Goal: Task Accomplishment & Management: Manage account settings

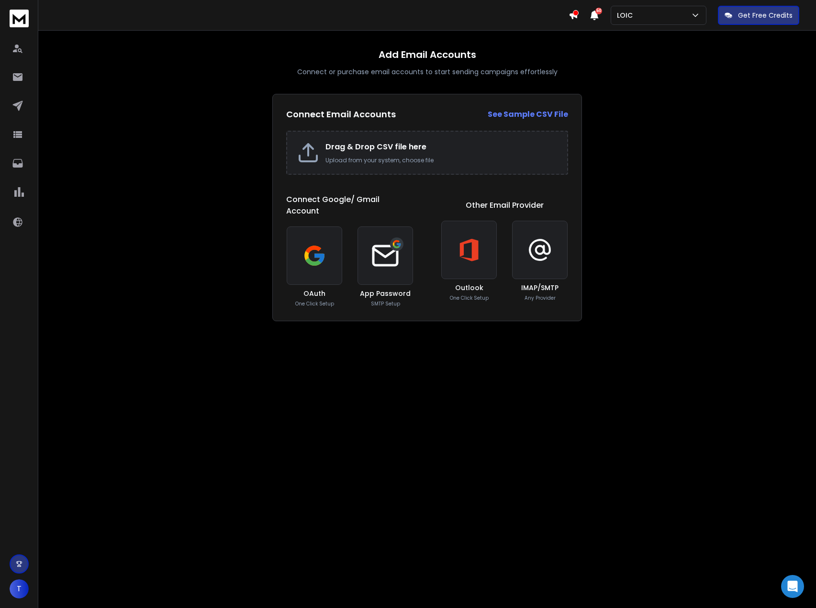
click at [414, 164] on p "Upload from your system, choose file" at bounding box center [441, 160] width 232 height 8
type input "**********"
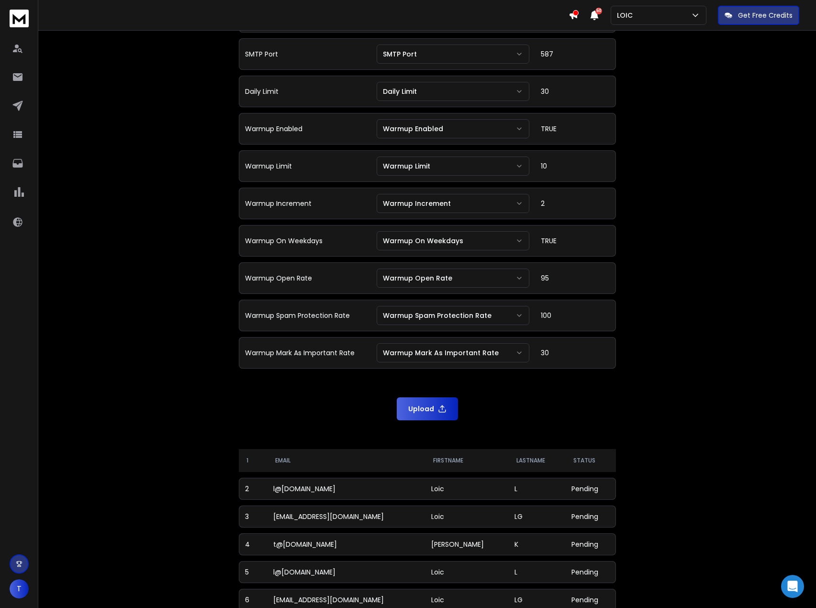
scroll to position [553, 0]
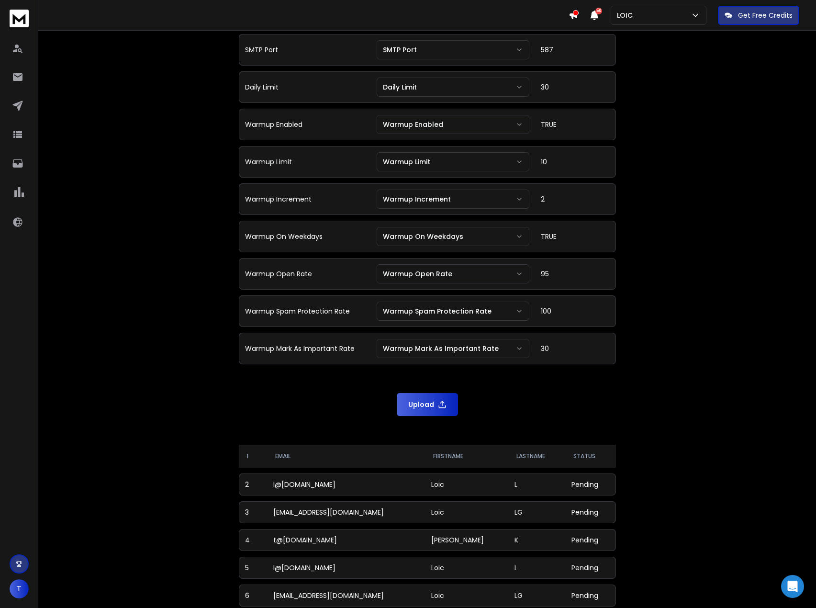
click at [443, 403] on icon at bounding box center [442, 404] width 9 height 9
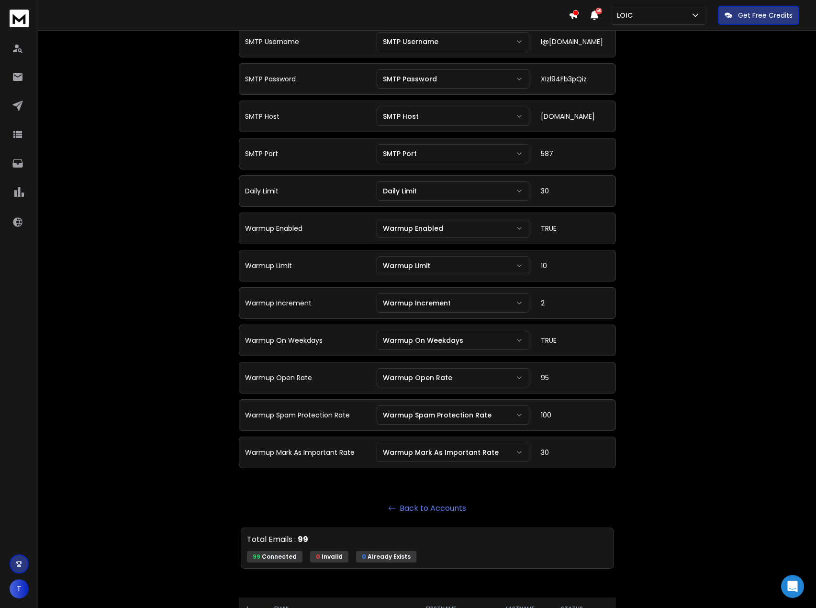
scroll to position [0, 0]
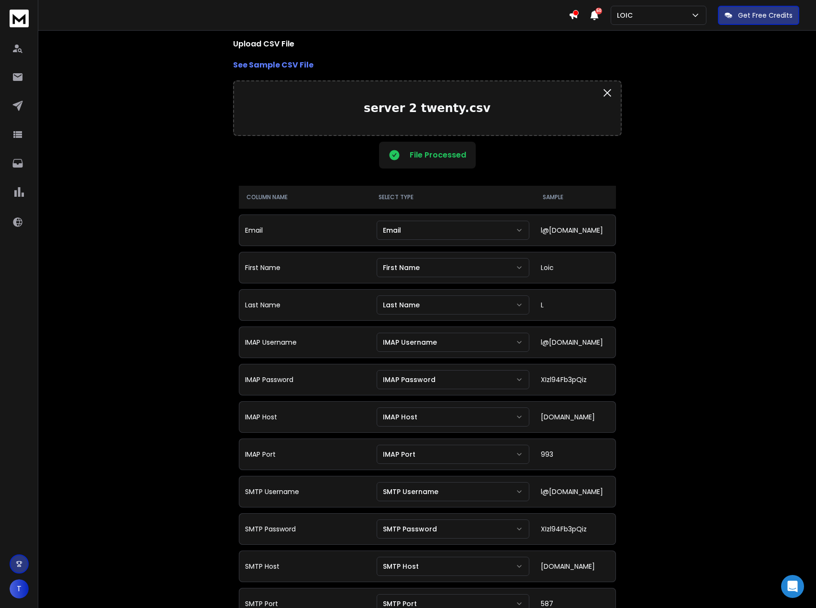
click at [604, 93] on icon at bounding box center [606, 92] width 11 height 11
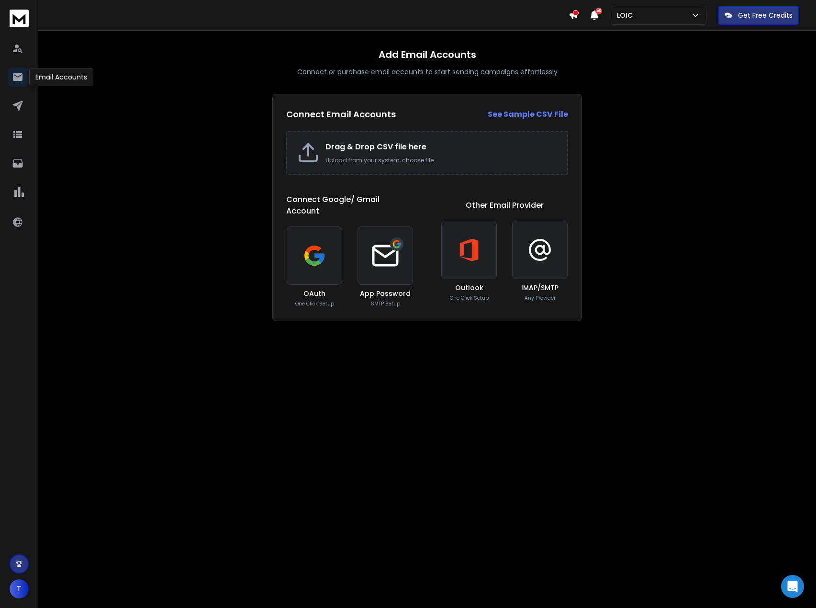
click at [19, 77] on icon at bounding box center [18, 77] width 10 height 8
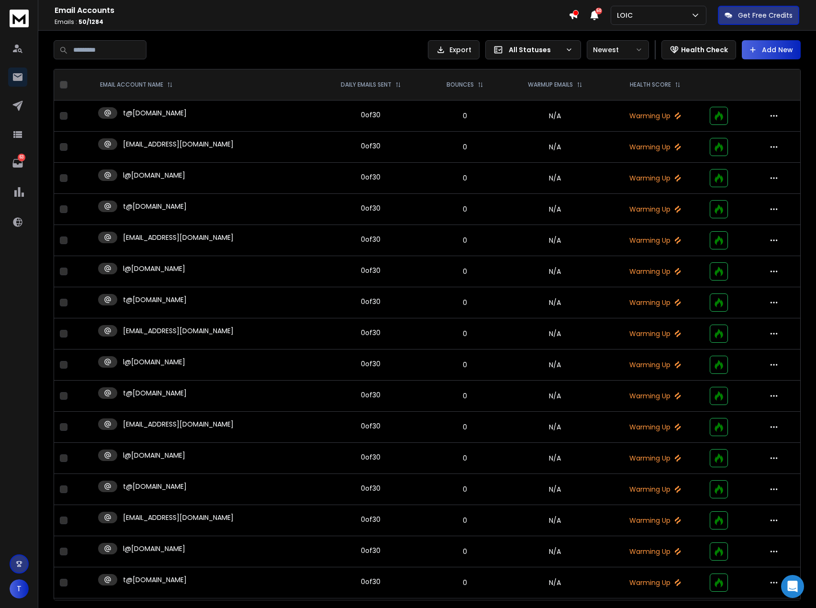
click at [539, 39] on div "Export All Statuses Newest Health Check Add New EMAIL ACCOUNT NAME DAILY EMAILS…" at bounding box center [426, 320] width 777 height 579
click at [537, 44] on div "All Statuses" at bounding box center [533, 49] width 96 height 19
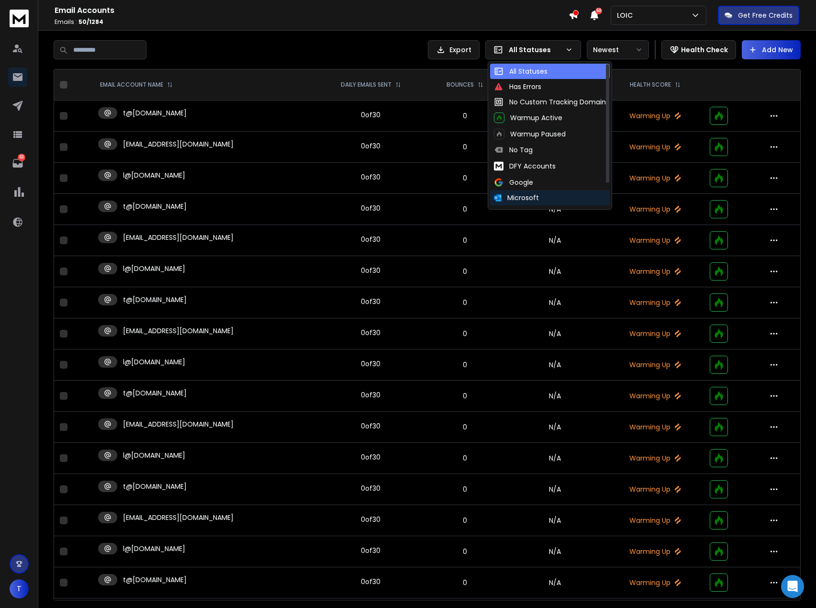
scroll to position [29, 0]
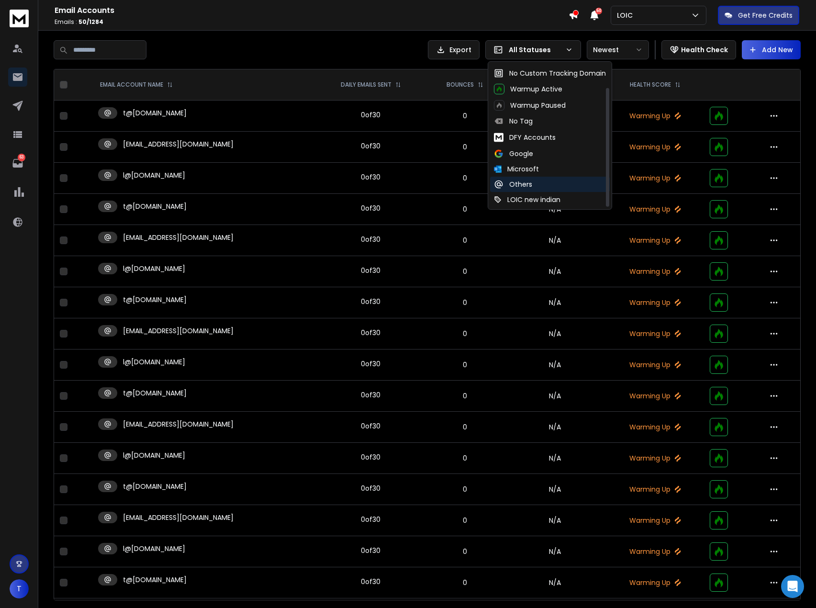
click at [535, 182] on div "Others" at bounding box center [550, 184] width 120 height 15
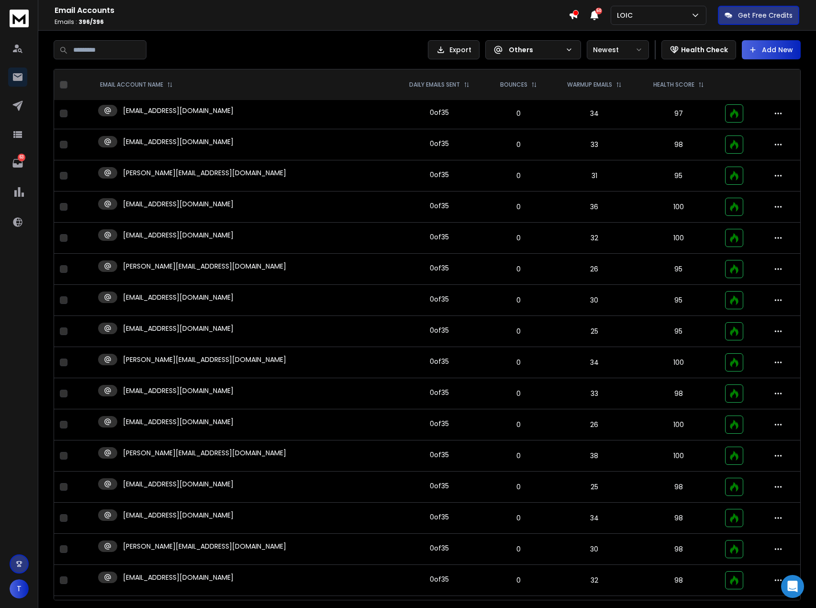
scroll to position [11825, 0]
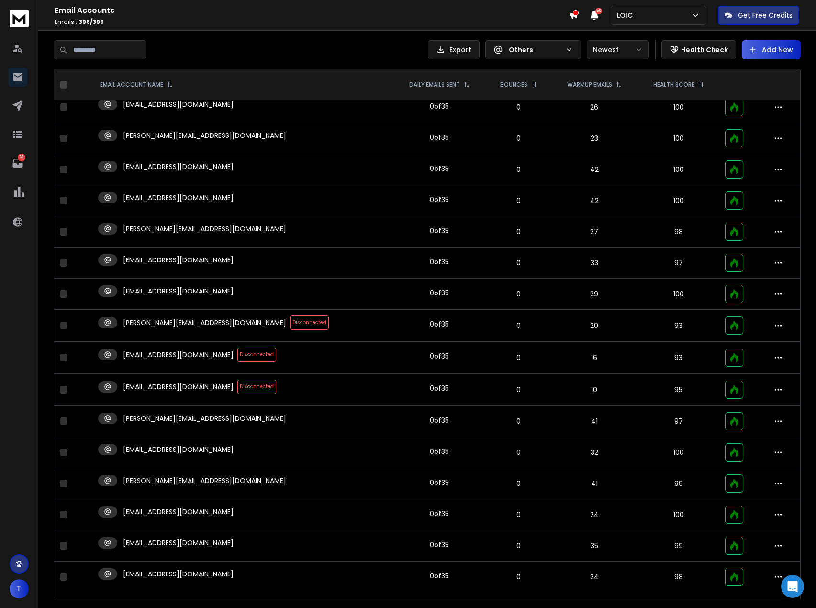
click at [283, 325] on div "thomas@rankstarseoteam.co Disconnected" at bounding box center [242, 322] width 288 height 14
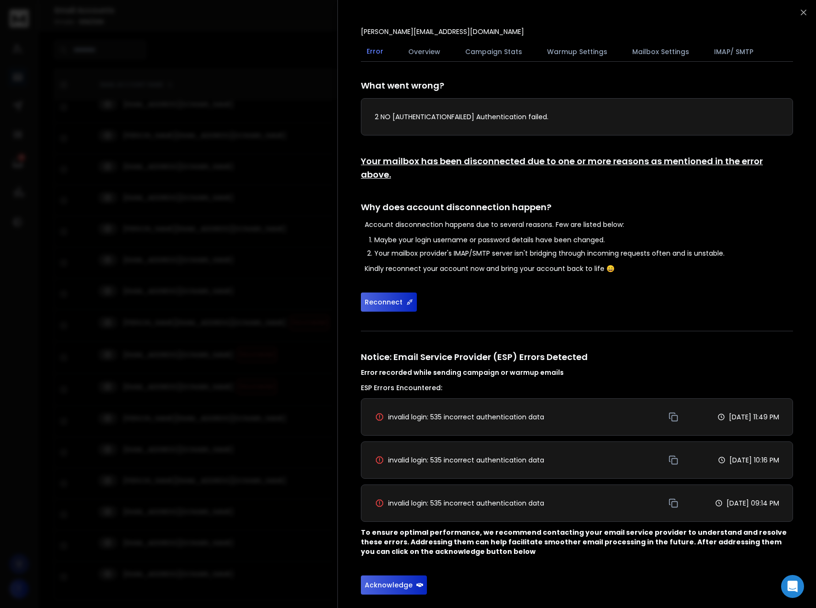
click at [735, 51] on button "IMAP/ SMTP" at bounding box center [733, 51] width 51 height 21
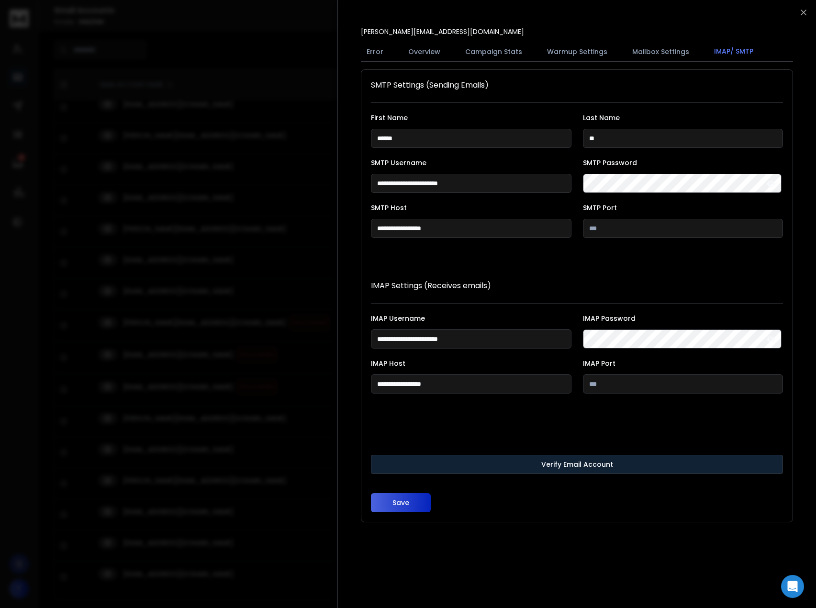
click at [539, 461] on button "Verify Email Account" at bounding box center [577, 463] width 412 height 19
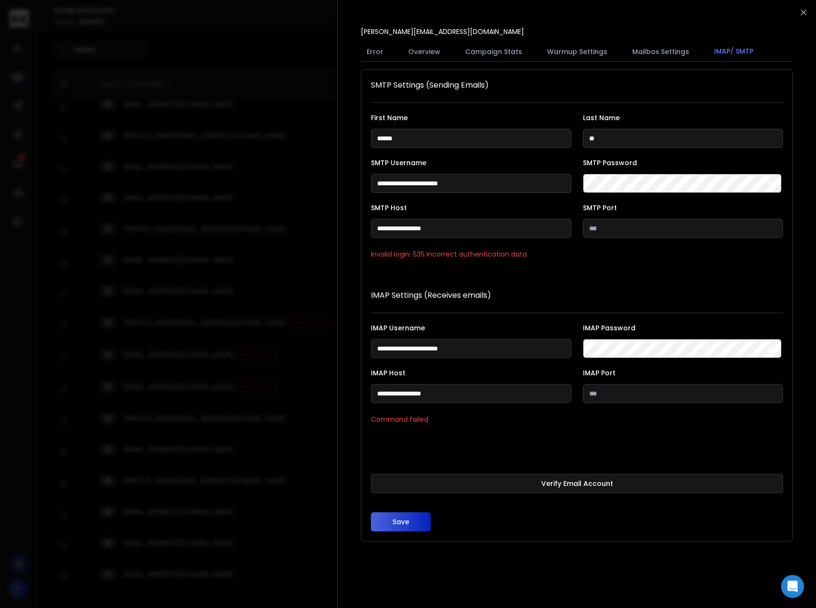
click at [262, 443] on div at bounding box center [408, 304] width 816 height 608
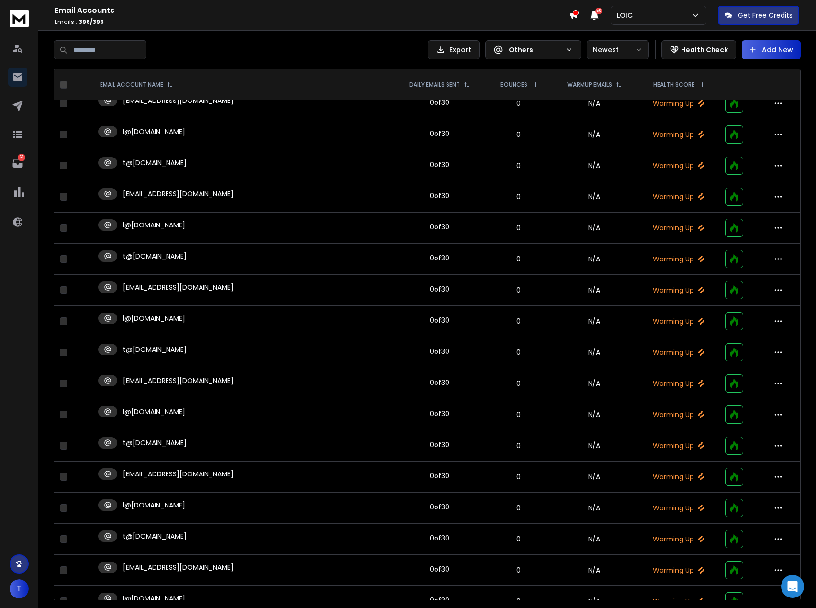
scroll to position [0, 0]
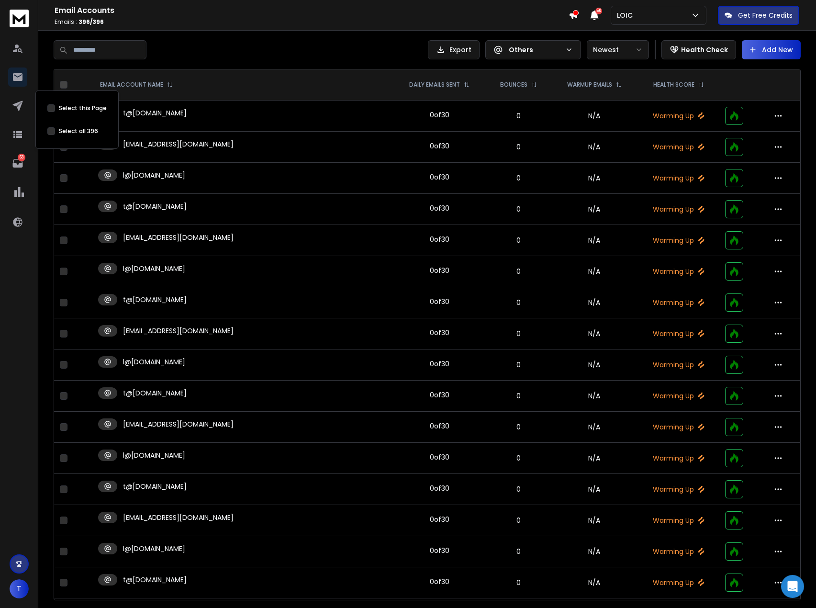
drag, startPoint x: 50, startPoint y: 133, endPoint x: 178, endPoint y: 200, distance: 144.9
click at [50, 133] on button "Select this Page" at bounding box center [51, 131] width 8 height 8
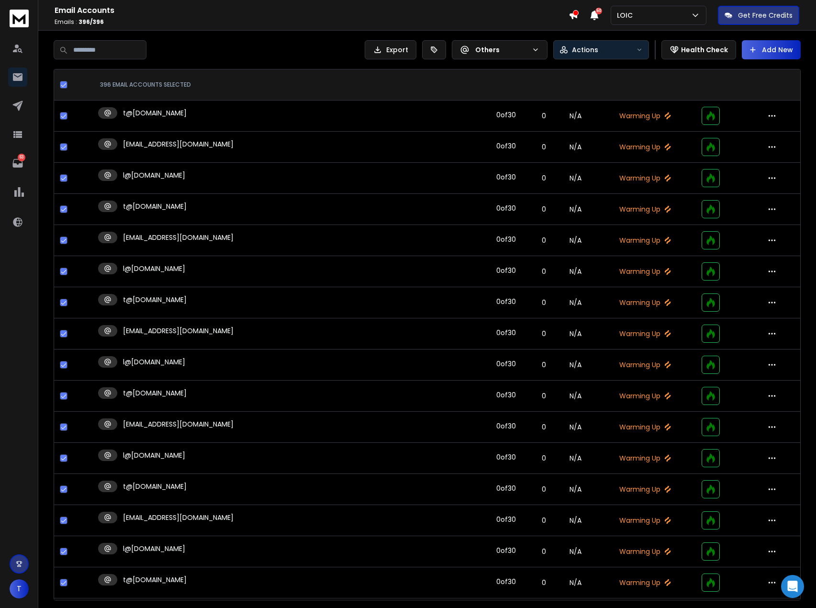
click at [600, 50] on div "Actions" at bounding box center [595, 50] width 73 height 10
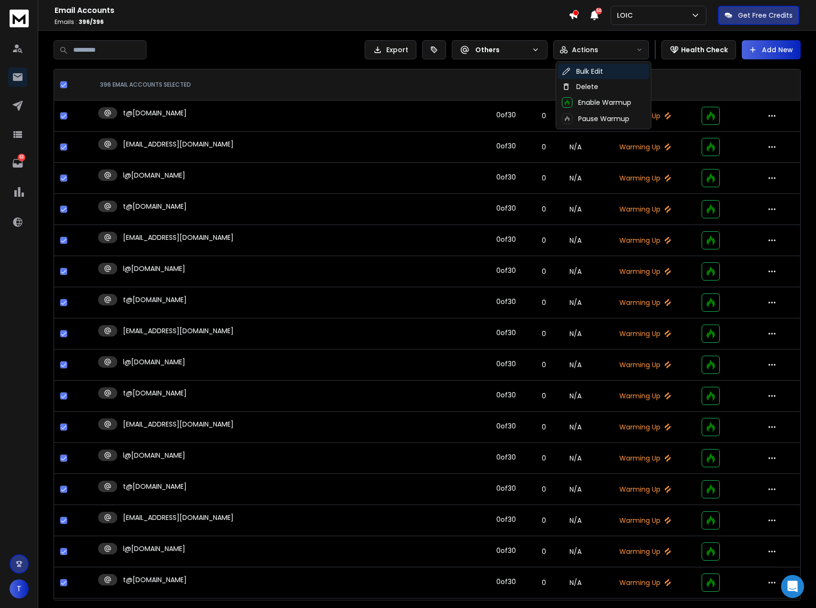
click at [594, 70] on div "Bulk Edit" at bounding box center [582, 71] width 41 height 10
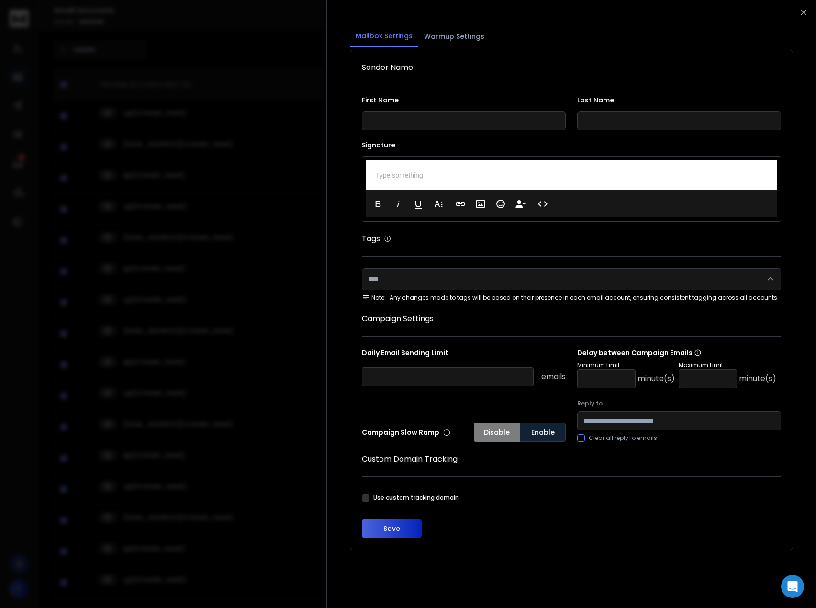
click at [544, 435] on button "Enable" at bounding box center [543, 431] width 46 height 19
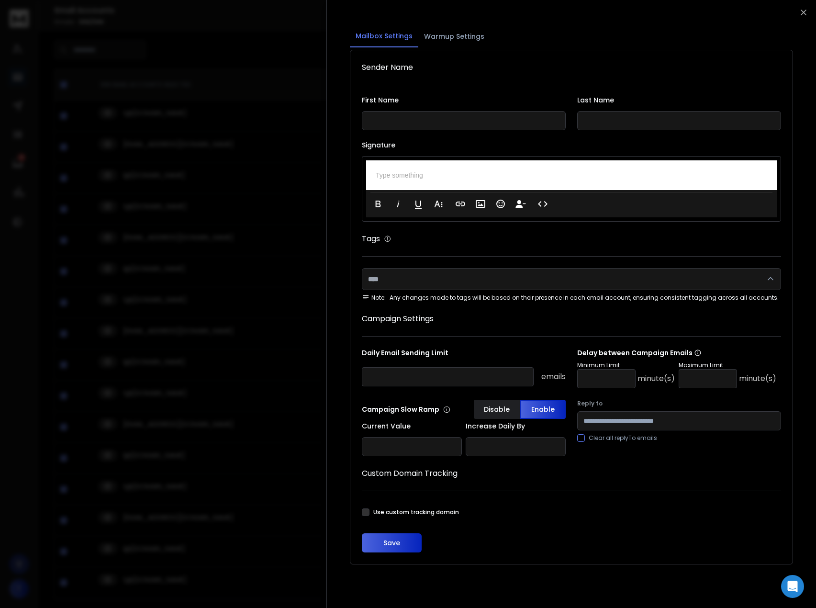
click at [395, 447] on input "*" at bounding box center [412, 446] width 100 height 19
click at [409, 372] on input "number" at bounding box center [448, 376] width 172 height 19
type input "**"
click at [404, 453] on input "*" at bounding box center [412, 446] width 100 height 19
type input "*"
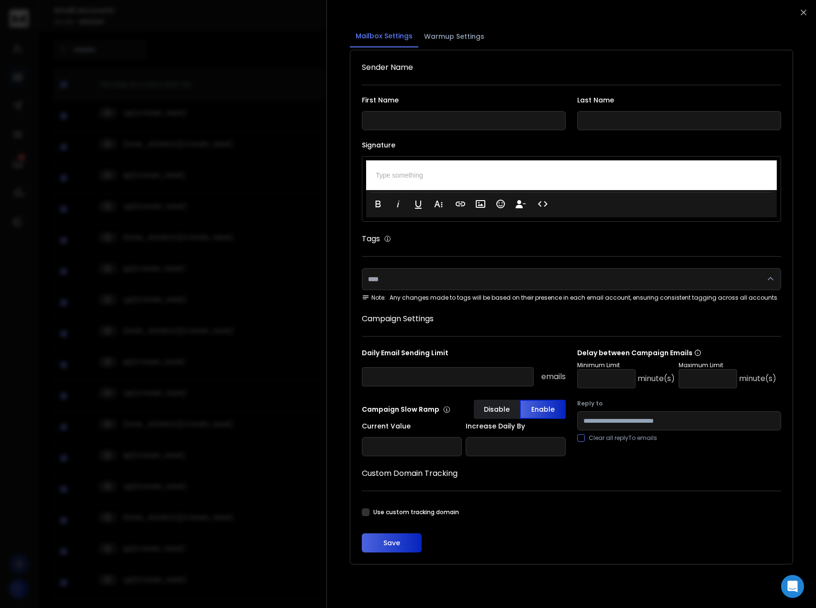
drag, startPoint x: 382, startPoint y: 377, endPoint x: 356, endPoint y: 376, distance: 25.8
click at [356, 376] on div "Sender Name First Name Last Name Signature Type something Clear Formatting Font…" at bounding box center [571, 307] width 443 height 514
type input "**"
click at [376, 445] on input "*" at bounding box center [412, 446] width 100 height 19
click at [368, 446] on input "*" at bounding box center [412, 446] width 100 height 19
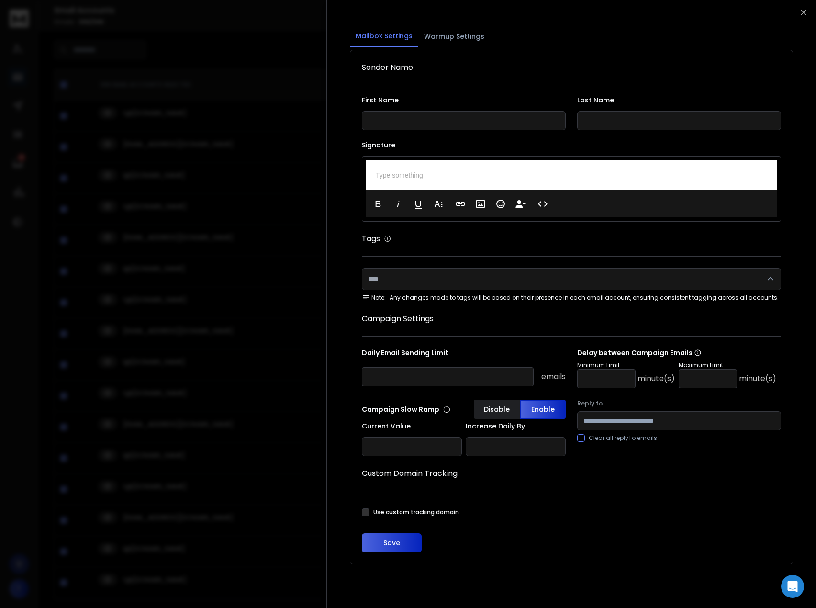
type input "*"
click at [487, 448] on input "Increase Daily By" at bounding box center [515, 446] width 100 height 19
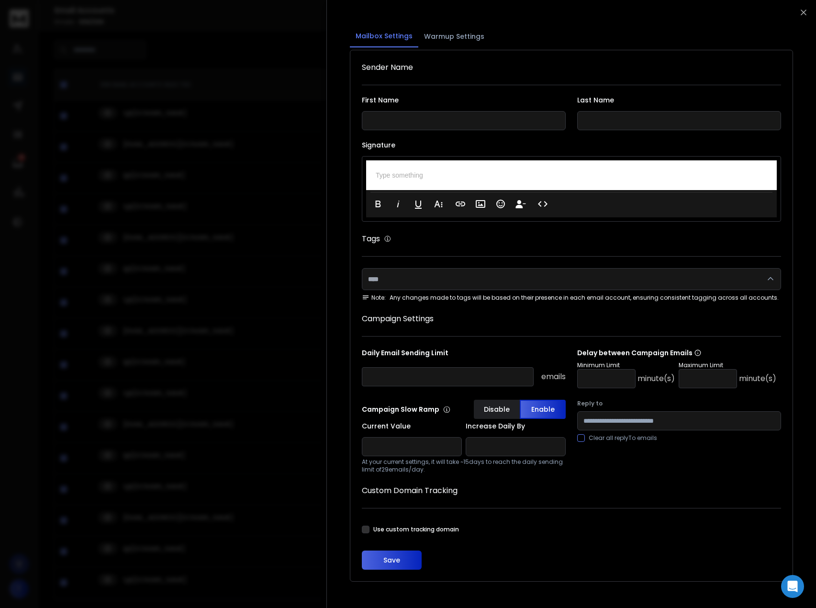
type input "*"
click at [623, 479] on form "First Name Last Name Signature Type something Clear Formatting Font Family Aria…" at bounding box center [571, 333] width 419 height 473
click at [376, 456] on div "Current Value * Increase Daily By * At your current settings, it will take ~ 15…" at bounding box center [464, 447] width 204 height 51
click at [384, 451] on input "*" at bounding box center [412, 446] width 100 height 19
drag, startPoint x: 372, startPoint y: 447, endPoint x: 396, endPoint y: 432, distance: 28.1
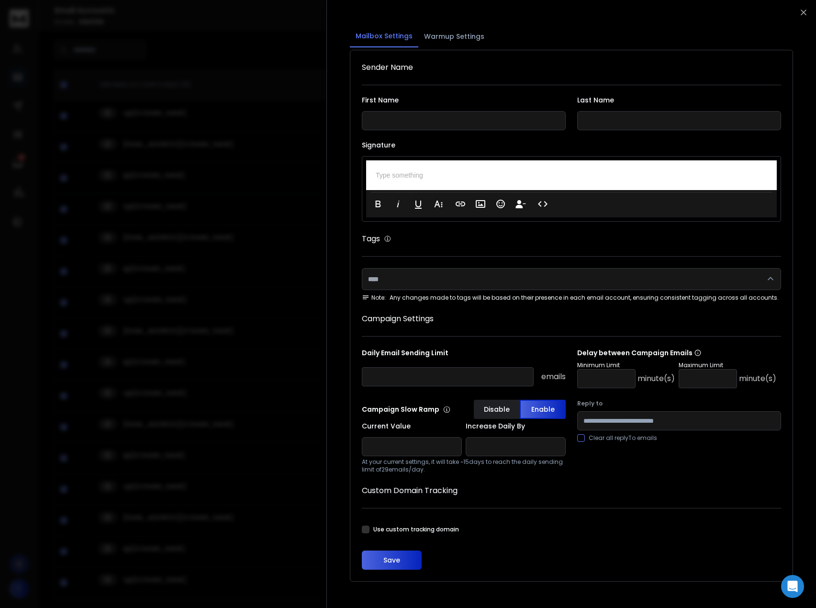
click at [372, 447] on input "**" at bounding box center [412, 446] width 100 height 19
type input "*"
click at [657, 477] on form "First Name Last Name Signature Type something Clear Formatting Font Family Aria…" at bounding box center [571, 333] width 419 height 473
click at [598, 373] on input "number" at bounding box center [606, 378] width 58 height 19
click at [708, 383] on input "number" at bounding box center [707, 378] width 58 height 19
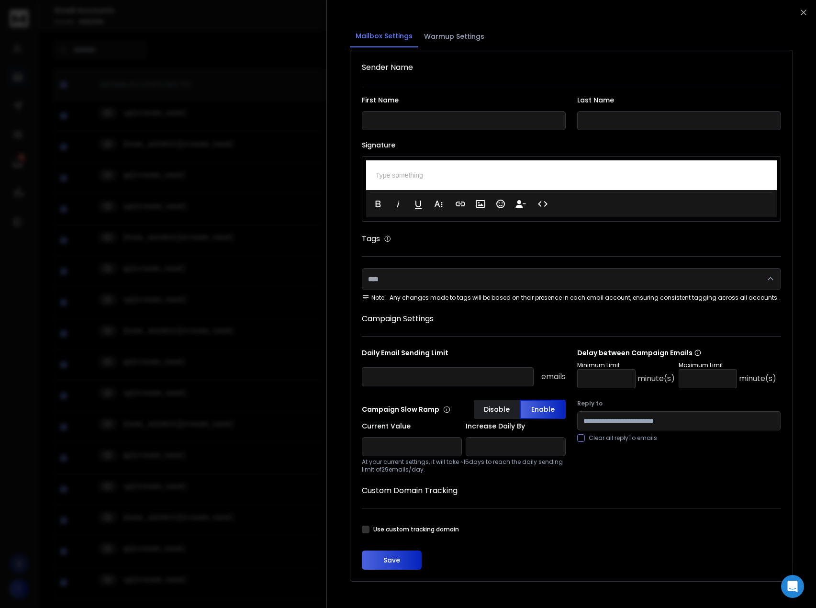
type input "*"
type input "**"
click at [605, 374] on input "*" at bounding box center [606, 378] width 58 height 19
type input "**"
click at [682, 489] on h1 "Custom Domain Tracking" at bounding box center [571, 490] width 419 height 11
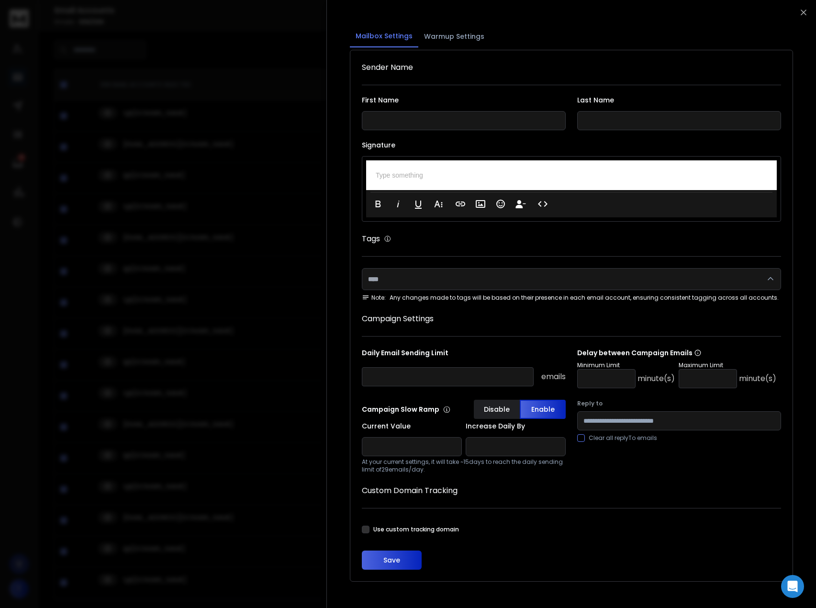
drag, startPoint x: 387, startPoint y: 379, endPoint x: 363, endPoint y: 376, distance: 25.2
click at [363, 376] on input "**" at bounding box center [448, 376] width 172 height 19
type input "*"
type input "**"
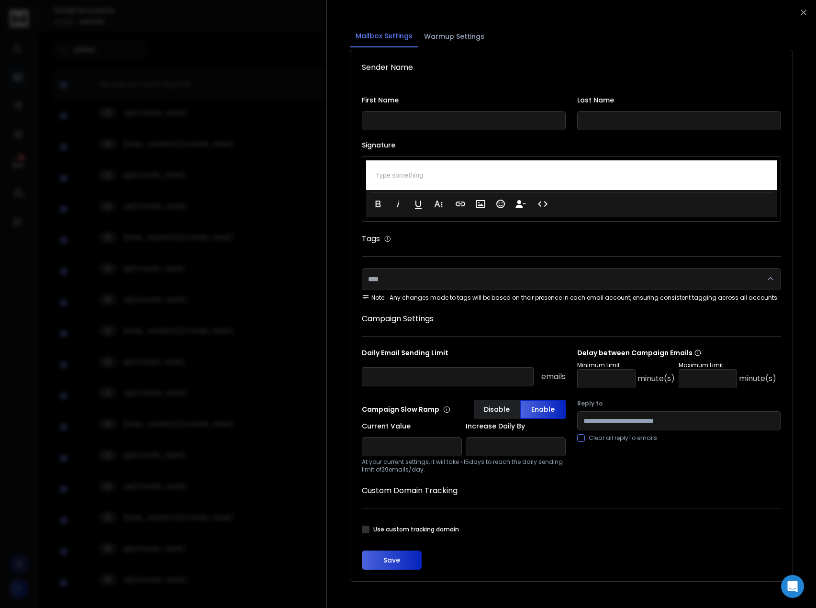
type input "**"
click at [680, 499] on form "First Name Last Name Signature Type something Clear Formatting Font Family Aria…" at bounding box center [571, 333] width 419 height 473
click at [490, 442] on input "**" at bounding box center [515, 446] width 100 height 19
type input "*"
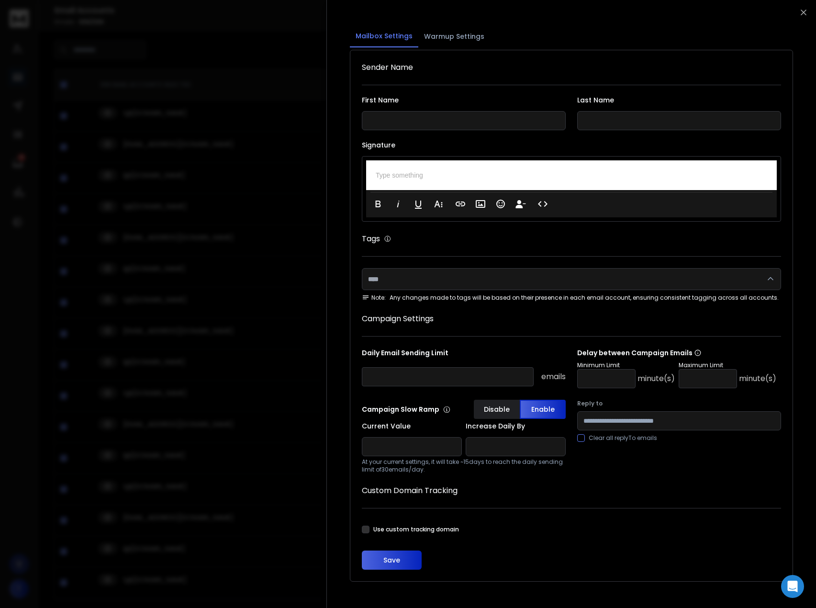
type input "*"
click at [719, 488] on h1 "Custom Domain Tracking" at bounding box center [571, 490] width 419 height 11
drag, startPoint x: 699, startPoint y: 376, endPoint x: 706, endPoint y: 378, distance: 7.3
click at [699, 376] on input "**" at bounding box center [707, 378] width 58 height 19
type input "*"
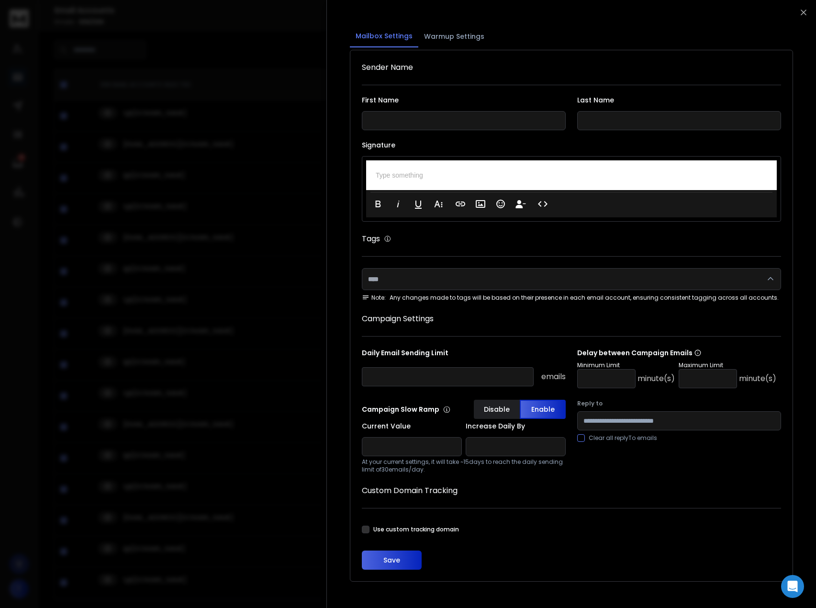
type input "*"
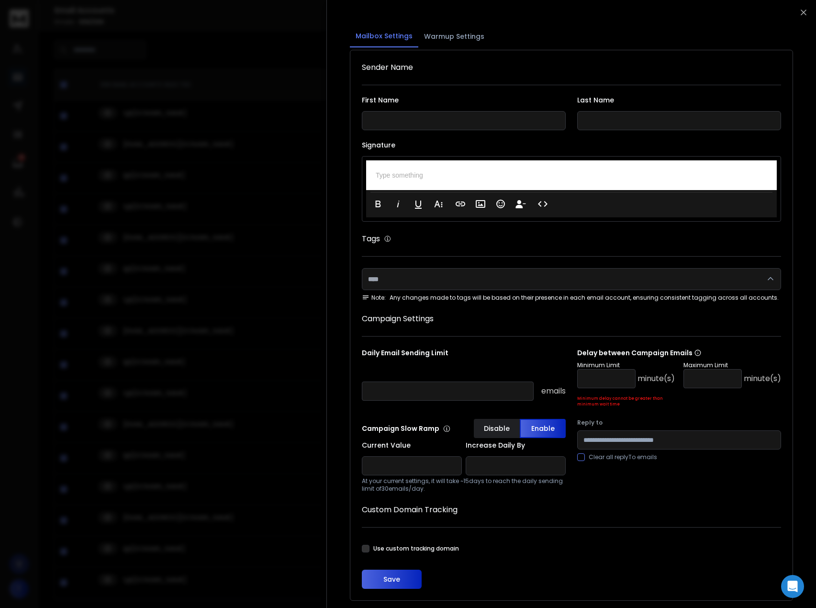
type input "*"
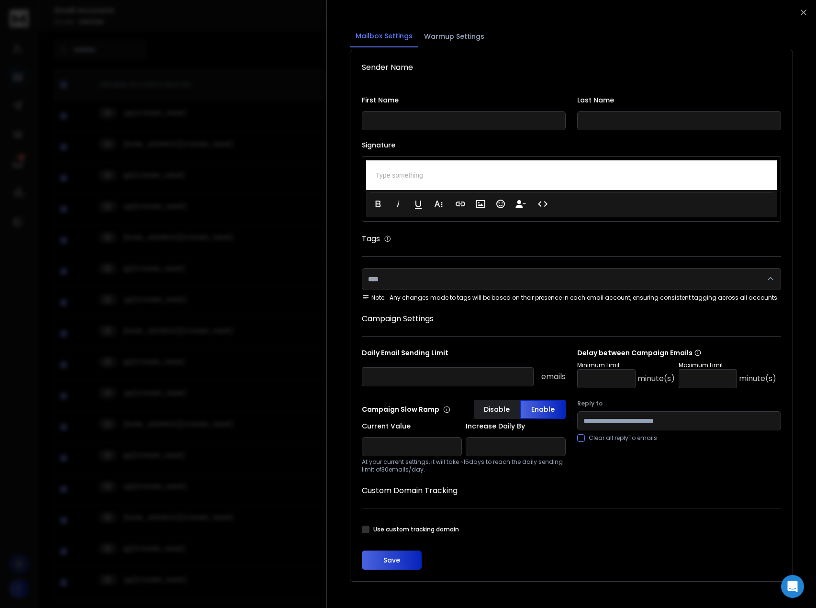
type input "*"
drag, startPoint x: 585, startPoint y: 380, endPoint x: 564, endPoint y: 377, distance: 20.2
click at [562, 377] on div "Daily Email Sending Limit ** emails Delay between Campaign Emails Minimum Limit…" at bounding box center [571, 410] width 419 height 125
click at [586, 379] on input "*" at bounding box center [606, 378] width 58 height 19
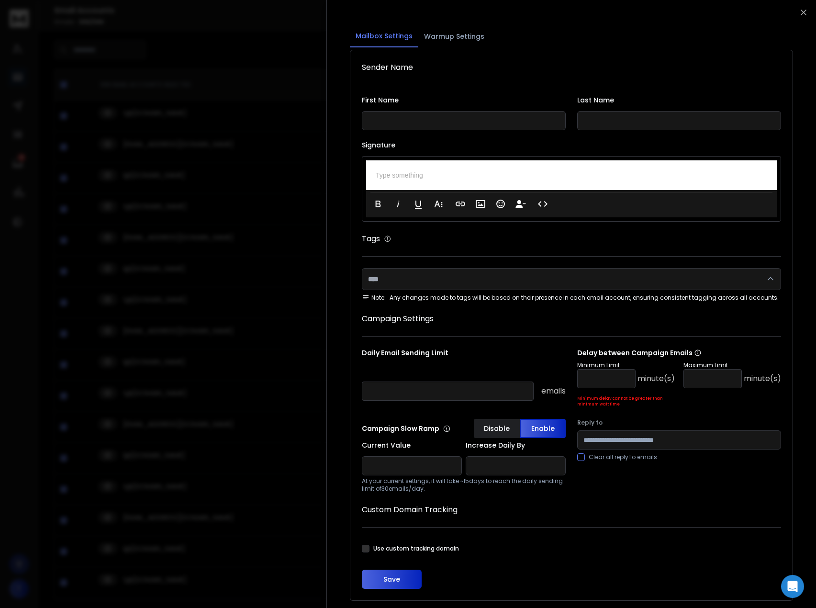
drag, startPoint x: 592, startPoint y: 380, endPoint x: 583, endPoint y: 378, distance: 9.3
click at [580, 378] on input "*" at bounding box center [606, 378] width 58 height 19
type input "*"
click at [691, 380] on input "*" at bounding box center [712, 378] width 58 height 19
drag, startPoint x: 691, startPoint y: 380, endPoint x: 685, endPoint y: 379, distance: 6.2
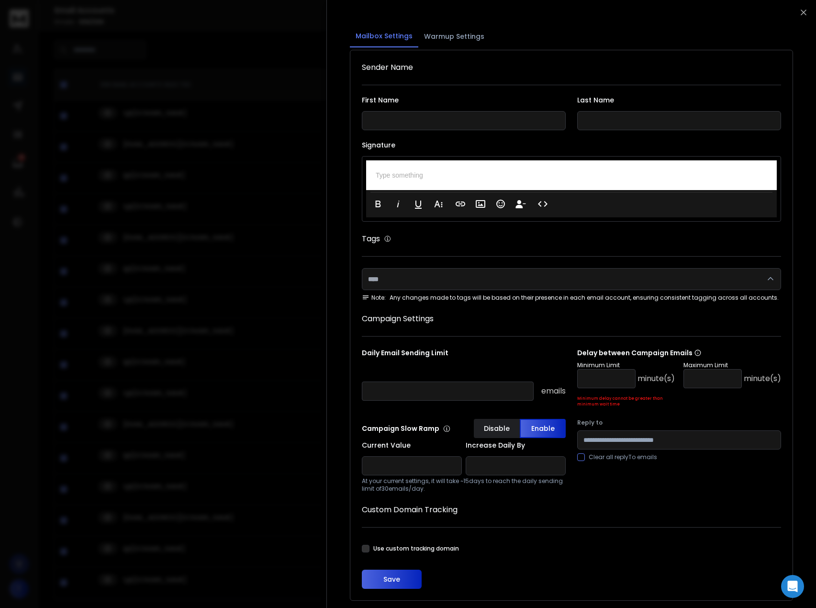
click at [685, 379] on input "*" at bounding box center [712, 378] width 58 height 19
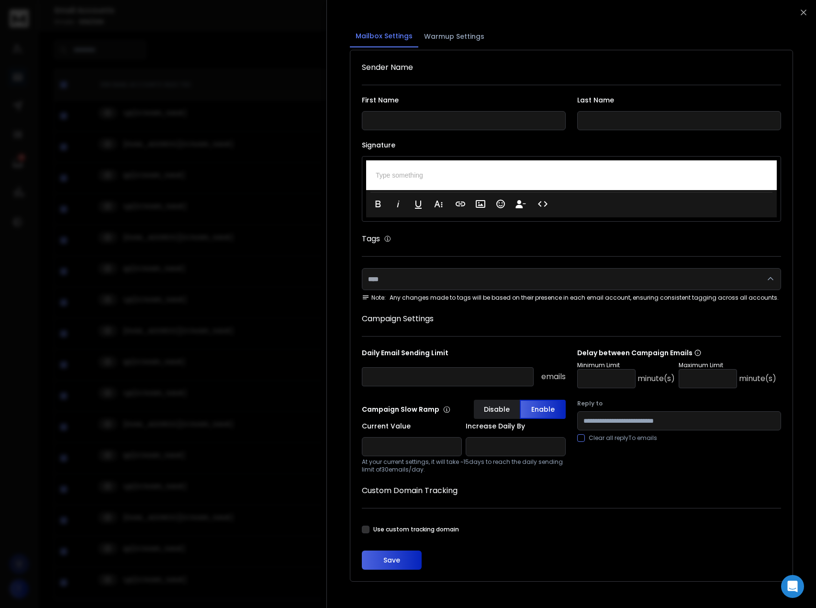
drag, startPoint x: 694, startPoint y: 379, endPoint x: 683, endPoint y: 379, distance: 11.5
click at [683, 379] on input "**" at bounding box center [707, 378] width 58 height 19
click at [687, 378] on input "**" at bounding box center [707, 378] width 58 height 19
type input "**"
click at [600, 378] on input "*" at bounding box center [606, 378] width 58 height 19
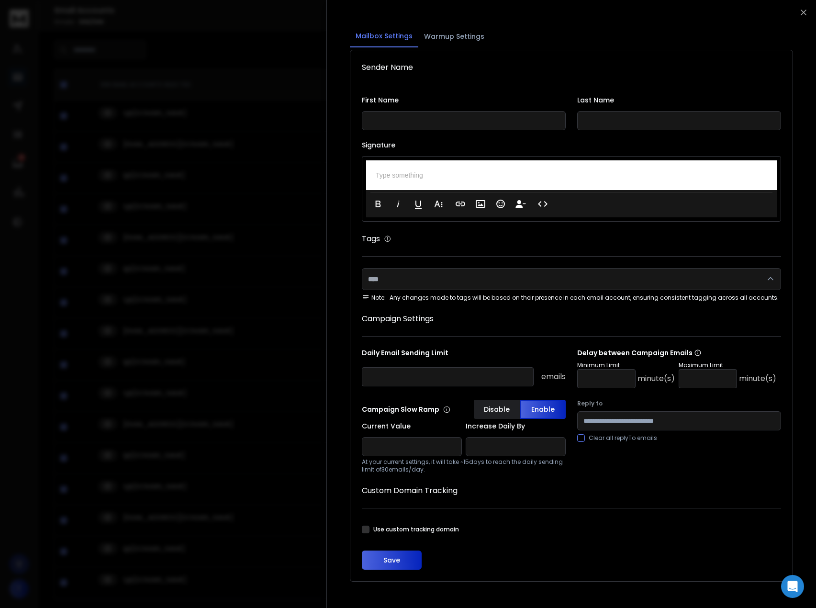
drag, startPoint x: 602, startPoint y: 380, endPoint x: 581, endPoint y: 380, distance: 21.5
click at [580, 380] on input "*" at bounding box center [606, 378] width 58 height 19
type input "**"
click at [656, 487] on h1 "Custom Domain Tracking" at bounding box center [571, 490] width 419 height 11
click at [383, 560] on button "Save" at bounding box center [392, 559] width 60 height 19
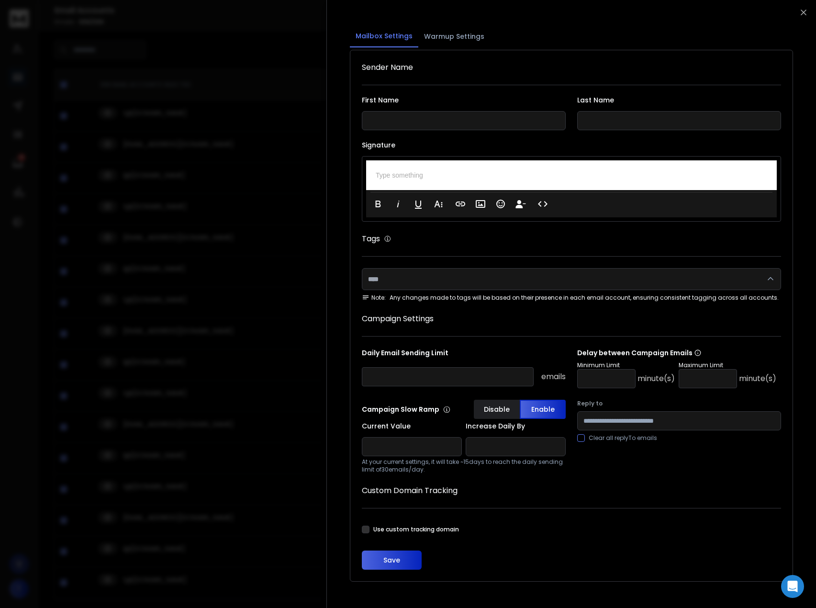
click at [391, 559] on button "Save" at bounding box center [392, 559] width 60 height 19
click at [453, 37] on button "Warmup Settings" at bounding box center [454, 36] width 72 height 21
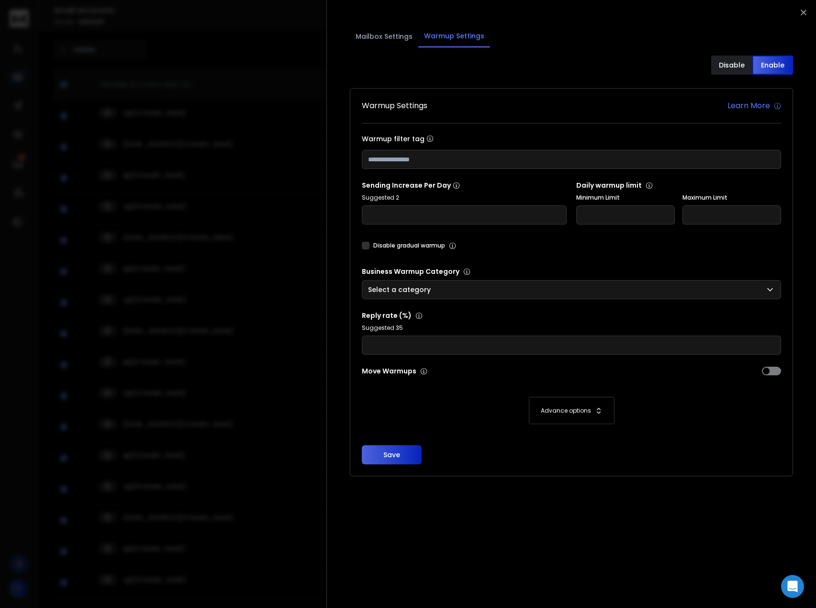
click at [413, 208] on input "number" at bounding box center [464, 214] width 205 height 19
type input "*"
click at [633, 212] on input "number" at bounding box center [625, 214] width 99 height 19
type input "*"
click at [707, 215] on input "number" at bounding box center [731, 214] width 99 height 19
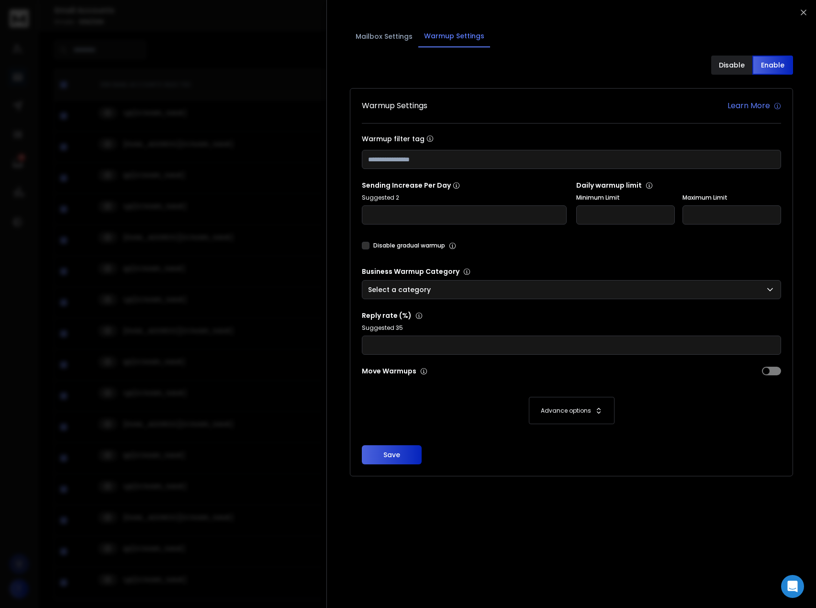
type input "**"
click at [666, 243] on div "Disable gradual warmup" at bounding box center [571, 245] width 419 height 19
click at [475, 345] on input "number" at bounding box center [571, 344] width 419 height 19
click at [509, 320] on div "Reply rate (%) Suggested 35 **" at bounding box center [571, 332] width 419 height 44
drag, startPoint x: 387, startPoint y: 342, endPoint x: 365, endPoint y: 342, distance: 21.5
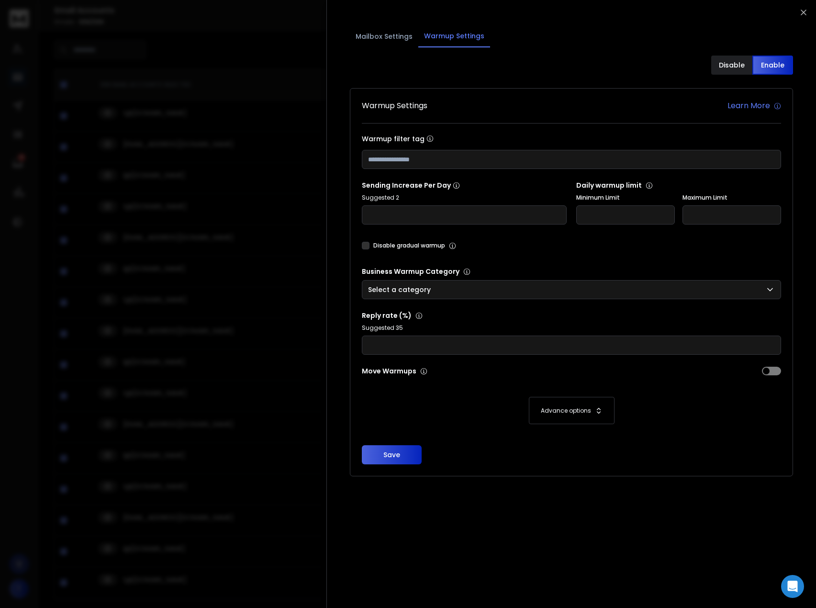
click at [362, 342] on input "**" at bounding box center [571, 344] width 419 height 19
click at [487, 320] on p "Reply rate (%)" at bounding box center [571, 315] width 419 height 10
click at [773, 369] on button "button" at bounding box center [771, 370] width 19 height 9
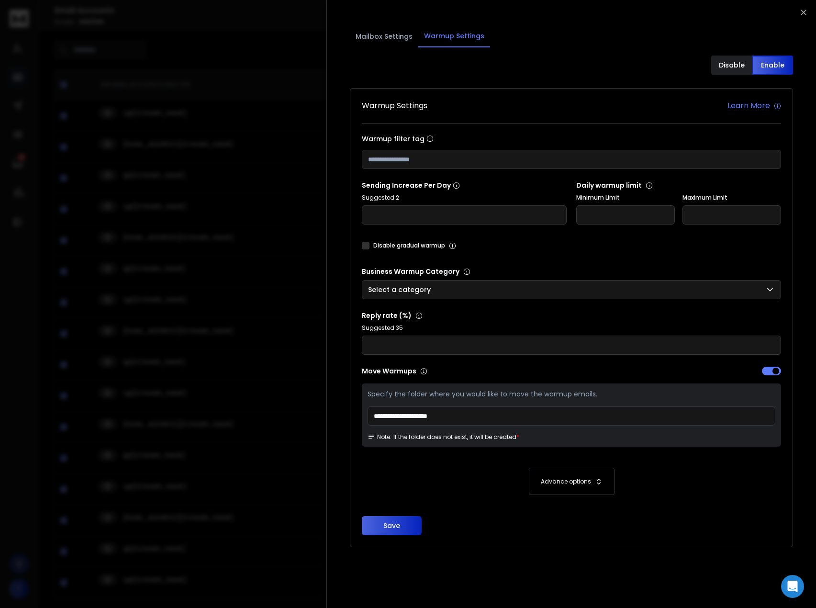
click at [555, 484] on p "Advance options" at bounding box center [566, 481] width 50 height 8
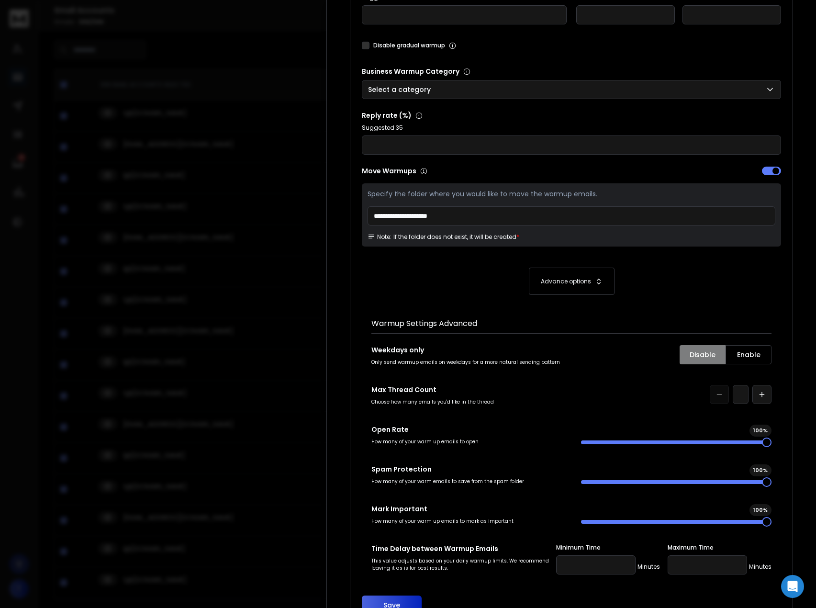
scroll to position [232, 0]
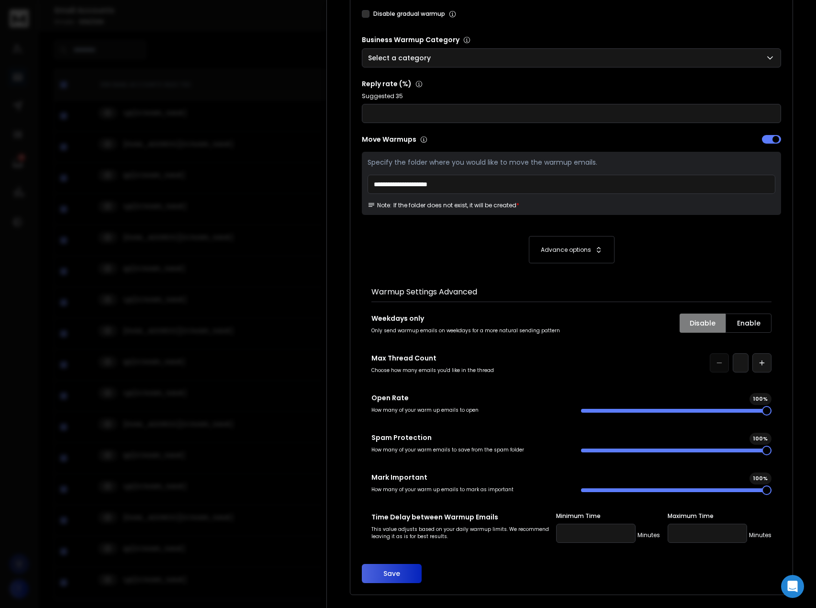
drag, startPoint x: 380, startPoint y: 117, endPoint x: 369, endPoint y: 115, distance: 11.1
click at [369, 115] on input "**" at bounding box center [571, 113] width 419 height 19
type input "**"
click at [431, 271] on div "Warmup Settings Advanced Weekdays only Only send warmup emails on weekdays for …" at bounding box center [571, 402] width 400 height 279
click at [619, 410] on span at bounding box center [676, 411] width 190 height 4
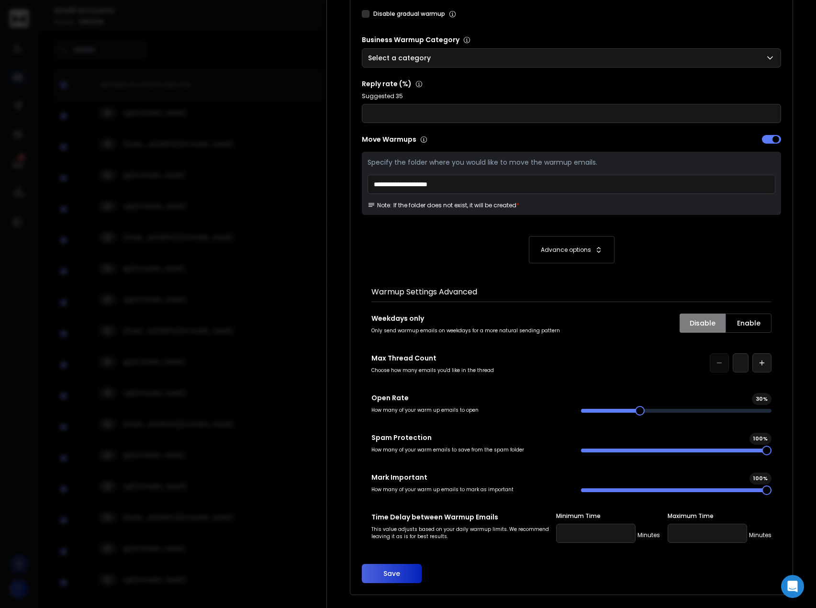
click at [635, 409] on span at bounding box center [640, 411] width 10 height 10
click at [626, 411] on span at bounding box center [631, 411] width 10 height 10
click at [598, 490] on span at bounding box center [590, 490] width 19 height 4
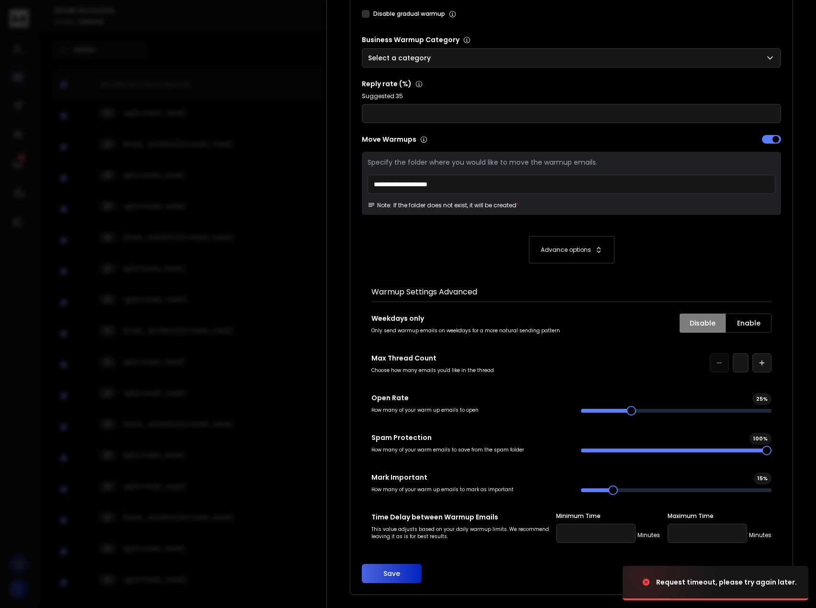
click at [608, 489] on span at bounding box center [613, 490] width 10 height 10
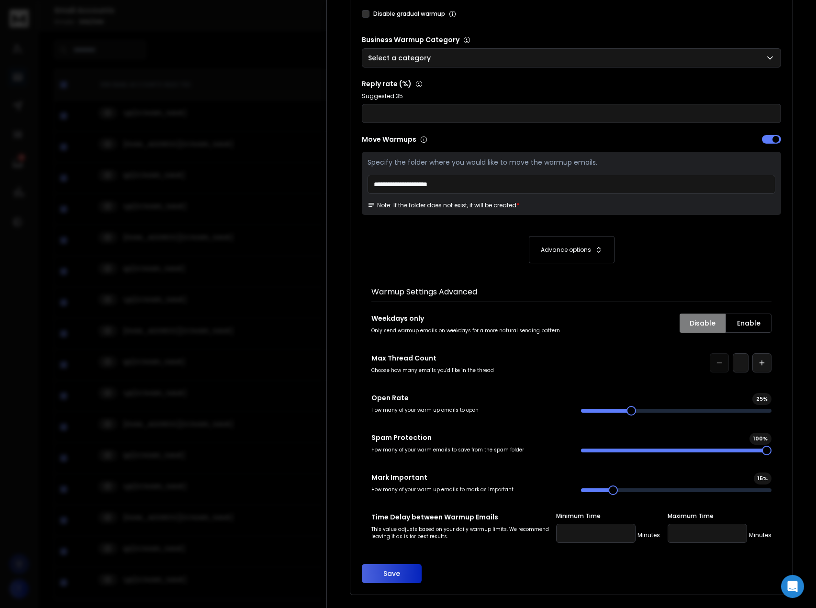
click at [585, 531] on input "number" at bounding box center [595, 532] width 79 height 19
type input "**"
click at [706, 529] on input "number" at bounding box center [706, 532] width 79 height 19
type input "**"
click at [404, 577] on button "Save" at bounding box center [392, 573] width 60 height 19
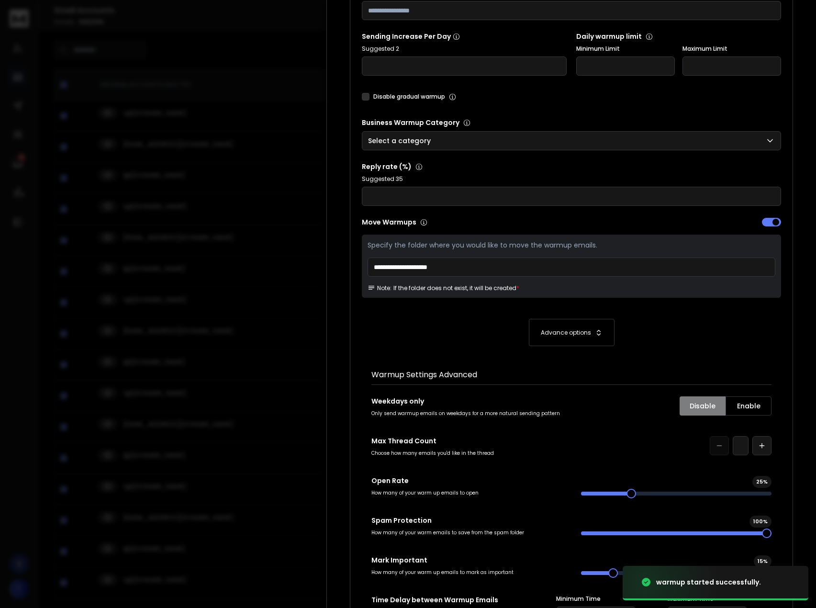
scroll to position [133, 0]
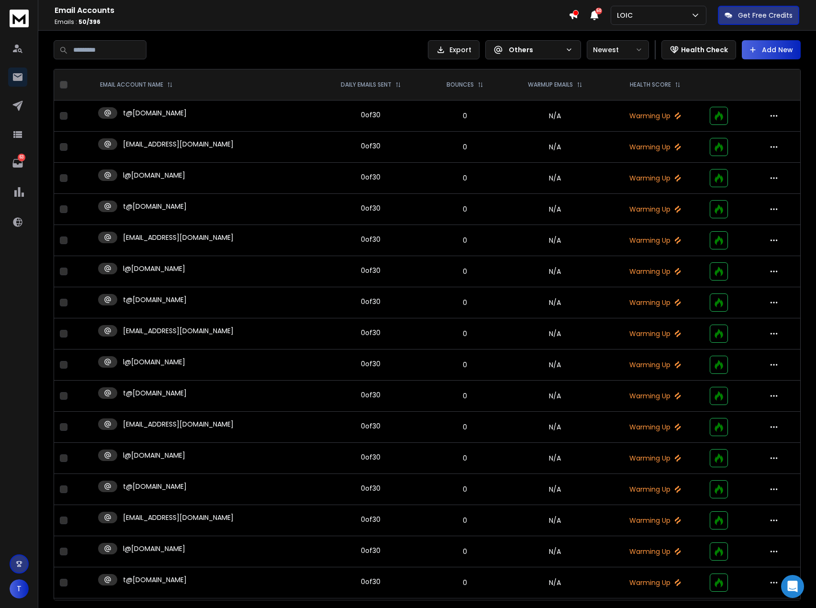
click at [225, 234] on div "[EMAIL_ADDRESS][DOMAIN_NAME]" at bounding box center [203, 237] width 211 height 11
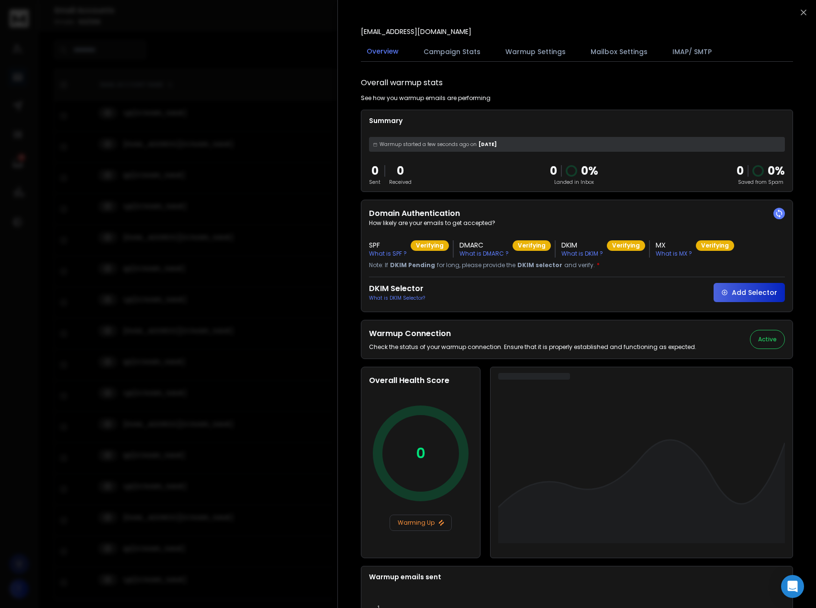
click at [519, 56] on button "Warmup Settings" at bounding box center [535, 51] width 72 height 21
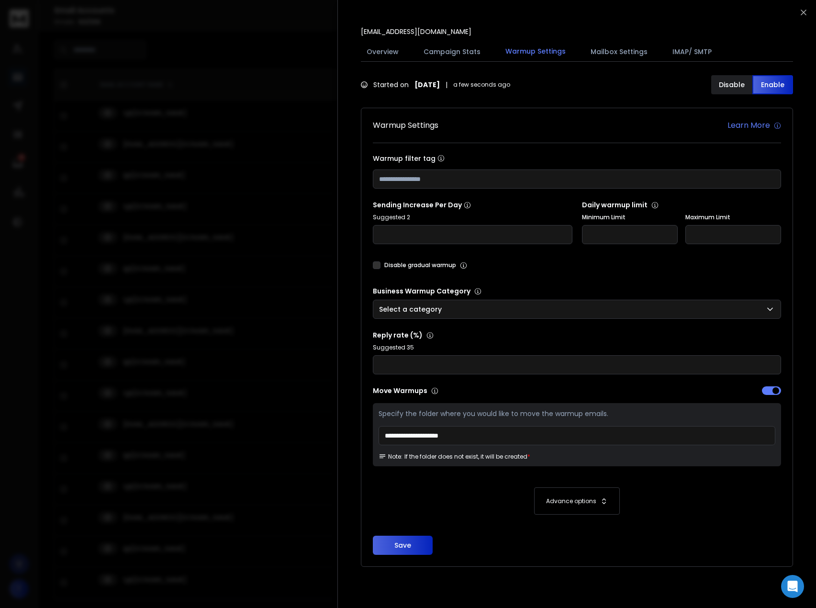
click at [594, 506] on div "Advance options" at bounding box center [577, 500] width 86 height 27
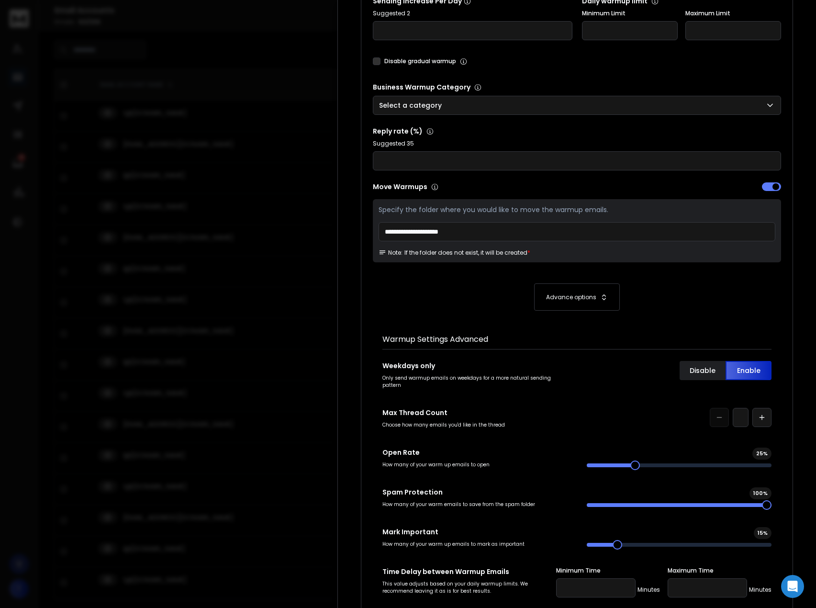
scroll to position [265, 0]
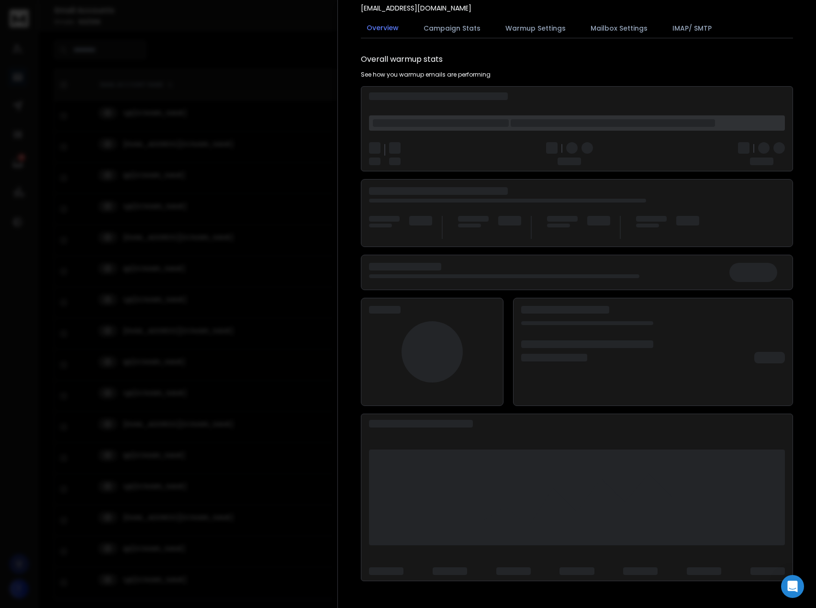
click at [243, 316] on div at bounding box center [408, 304] width 816 height 608
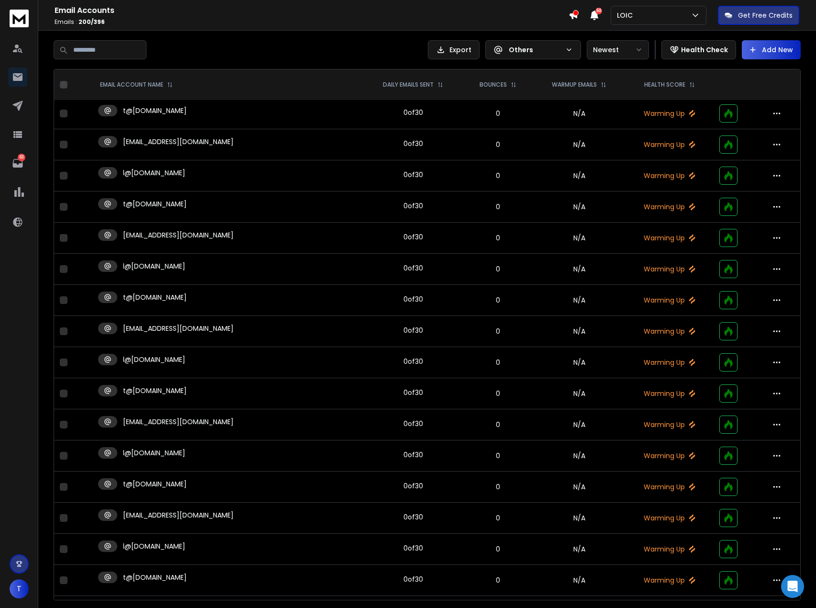
scroll to position [0, 0]
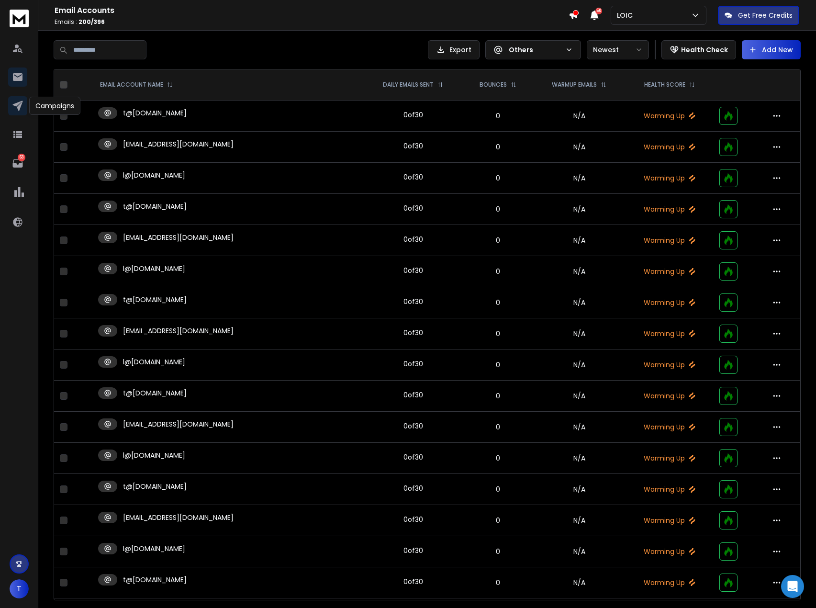
click at [15, 105] on icon at bounding box center [17, 105] width 10 height 10
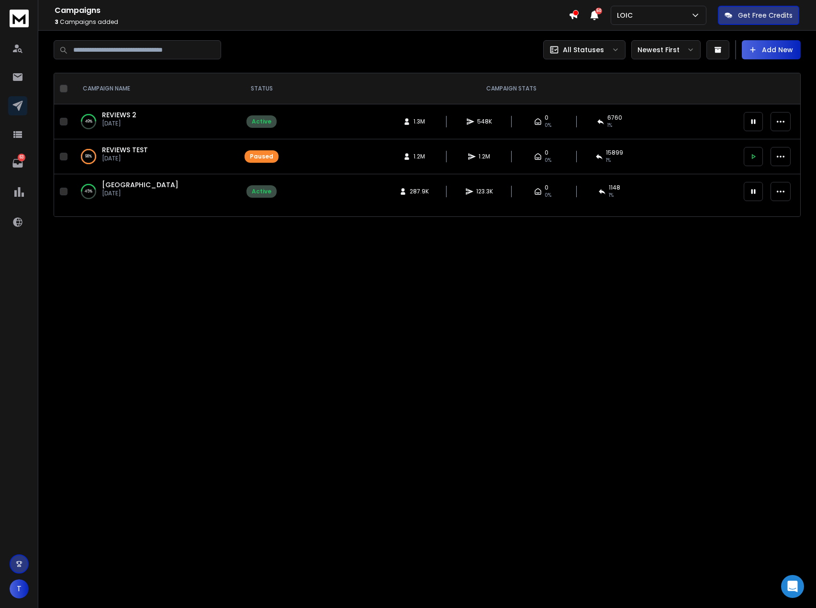
click at [122, 111] on span "REVIEWS 2" at bounding box center [119, 115] width 34 height 10
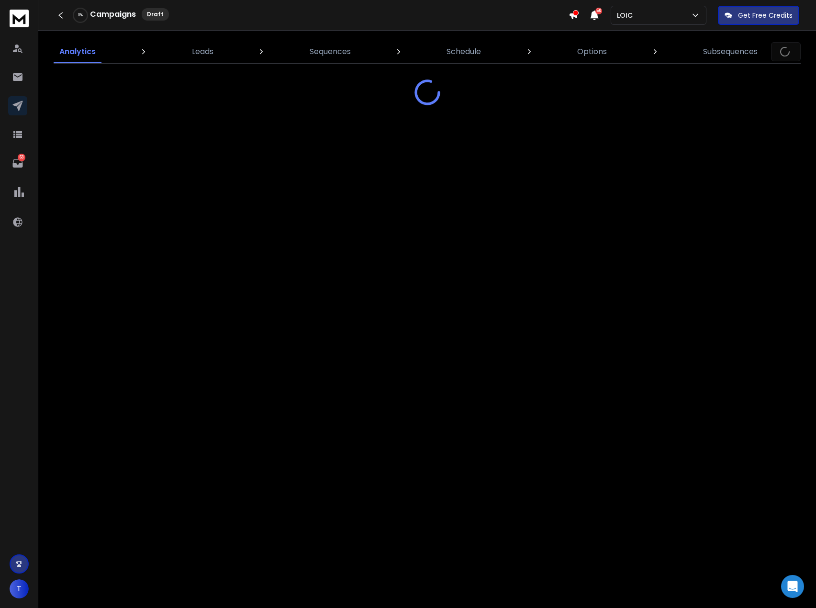
drag, startPoint x: 592, startPoint y: 51, endPoint x: 582, endPoint y: 9, distance: 43.6
click at [592, 51] on p "Options" at bounding box center [592, 51] width 30 height 11
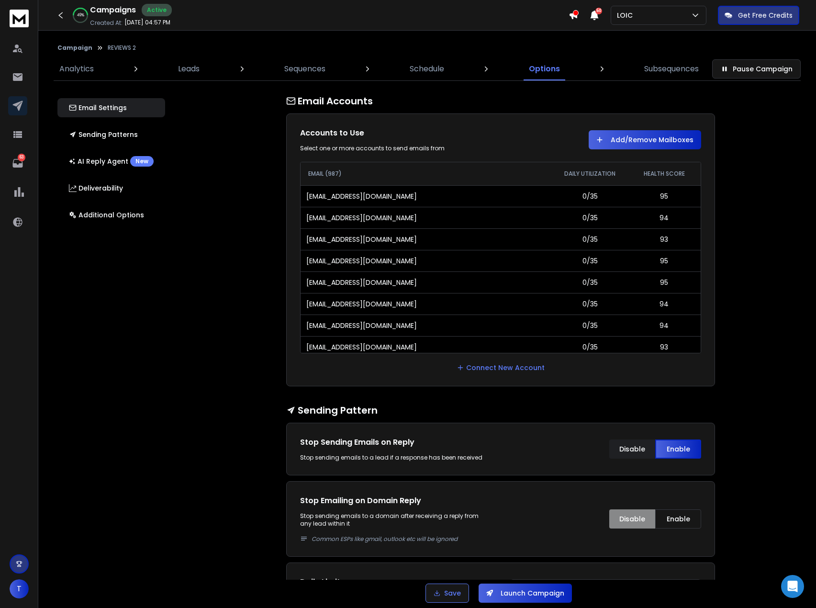
click at [642, 143] on button "Add/Remove Mailboxes" at bounding box center [644, 139] width 112 height 19
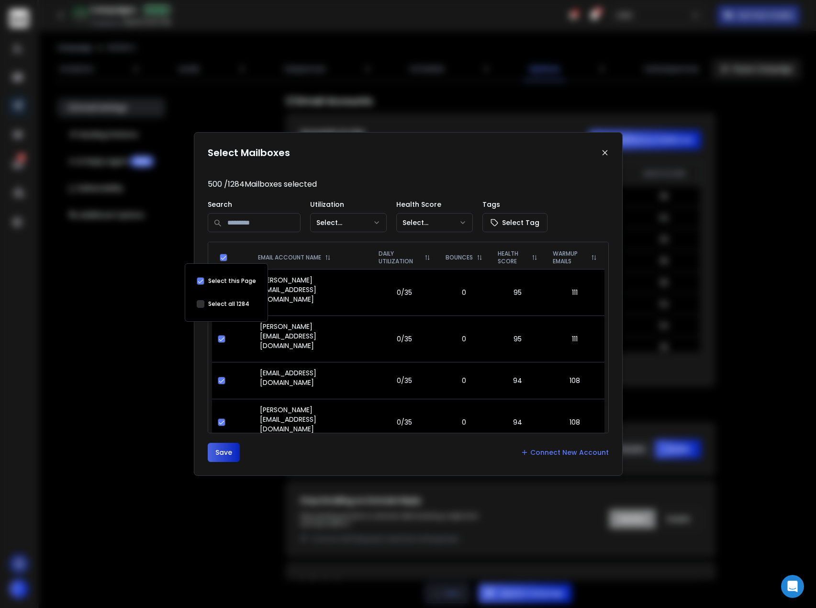
click at [202, 302] on button "Select this Page" at bounding box center [201, 304] width 8 height 8
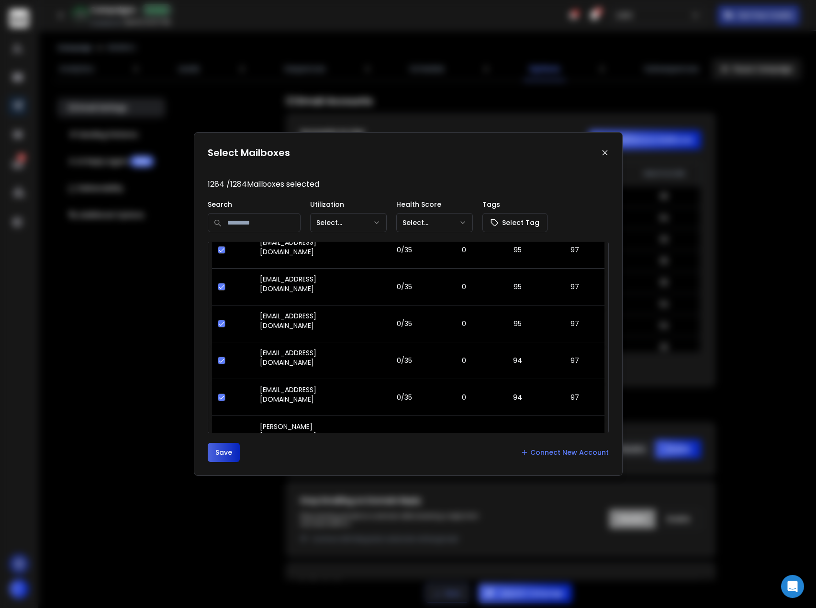
scroll to position [2972, 0]
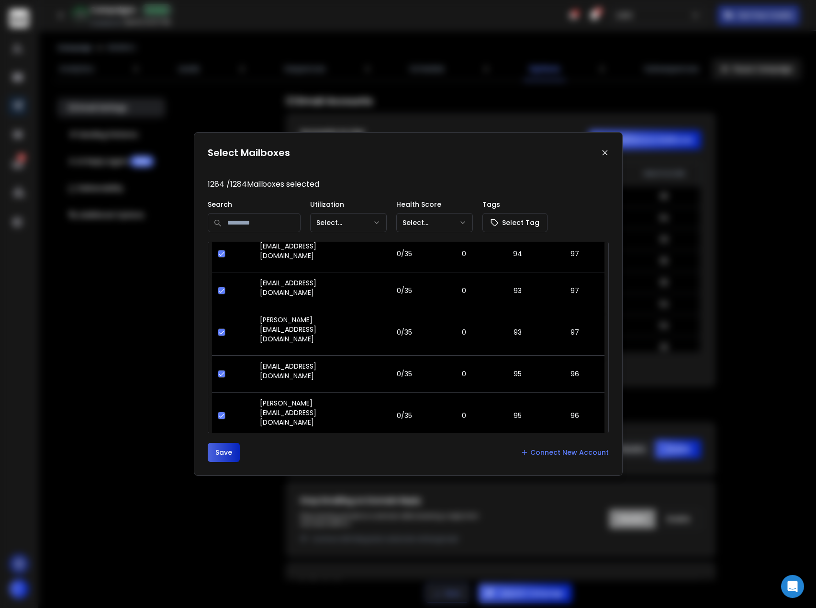
click at [224, 449] on button "Save" at bounding box center [224, 451] width 32 height 19
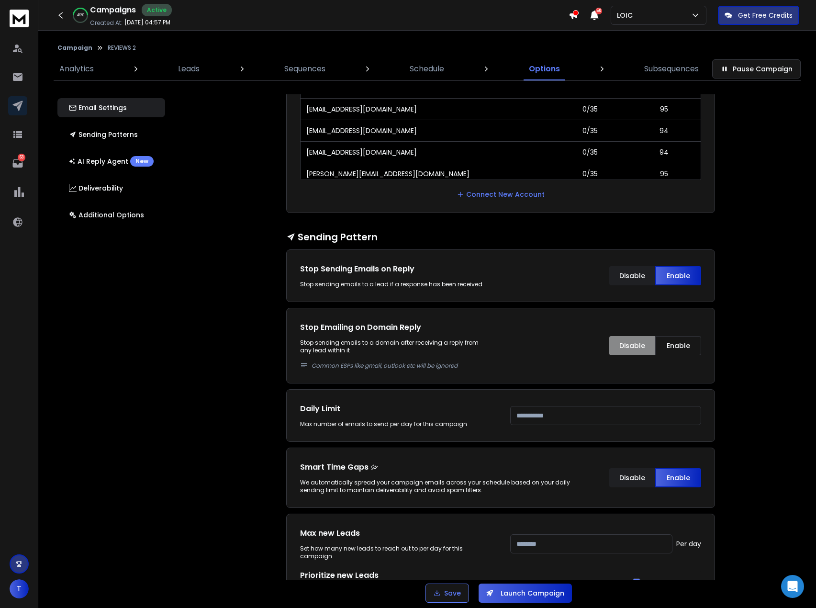
scroll to position [269, 0]
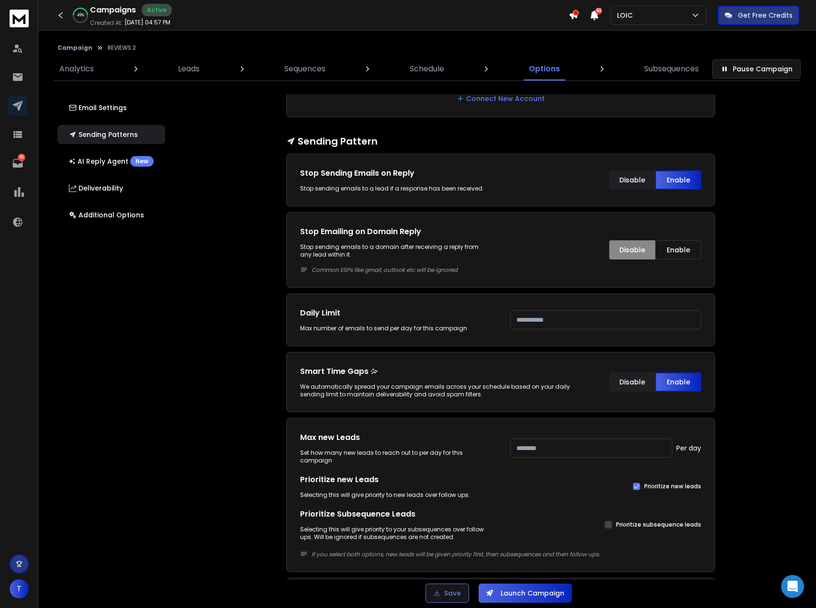
click at [521, 321] on input "*****" at bounding box center [605, 319] width 191 height 19
drag, startPoint x: 523, startPoint y: 318, endPoint x: 512, endPoint y: 318, distance: 10.5
click at [512, 318] on input "*****" at bounding box center [605, 319] width 191 height 19
drag, startPoint x: 559, startPoint y: 320, endPoint x: 510, endPoint y: 322, distance: 49.3
click at [510, 322] on input "*****" at bounding box center [605, 319] width 191 height 19
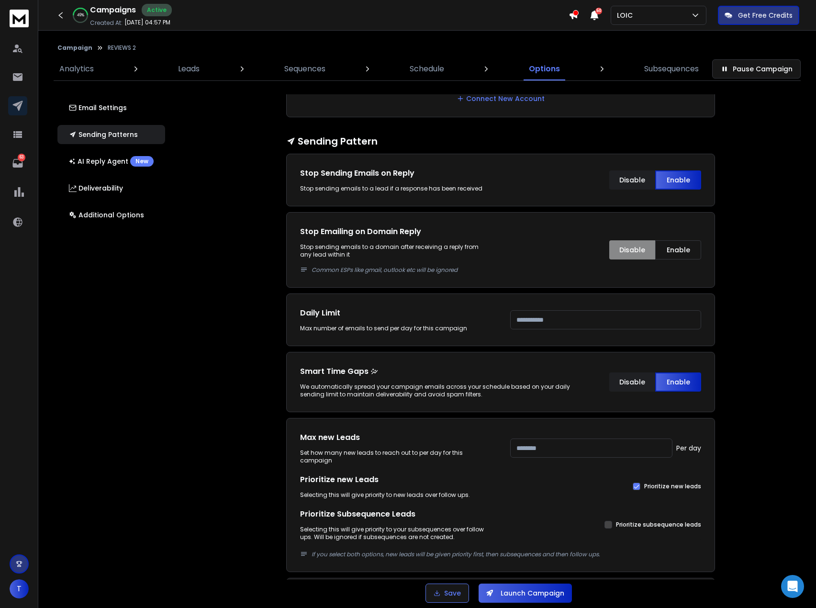
type input "*****"
drag, startPoint x: 512, startPoint y: 452, endPoint x: 501, endPoint y: 451, distance: 11.0
click at [501, 451] on div "Max new Leads Set how many new leads to reach out to per day for this campaign …" at bounding box center [500, 447] width 401 height 33
paste input "number"
type input "*****"
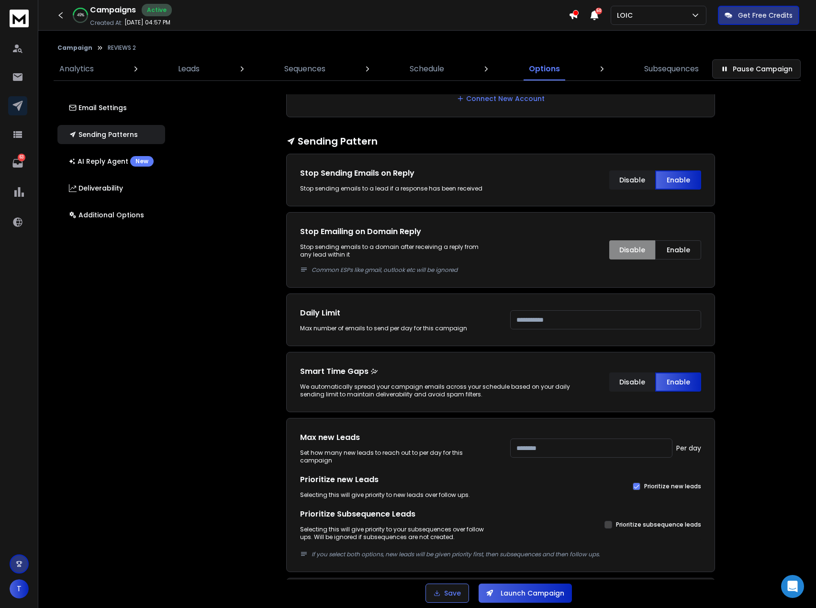
click at [746, 395] on div "Email Accounts Accounts to Use Select one or more accounts to send emails from …" at bounding box center [506, 336] width 652 height 485
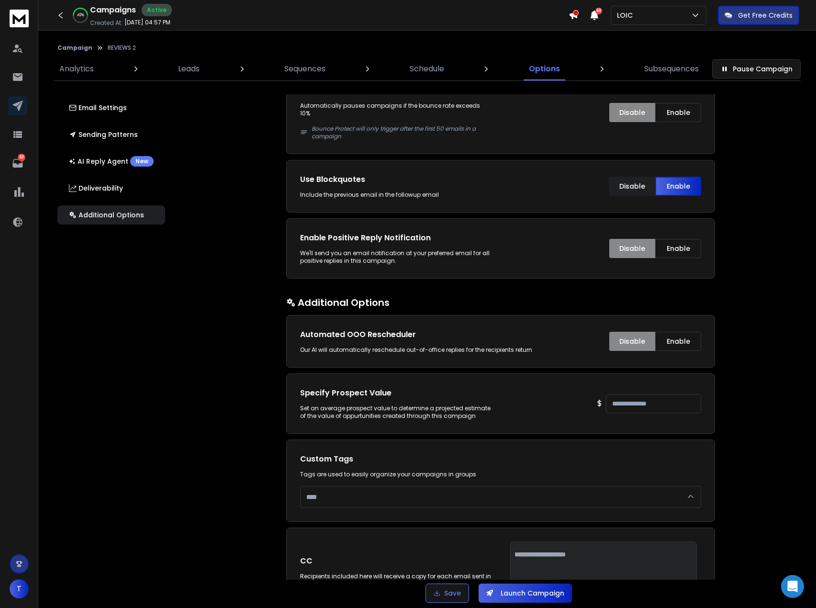
scroll to position [1544, 0]
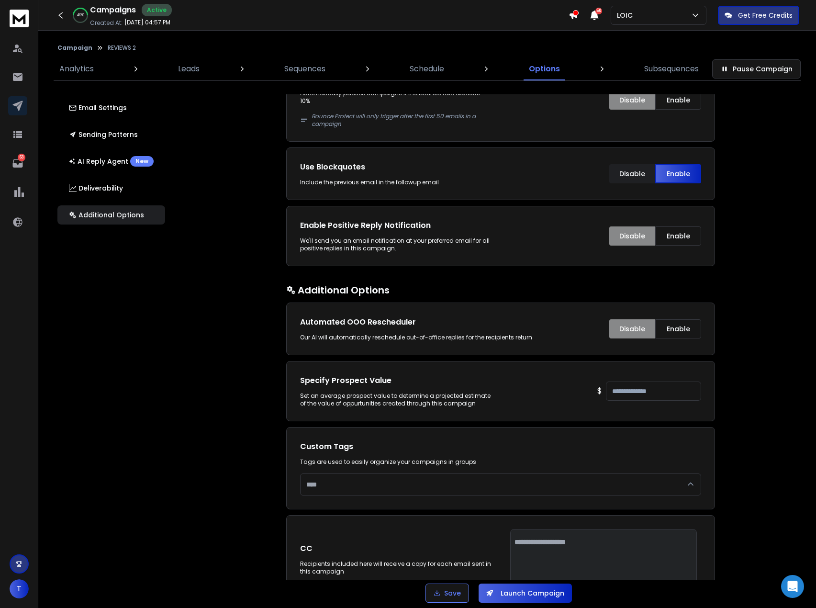
click at [449, 586] on button "Save" at bounding box center [447, 592] width 44 height 19
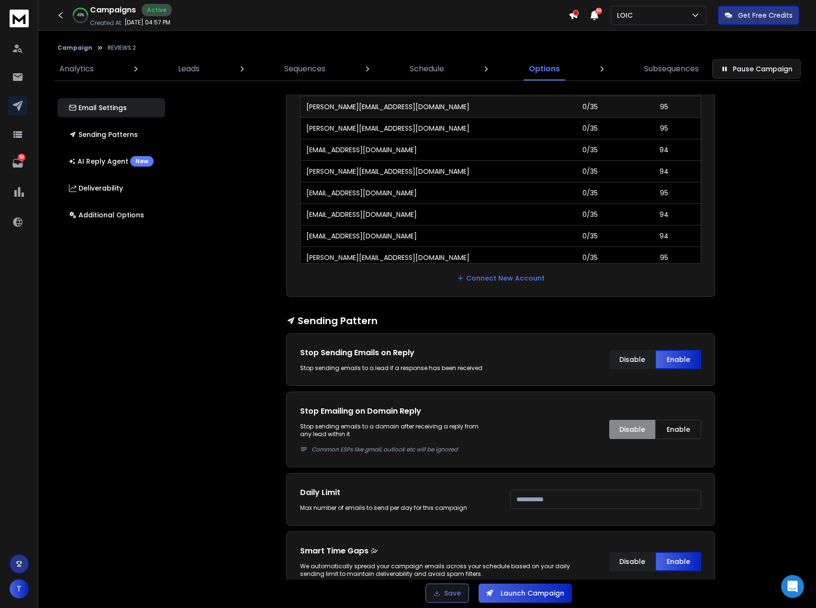
scroll to position [89, 0]
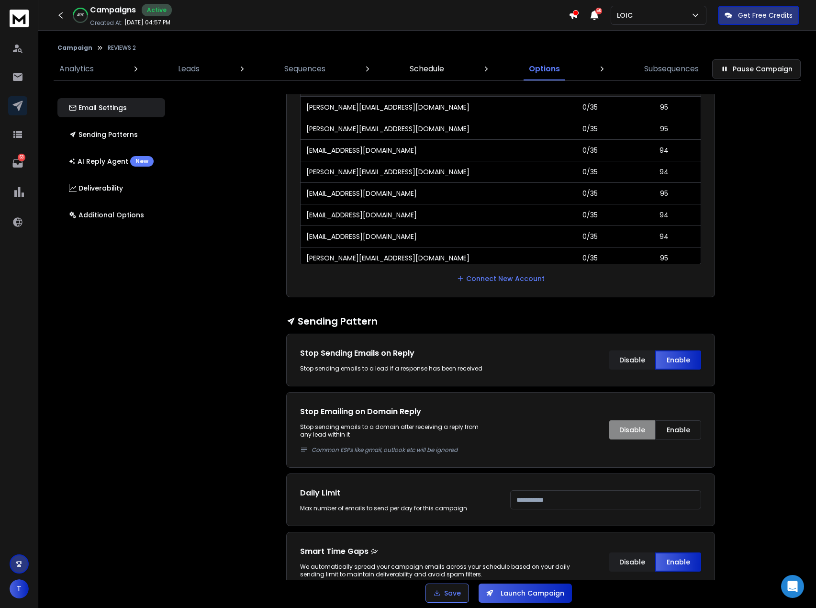
click at [423, 61] on link "Schedule" at bounding box center [427, 68] width 46 height 23
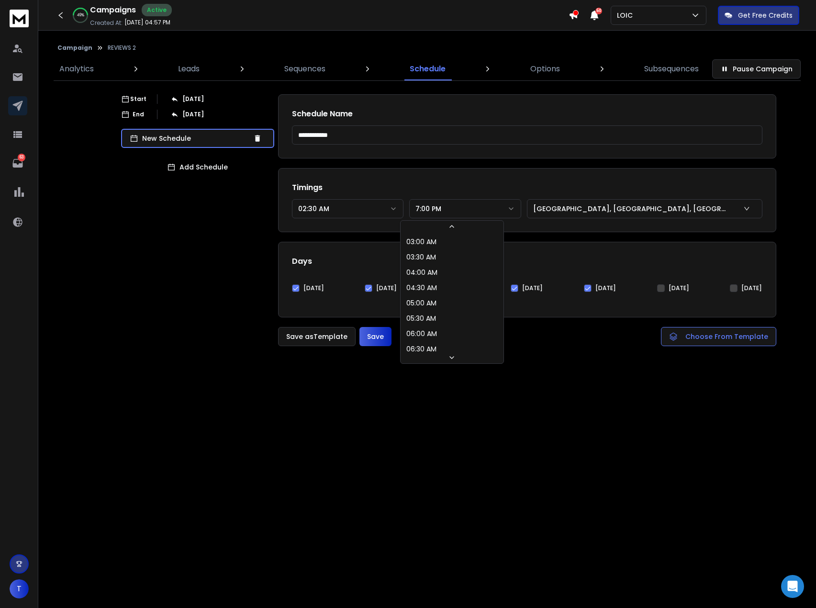
click at [436, 209] on button "7:00 PM" at bounding box center [465, 208] width 112 height 19
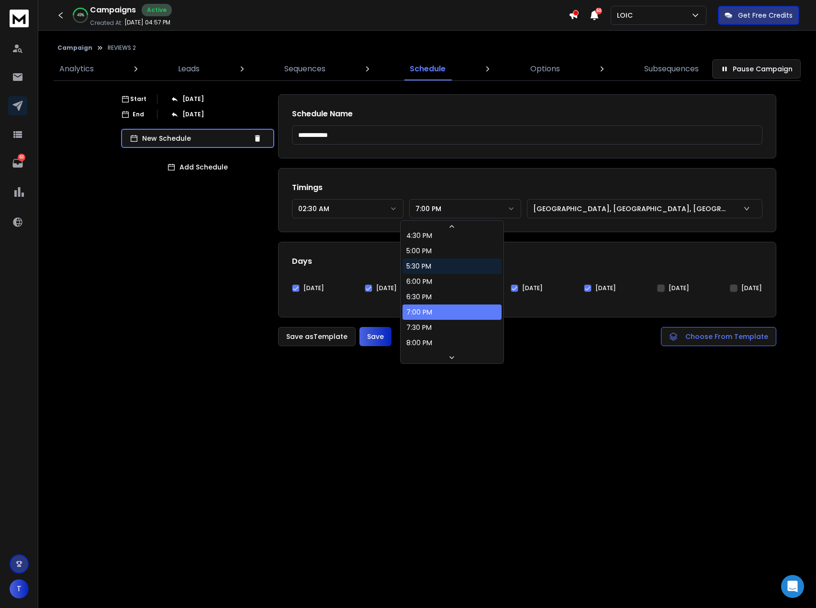
scroll to position [434, 0]
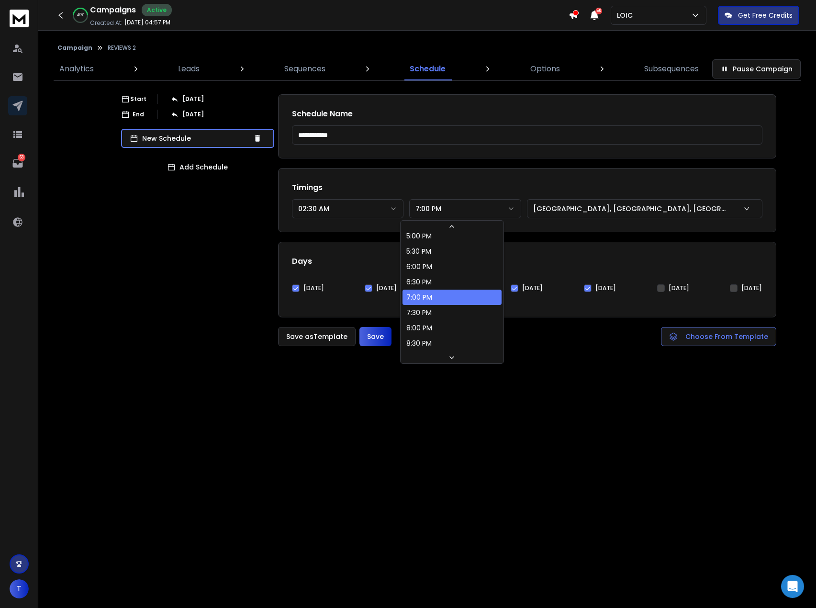
select select "********"
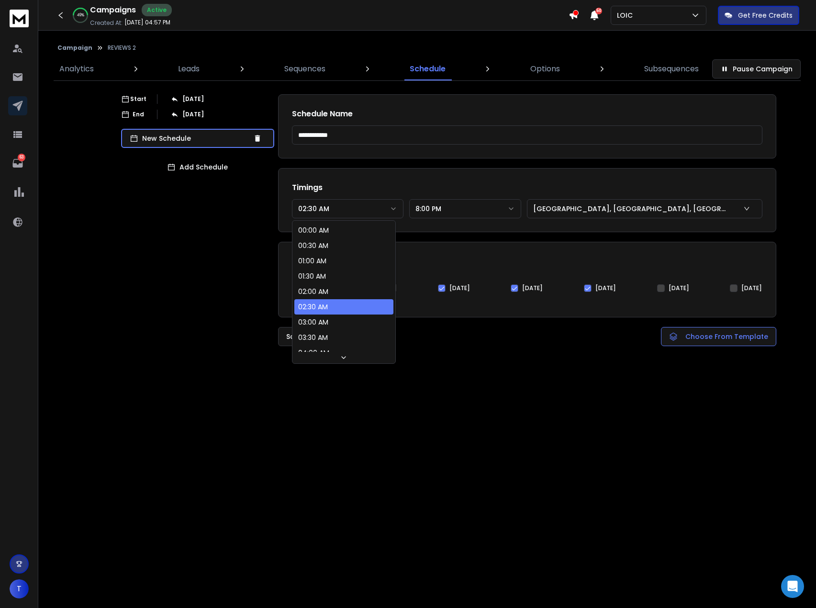
click at [336, 208] on button "02:30 AM" at bounding box center [348, 208] width 112 height 19
select select "********"
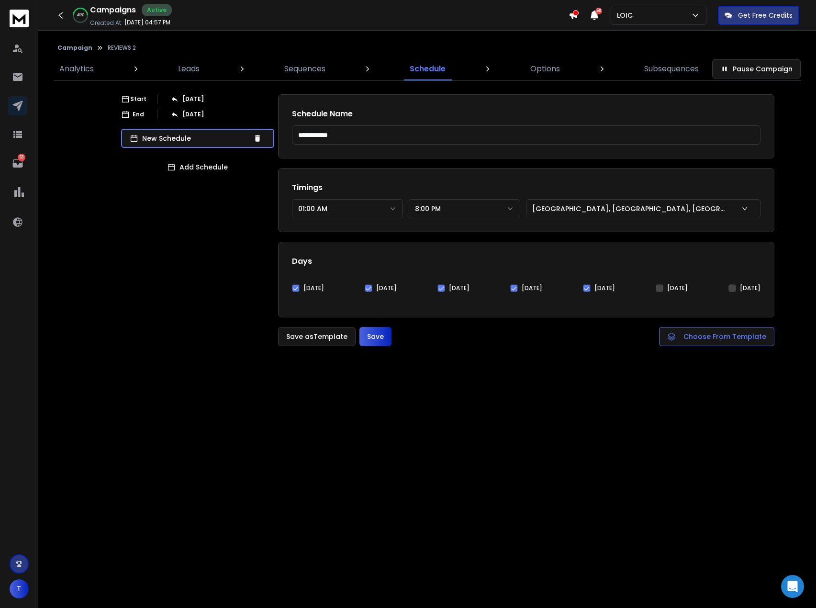
click at [437, 204] on button "8:00 PM" at bounding box center [464, 208] width 111 height 19
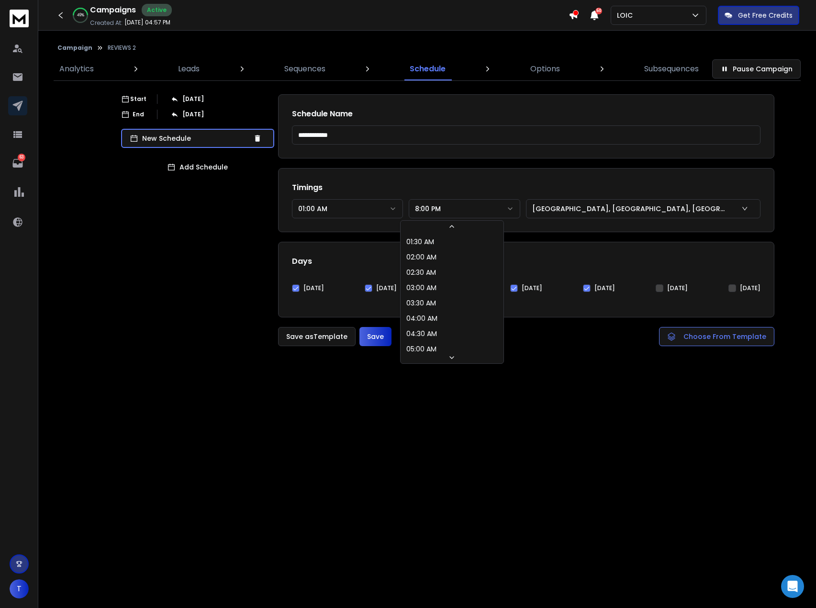
scroll to position [464, 0]
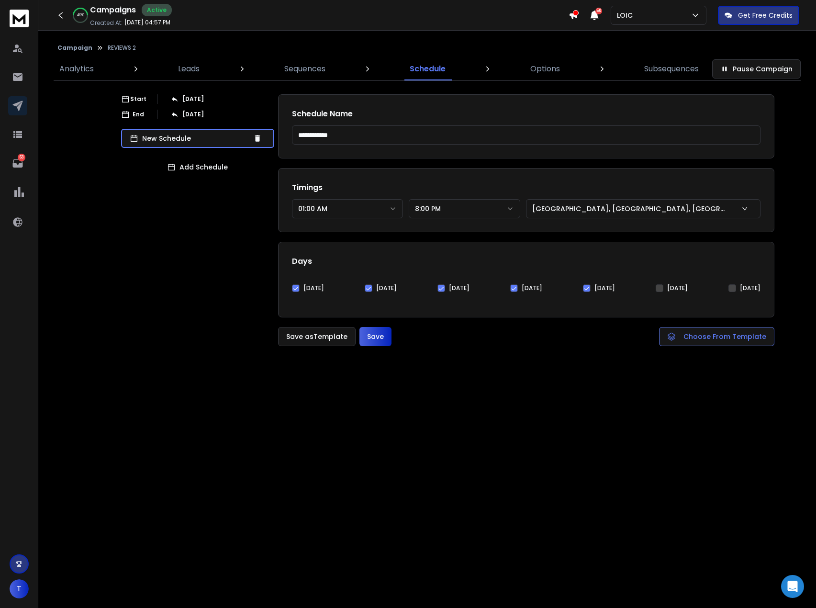
click at [195, 236] on div "**********" at bounding box center [447, 220] width 653 height 252
click at [374, 341] on button "Save" at bounding box center [375, 336] width 32 height 19
click at [537, 69] on p "Options" at bounding box center [545, 68] width 30 height 11
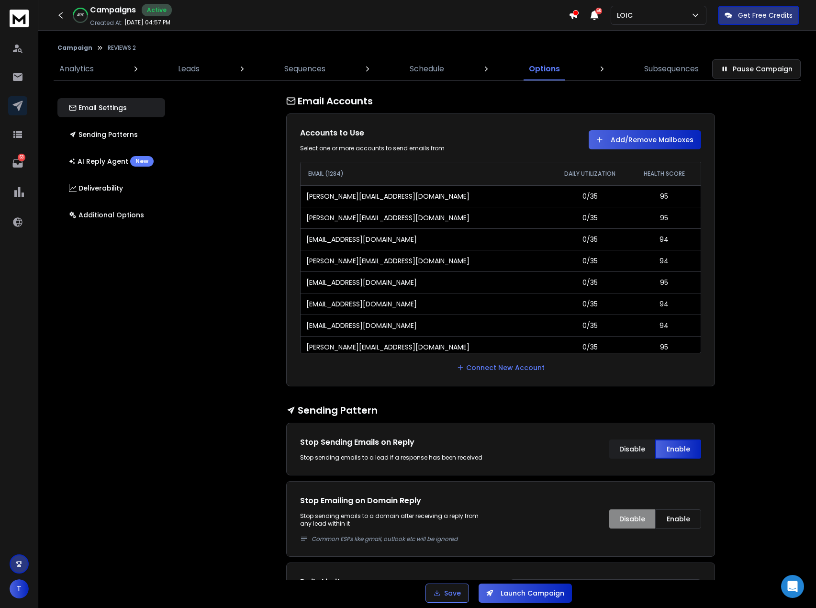
scroll to position [1, 0]
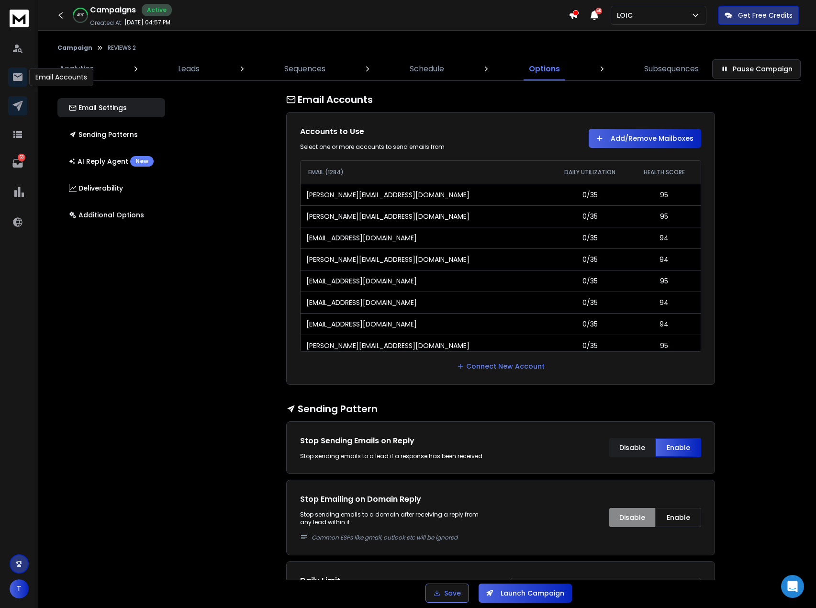
click at [19, 78] on icon at bounding box center [18, 77] width 10 height 8
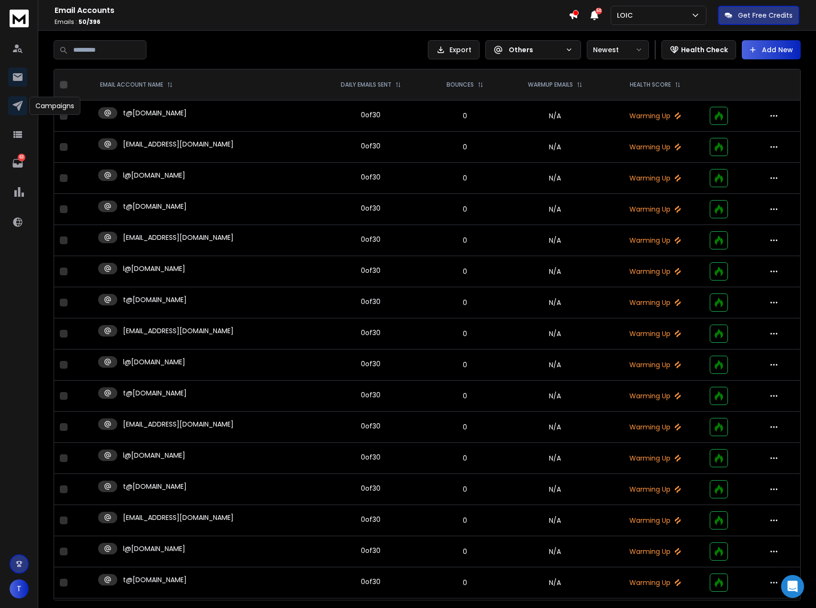
click at [17, 109] on icon at bounding box center [17, 105] width 10 height 10
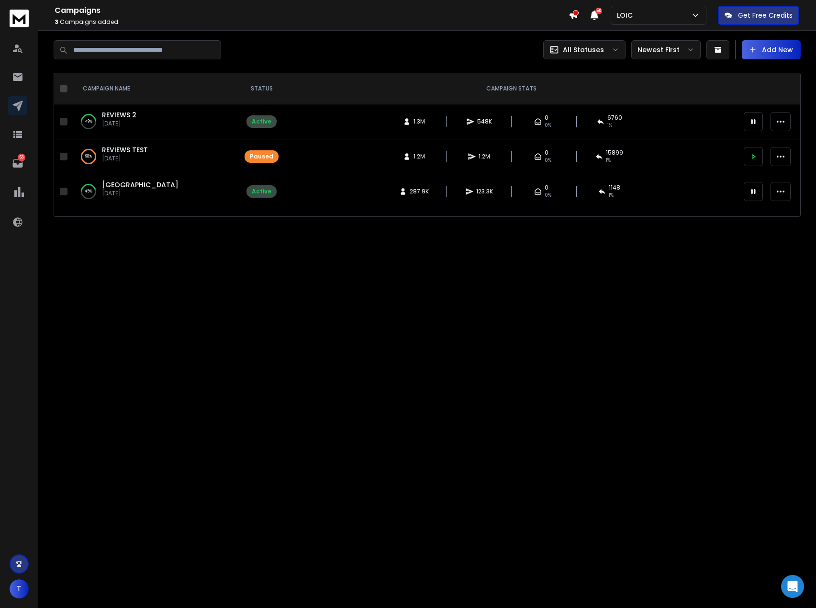
click at [107, 183] on span "FRANCE" at bounding box center [140, 185] width 77 height 10
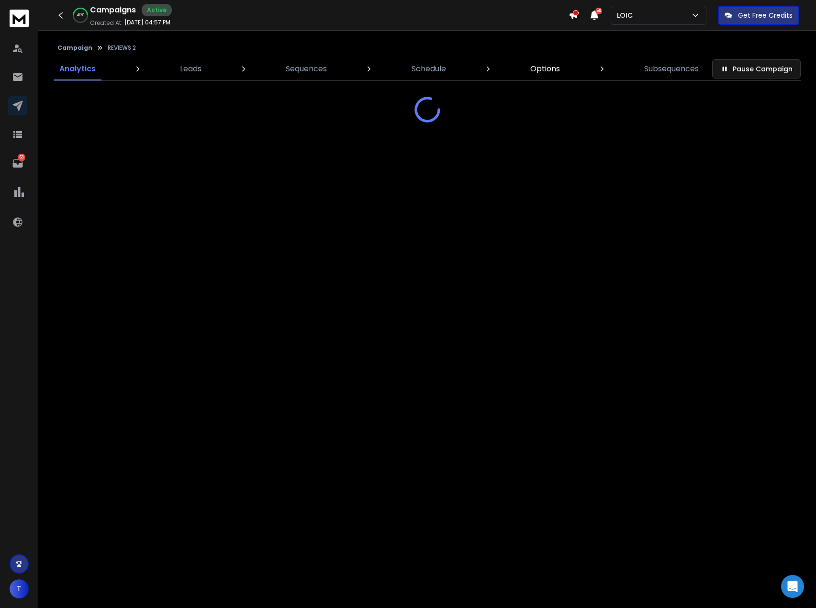
click at [540, 71] on p "Options" at bounding box center [545, 68] width 30 height 11
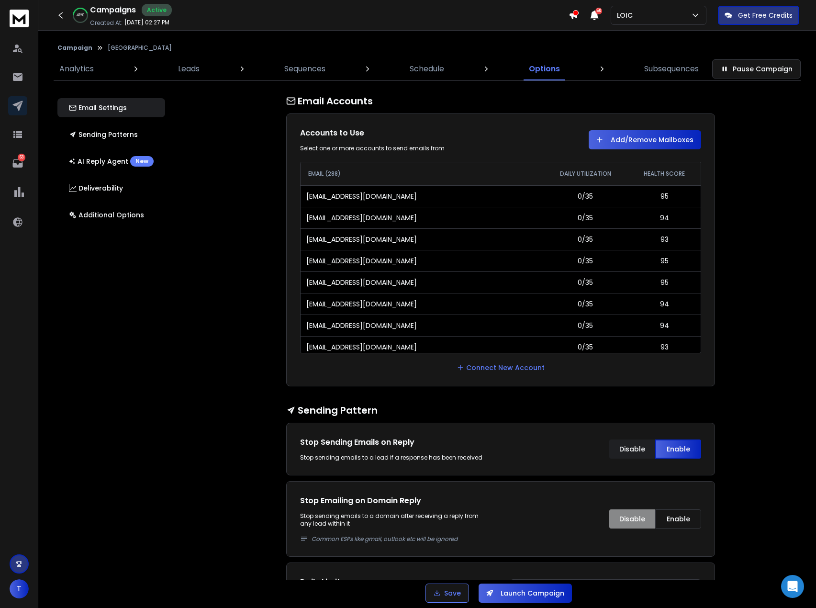
click at [642, 143] on button "Add/Remove Mailboxes" at bounding box center [644, 139] width 112 height 19
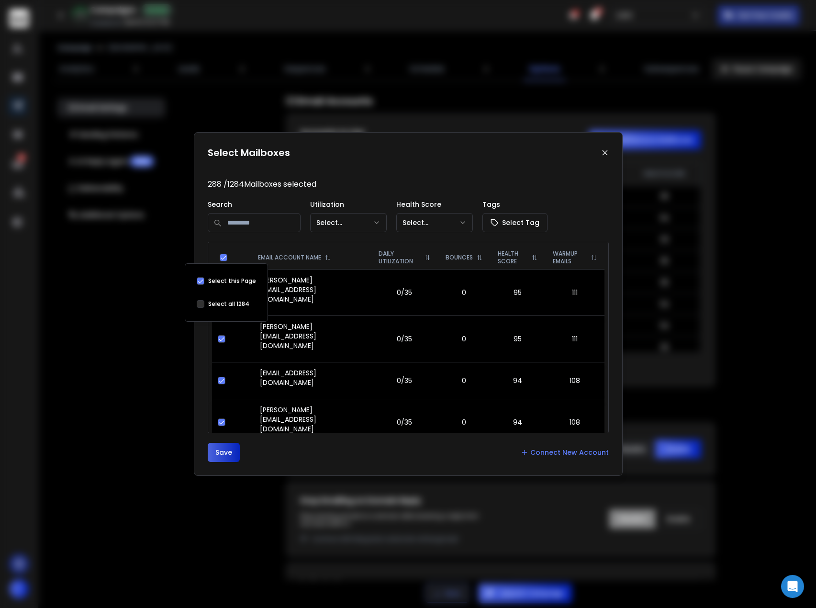
click at [203, 303] on button "Select this Page" at bounding box center [201, 304] width 8 height 8
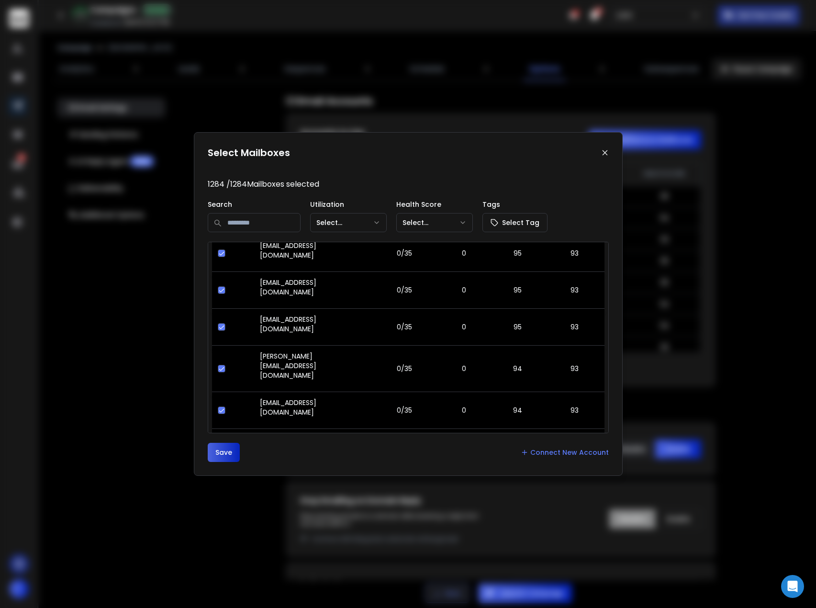
scroll to position [4526, 0]
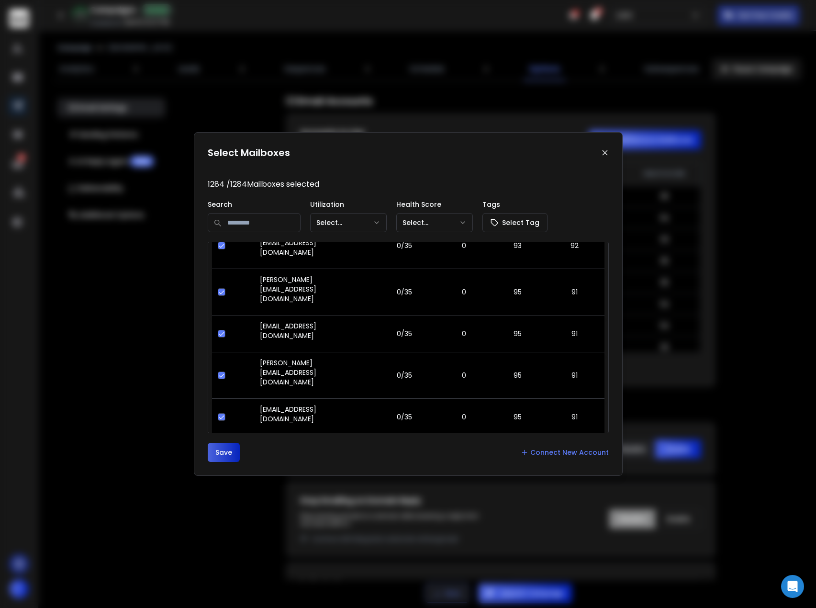
click at [229, 448] on button "Save" at bounding box center [224, 451] width 32 height 19
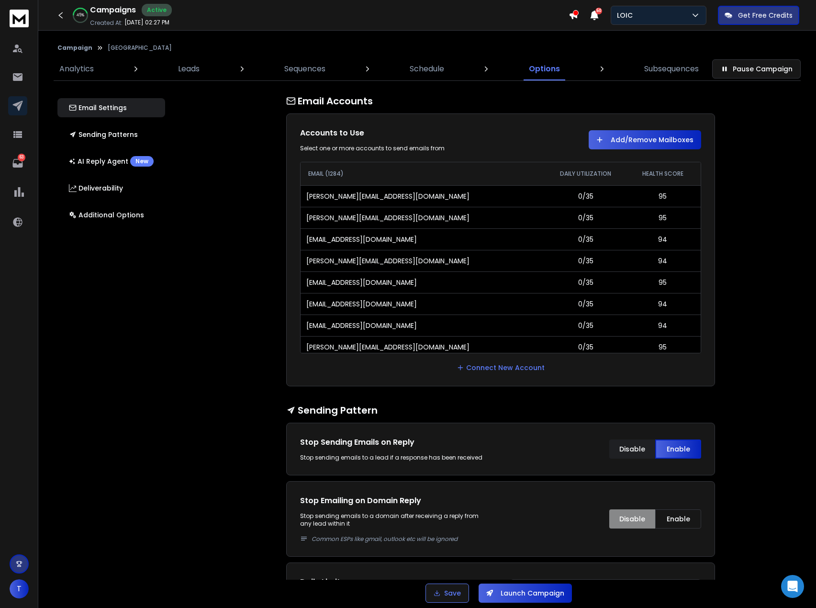
click at [657, 14] on div "LOIC" at bounding box center [658, 16] width 83 height 10
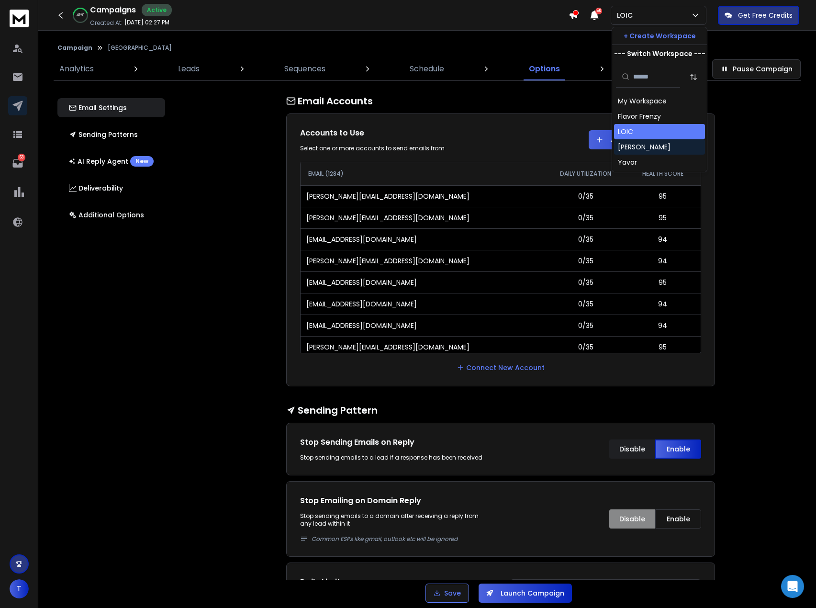
click at [640, 148] on div "Richard" at bounding box center [644, 147] width 53 height 10
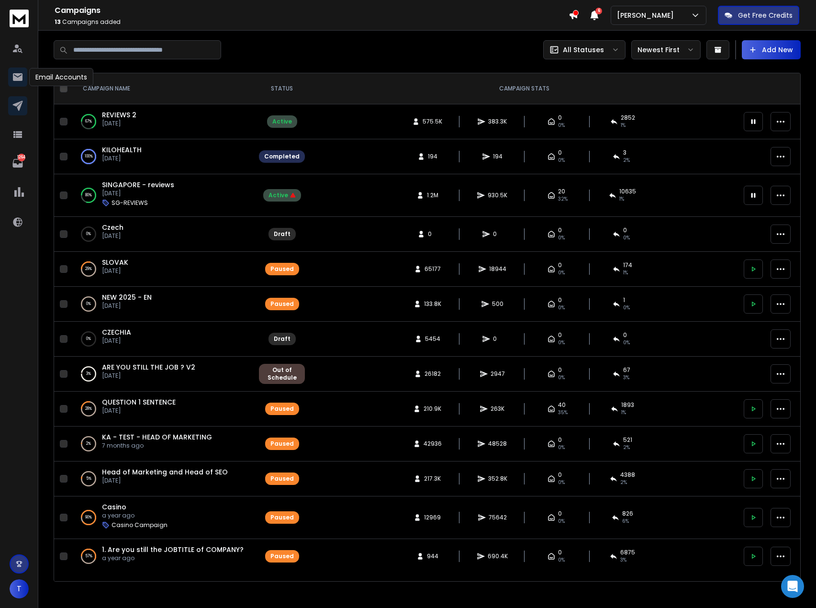
click at [24, 80] on link at bounding box center [17, 76] width 19 height 19
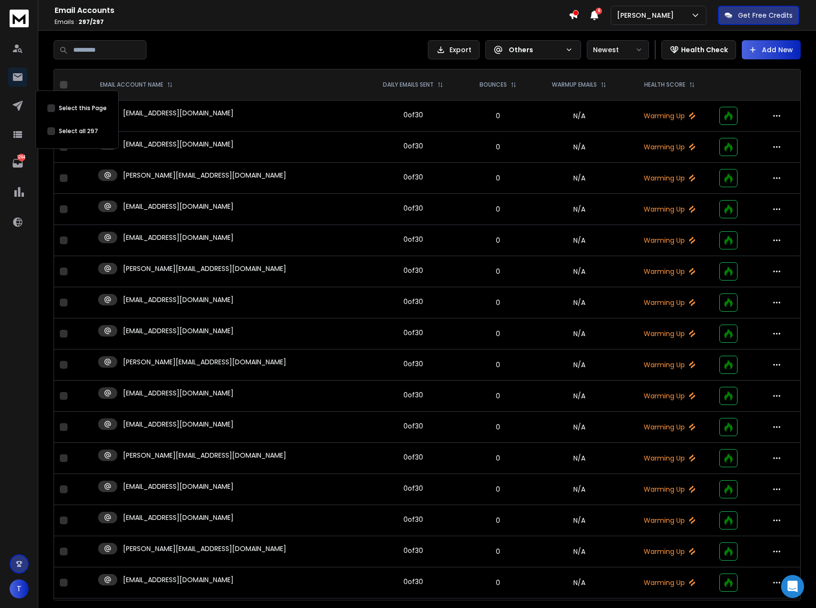
click at [54, 133] on button "Select this Page" at bounding box center [51, 131] width 8 height 8
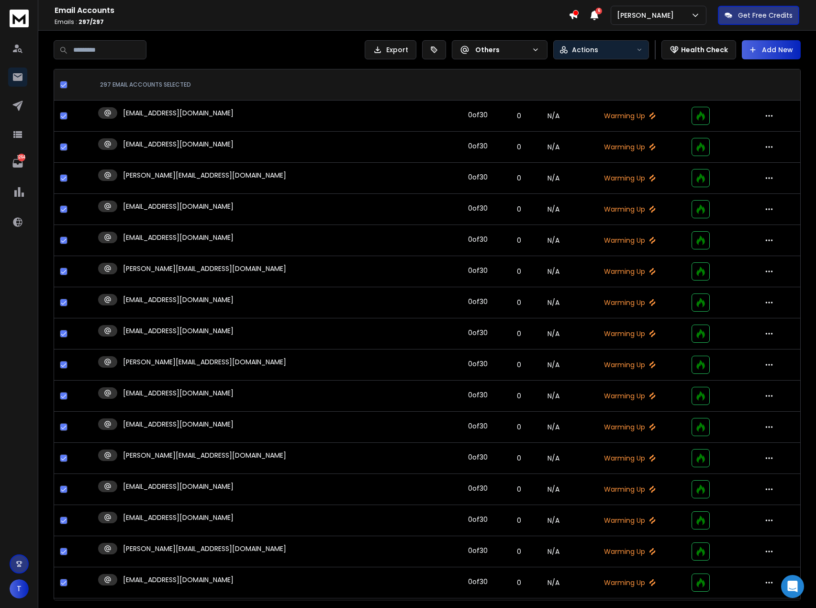
click at [597, 53] on p "Actions" at bounding box center [585, 50] width 26 height 10
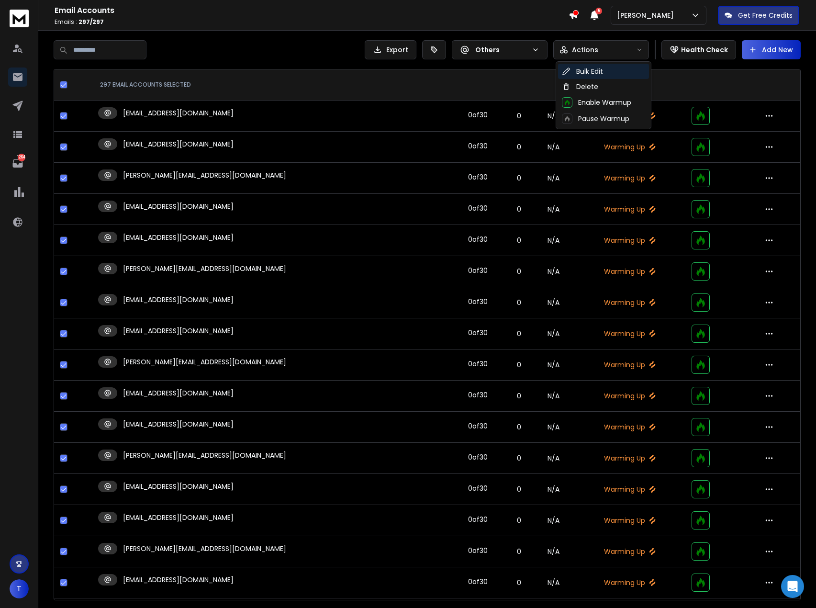
click at [596, 66] on div "Bulk Edit" at bounding box center [582, 71] width 41 height 10
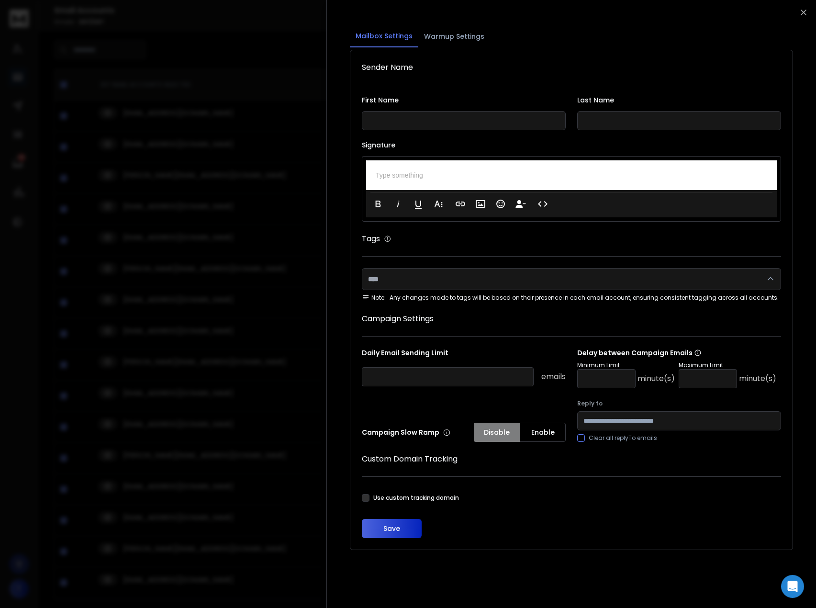
click at [437, 376] on input "number" at bounding box center [448, 376] width 172 height 19
type input "**"
click at [609, 376] on input "number" at bounding box center [606, 378] width 58 height 19
click at [706, 377] on input "number" at bounding box center [707, 378] width 58 height 19
type input "*"
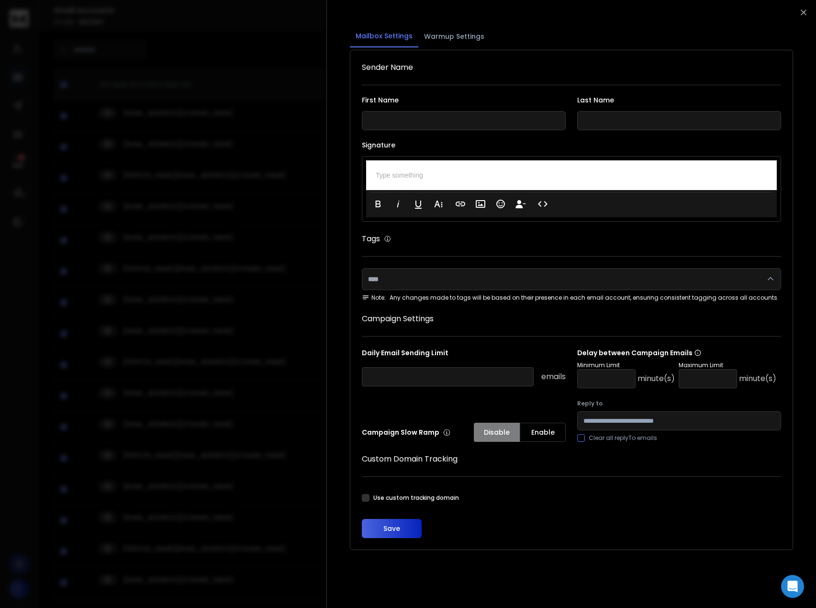
type input "**"
click at [617, 381] on input "*" at bounding box center [606, 378] width 58 height 19
drag, startPoint x: 615, startPoint y: 381, endPoint x: 559, endPoint y: 381, distance: 56.4
click at [559, 381] on div "Daily Email Sending Limit ** emails Delay between Campaign Emails Minimum Limit…" at bounding box center [571, 395] width 419 height 94
type input "**"
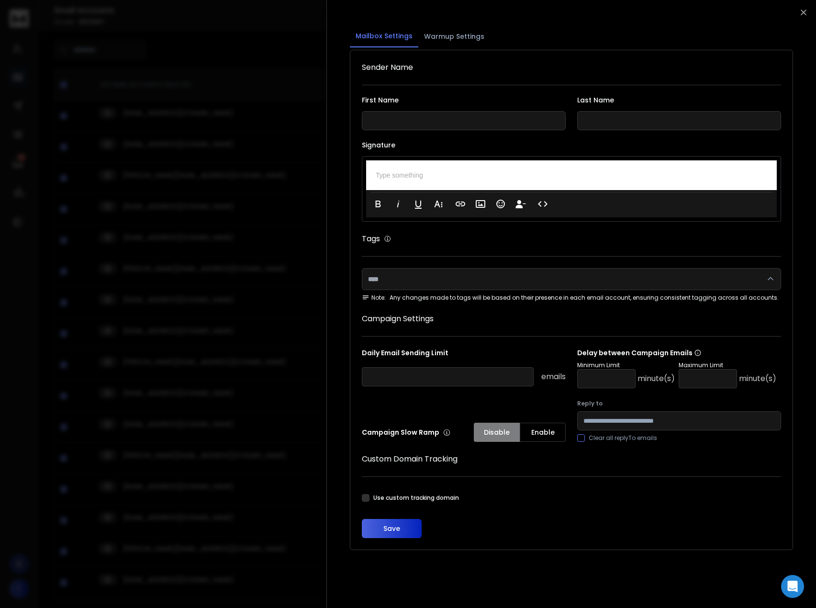
click at [520, 400] on div "Campaign Slow Ramp Disable Enable" at bounding box center [464, 420] width 204 height 42
click at [536, 431] on button "Enable" at bounding box center [543, 431] width 46 height 19
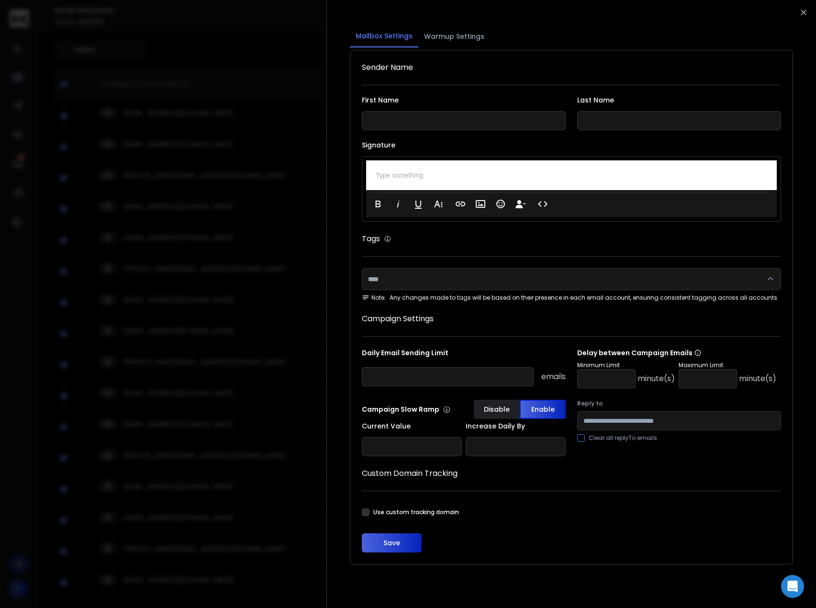
click at [495, 447] on input "Increase Daily By" at bounding box center [515, 446] width 100 height 19
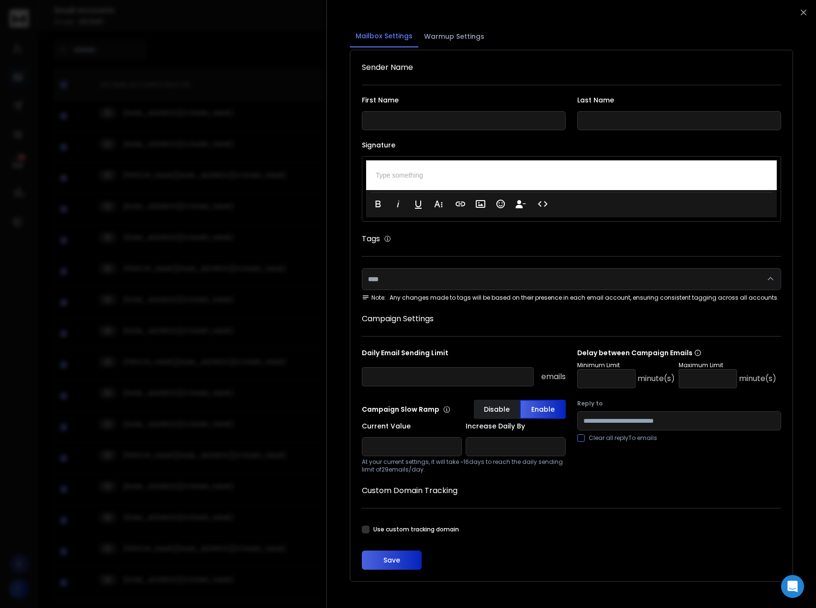
type input "*"
click at [405, 446] on input "*" at bounding box center [412, 446] width 100 height 19
drag, startPoint x: 396, startPoint y: 443, endPoint x: 363, endPoint y: 446, distance: 32.7
click at [363, 446] on input "*" at bounding box center [412, 446] width 100 height 19
type input "*"
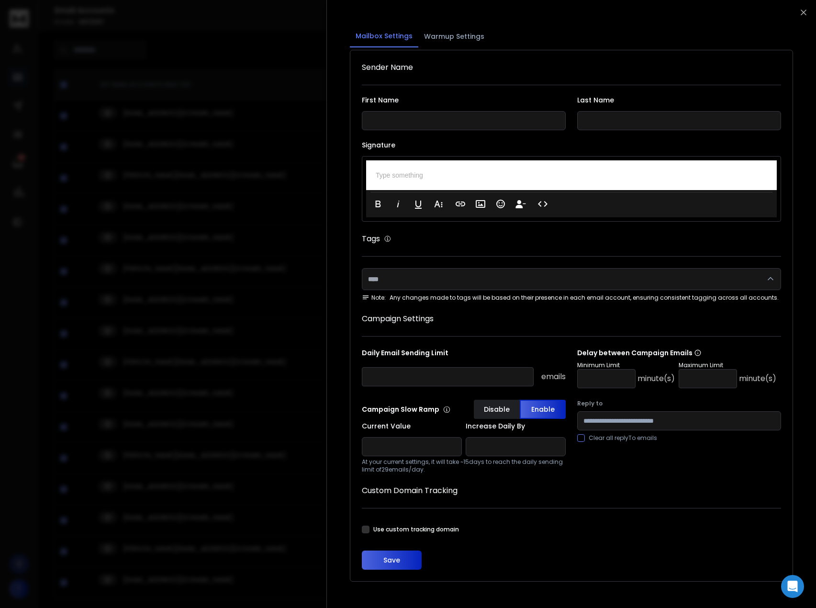
click at [432, 426] on label "Current Value" at bounding box center [412, 425] width 100 height 7
click at [432, 437] on input "*" at bounding box center [412, 446] width 100 height 19
click at [611, 487] on h1 "Custom Domain Tracking" at bounding box center [571, 490] width 419 height 11
click at [393, 560] on button "Save" at bounding box center [392, 559] width 60 height 19
click at [444, 40] on button "Warmup Settings" at bounding box center [454, 36] width 72 height 21
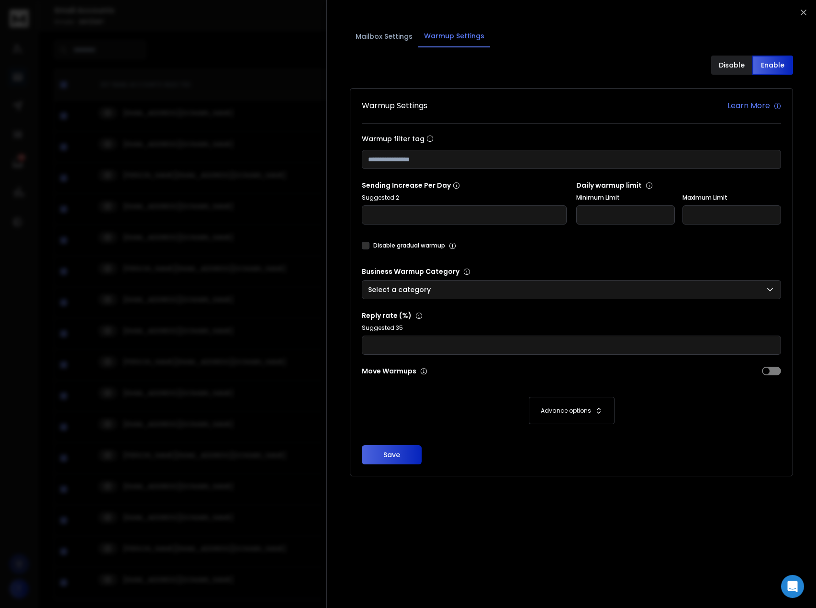
click at [557, 411] on p "Advance options" at bounding box center [566, 411] width 50 height 8
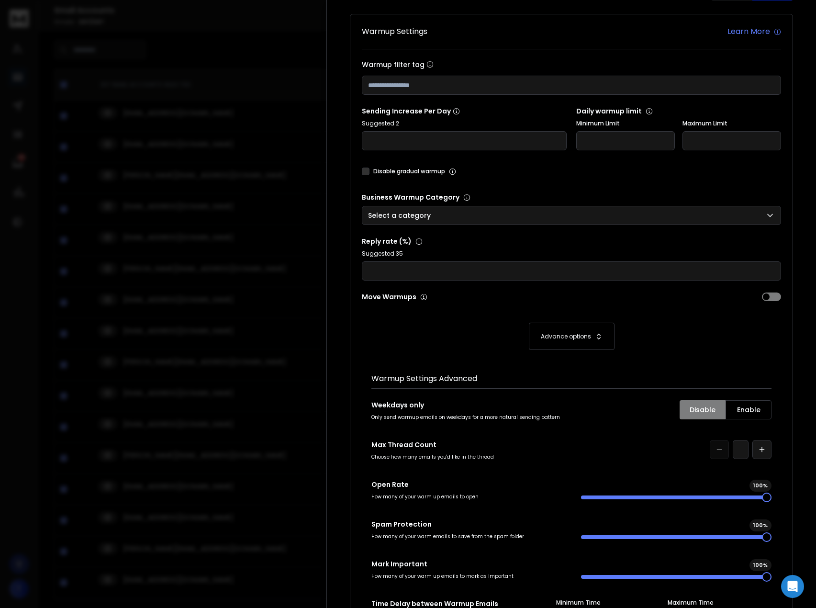
scroll to position [158, 0]
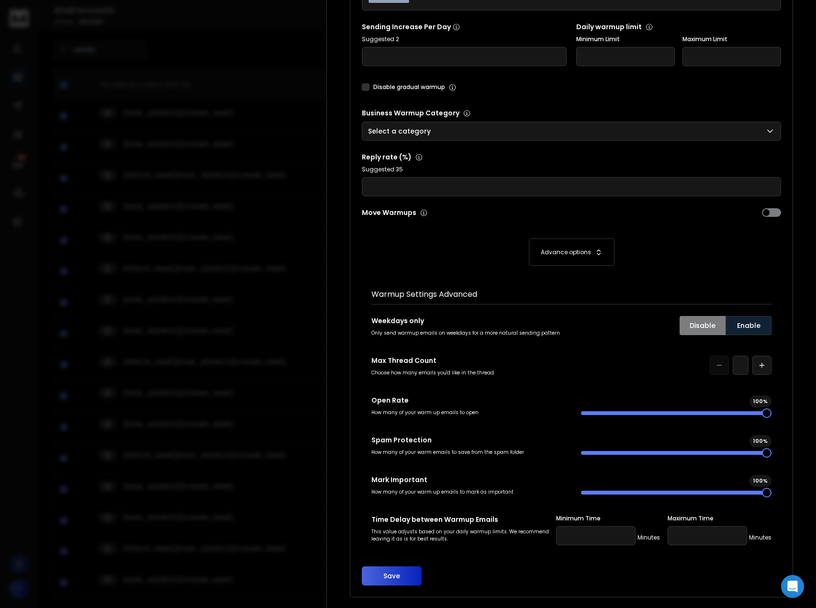
click at [741, 323] on button "Enable" at bounding box center [748, 325] width 46 height 19
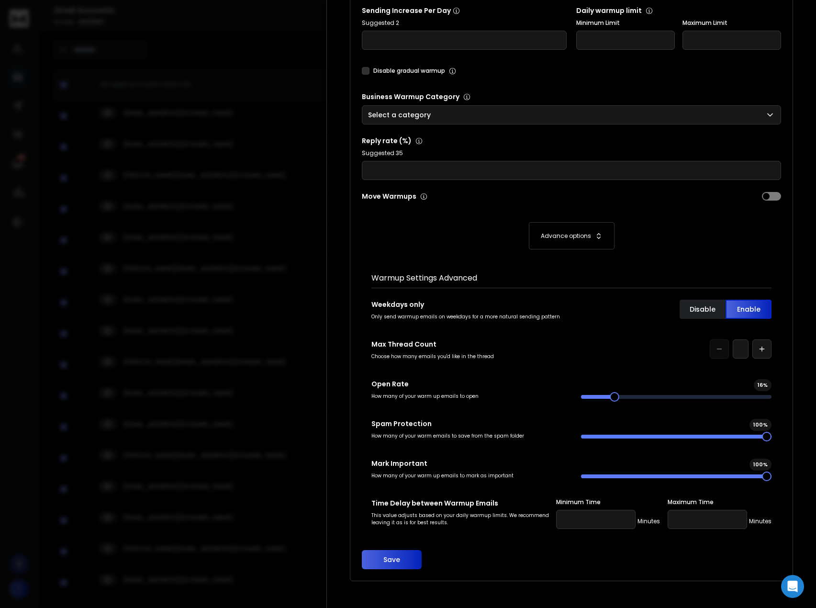
click at [610, 397] on span at bounding box center [596, 397] width 31 height 4
click at [617, 397] on span at bounding box center [622, 397] width 10 height 10
click at [602, 477] on span at bounding box center [592, 476] width 23 height 4
click at [599, 477] on span at bounding box center [604, 476] width 10 height 10
click at [576, 516] on input "number" at bounding box center [595, 518] width 79 height 19
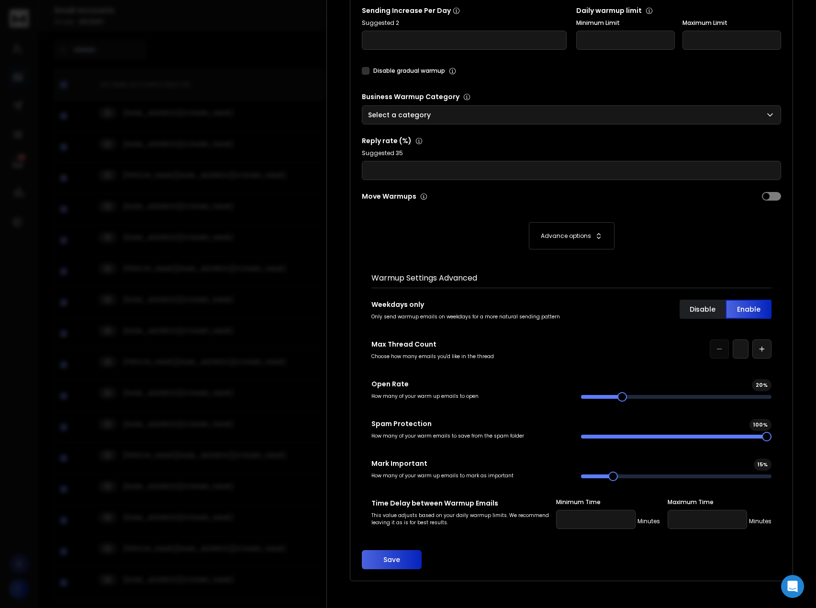
click at [608, 479] on span at bounding box center [613, 476] width 10 height 10
click at [629, 396] on span at bounding box center [633, 397] width 10 height 10
click at [608, 521] on input "number" at bounding box center [595, 518] width 79 height 19
type input "*"
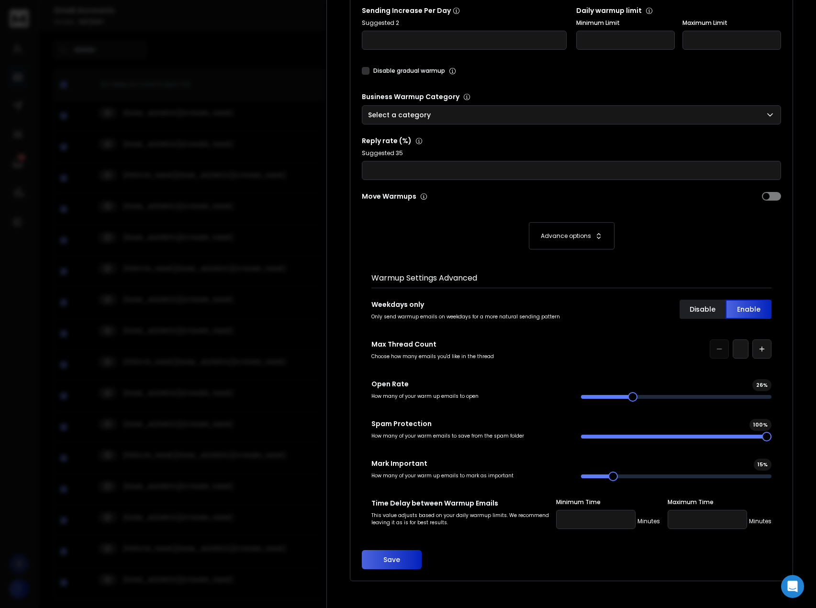
type input "**"
click at [695, 521] on input "number" at bounding box center [706, 518] width 79 height 19
type input "**"
click at [668, 547] on form "Warmup Settings Learn More Warmup filter tag Sending Increase Per Day Suggested…" at bounding box center [571, 246] width 419 height 643
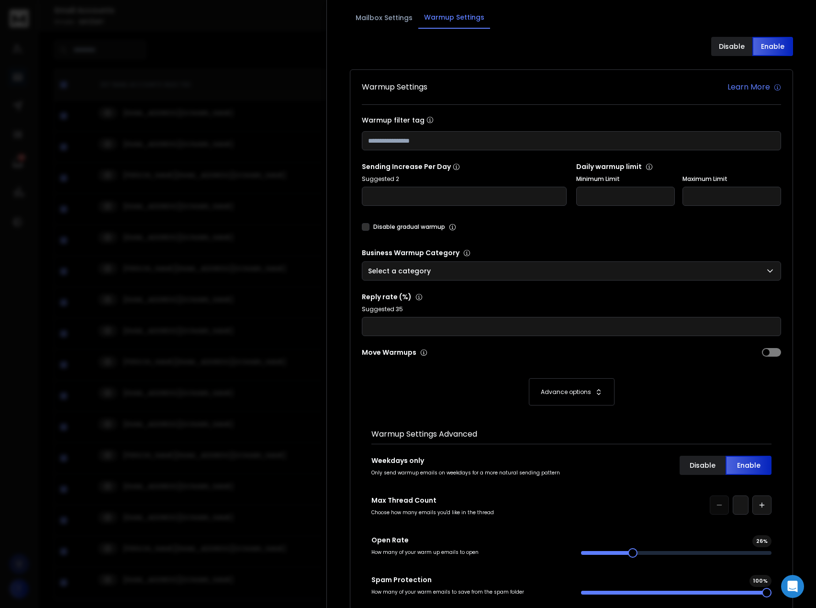
scroll to position [4, 0]
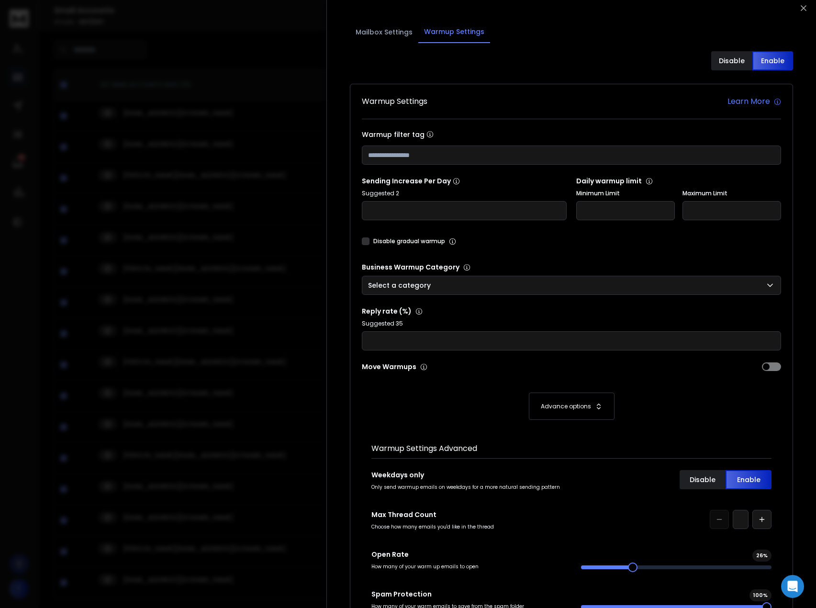
click at [429, 215] on input "number" at bounding box center [464, 210] width 205 height 19
type input "*"
click at [611, 210] on input "number" at bounding box center [625, 210] width 99 height 19
type input "*"
click at [737, 213] on input "number" at bounding box center [731, 210] width 99 height 19
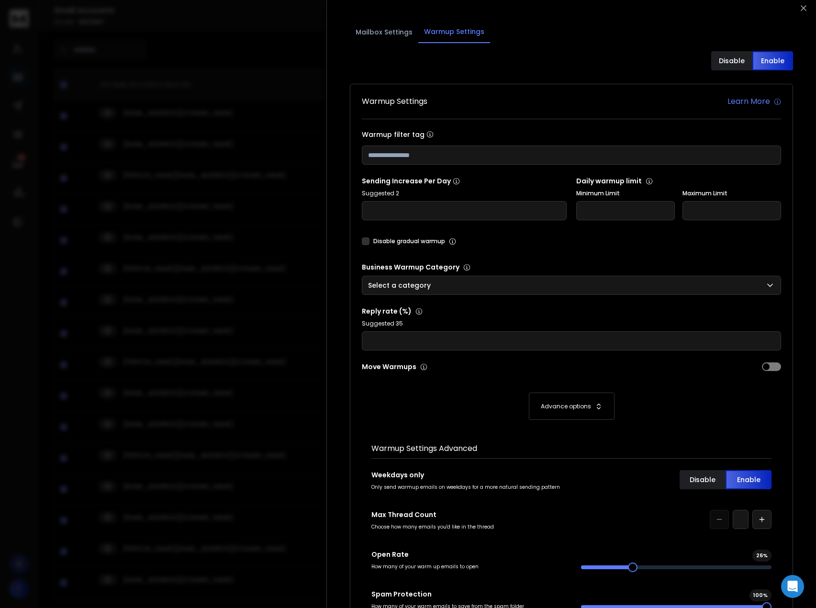
type input "**"
click at [682, 238] on div "Disable gradual warmup" at bounding box center [571, 241] width 419 height 19
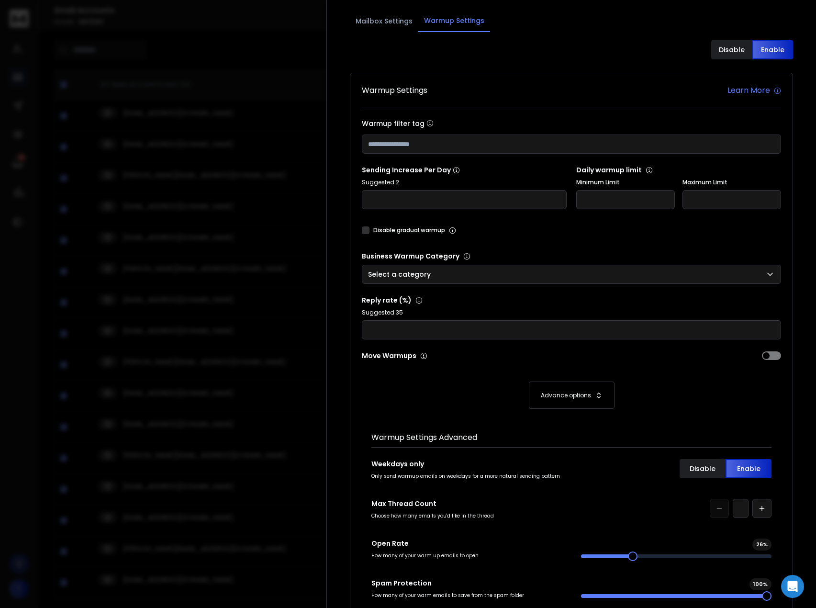
scroll to position [16, 0]
drag, startPoint x: 598, startPoint y: 202, endPoint x: 580, endPoint y: 201, distance: 18.7
click at [580, 201] on input "*" at bounding box center [625, 198] width 99 height 19
type input "*"
click at [610, 232] on div "Disable gradual warmup" at bounding box center [571, 229] width 419 height 19
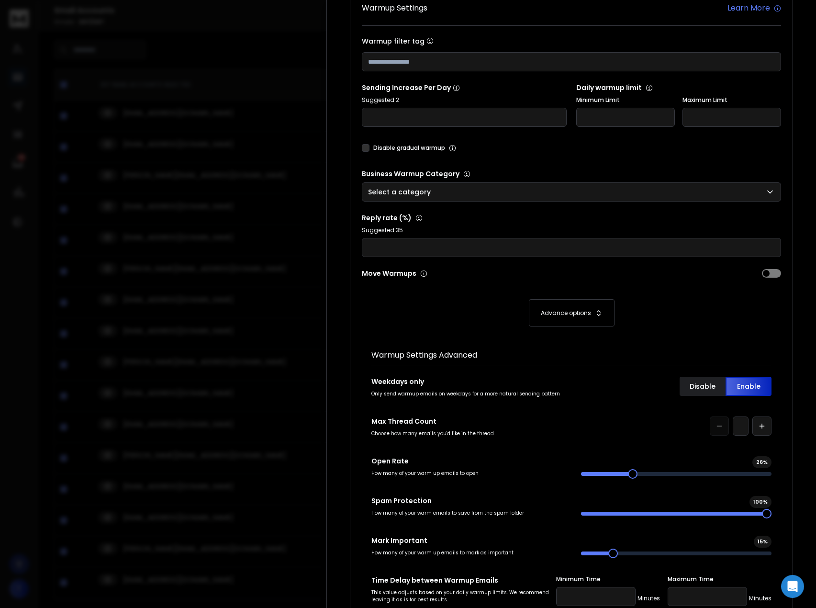
scroll to position [99, 0]
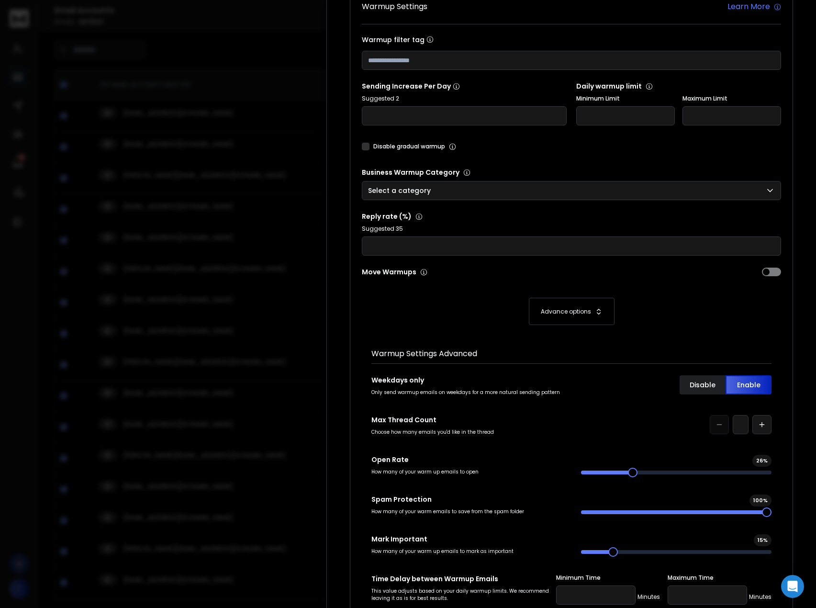
click at [433, 244] on input "number" at bounding box center [571, 245] width 419 height 19
type input "**"
click at [504, 221] on div "Reply rate (%) Suggested 35 **" at bounding box center [571, 233] width 419 height 44
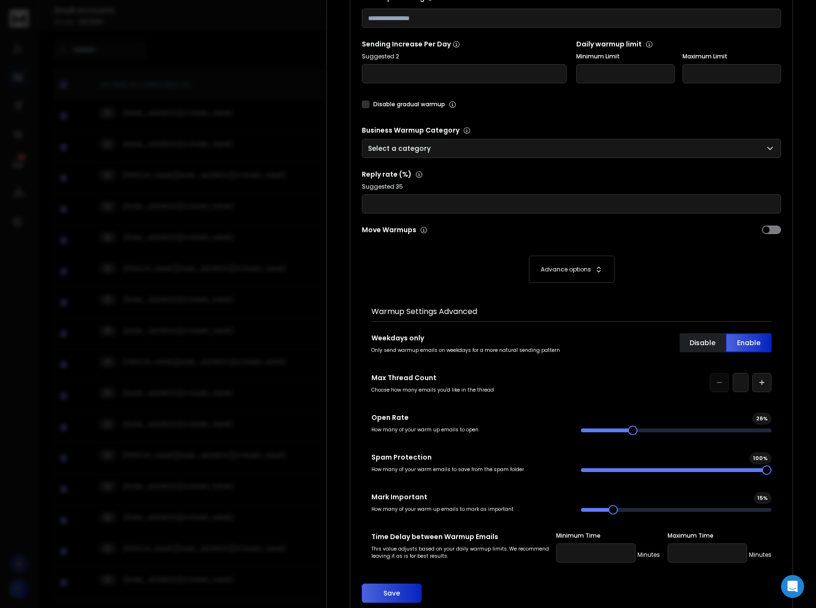
scroll to position [175, 0]
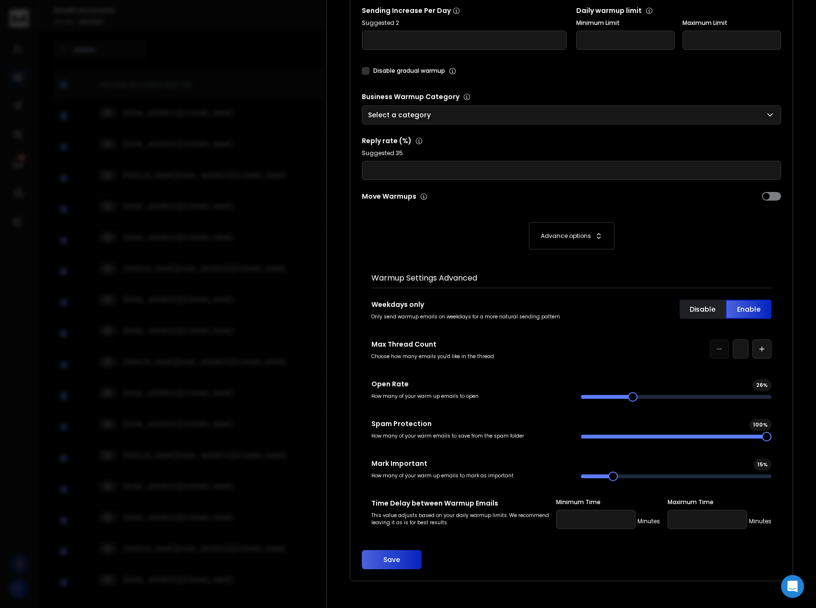
click at [402, 555] on button "Save" at bounding box center [392, 559] width 60 height 19
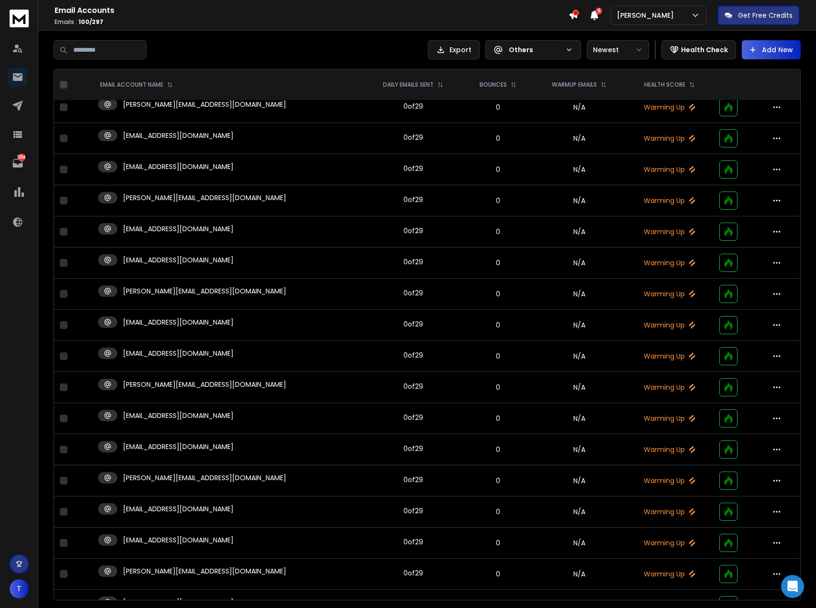
scroll to position [0, 0]
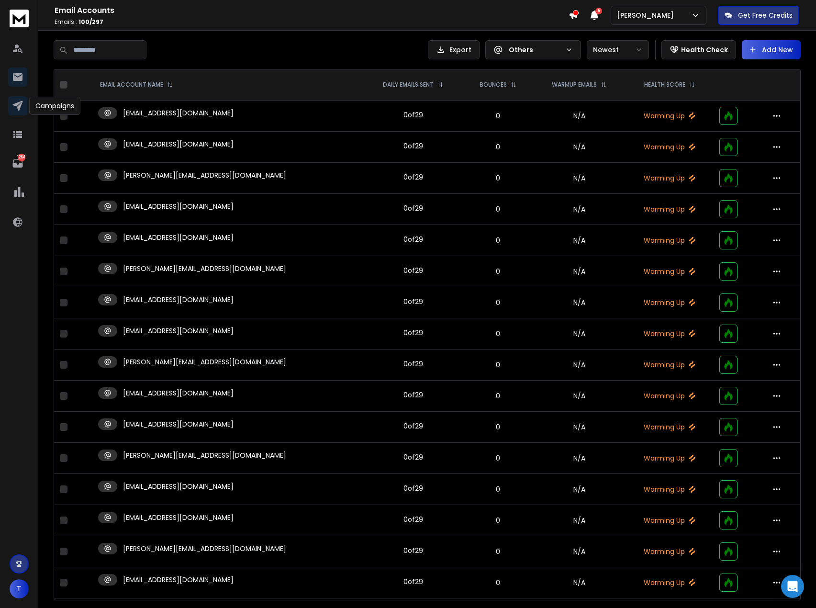
click at [22, 105] on icon at bounding box center [17, 105] width 11 height 11
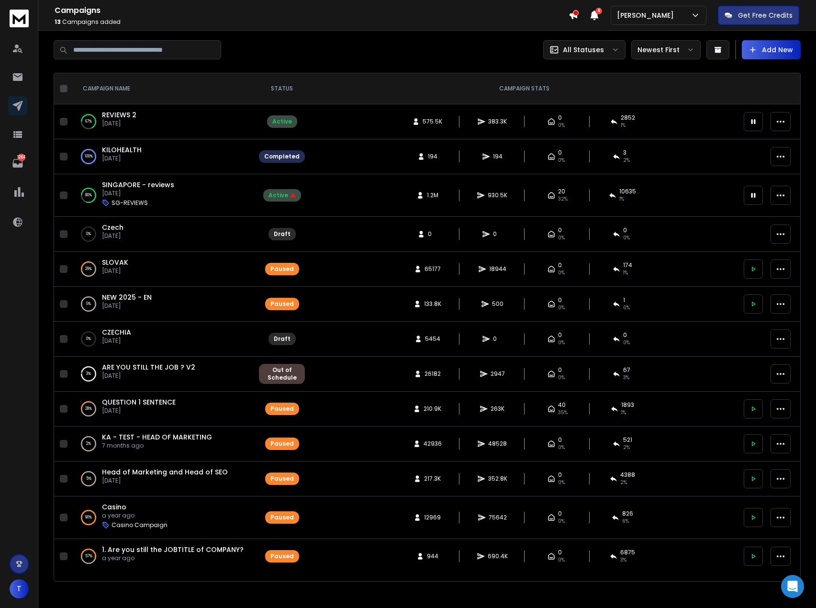
click at [350, 195] on div "1.2M 930.5K 20 32 % 10635 1 %" at bounding box center [524, 195] width 416 height 15
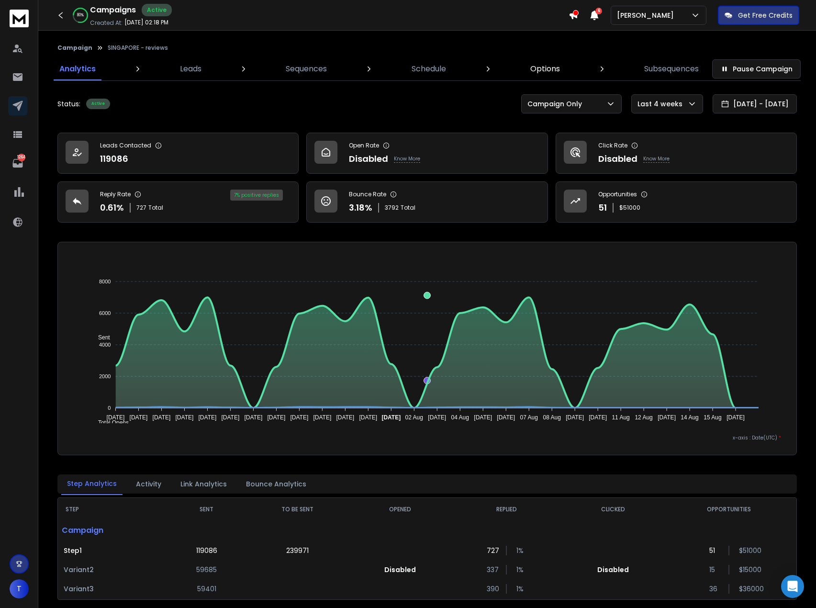
click at [560, 74] on link "Options" at bounding box center [544, 68] width 41 height 23
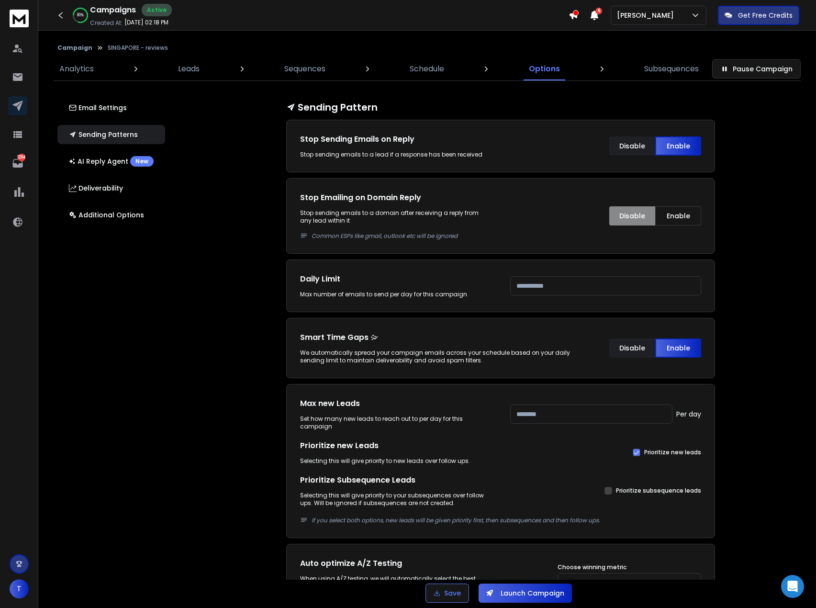
scroll to position [137, 0]
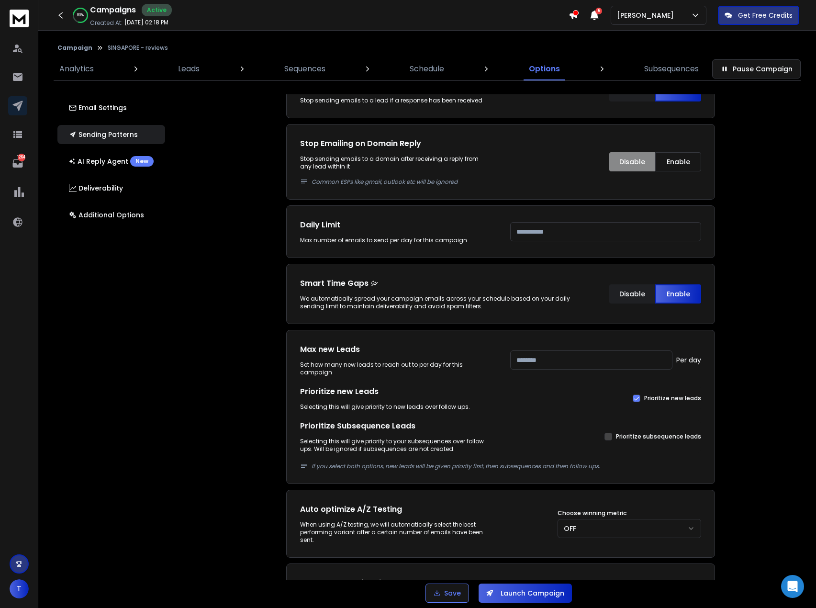
drag, startPoint x: 553, startPoint y: 233, endPoint x: 500, endPoint y: 233, distance: 52.6
click at [500, 233] on div "Daily Limit Max number of emails to send per day for this campaign ****" at bounding box center [500, 231] width 401 height 25
type input "****"
drag, startPoint x: 527, startPoint y: 365, endPoint x: 508, endPoint y: 362, distance: 20.0
click at [508, 362] on div "Max new Leads Set how many new leads to reach out to per day for this campaign …" at bounding box center [500, 359] width 401 height 33
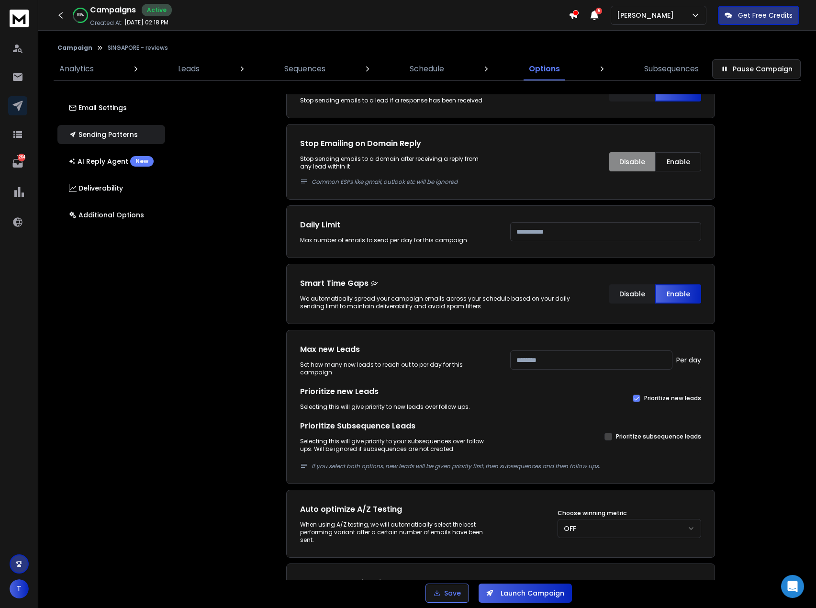
type input "****"
click at [742, 327] on div "Email Accounts Accounts to Use Select one or more accounts to send emails from …" at bounding box center [506, 336] width 652 height 485
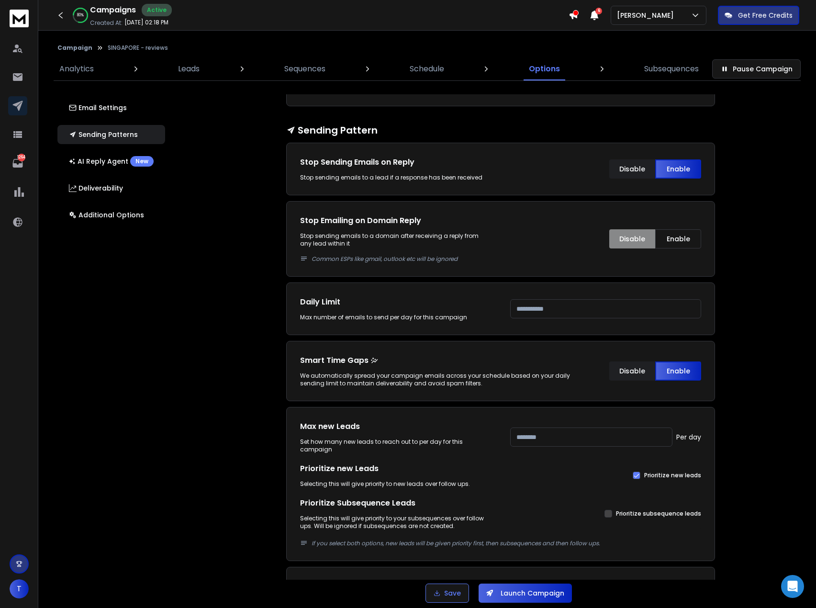
scroll to position [0, 0]
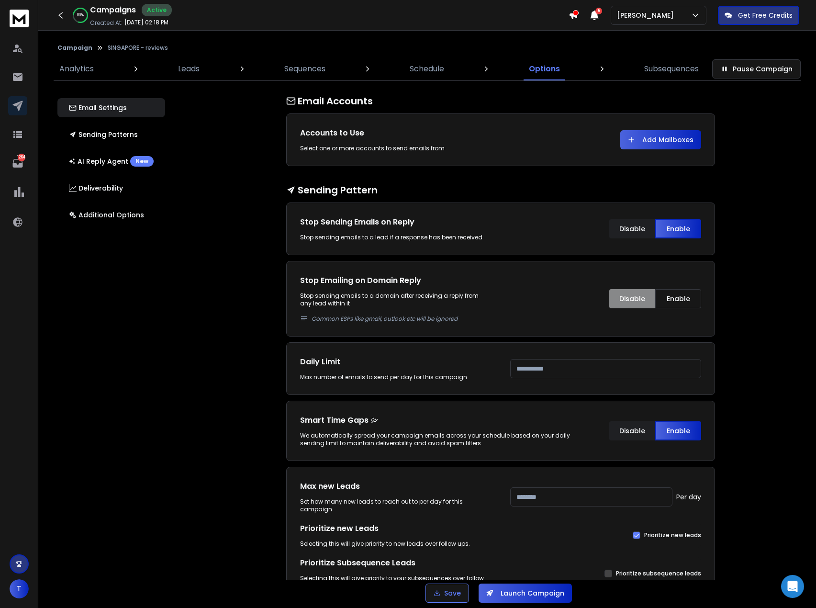
click at [638, 140] on button "Add Mailboxes" at bounding box center [660, 139] width 81 height 19
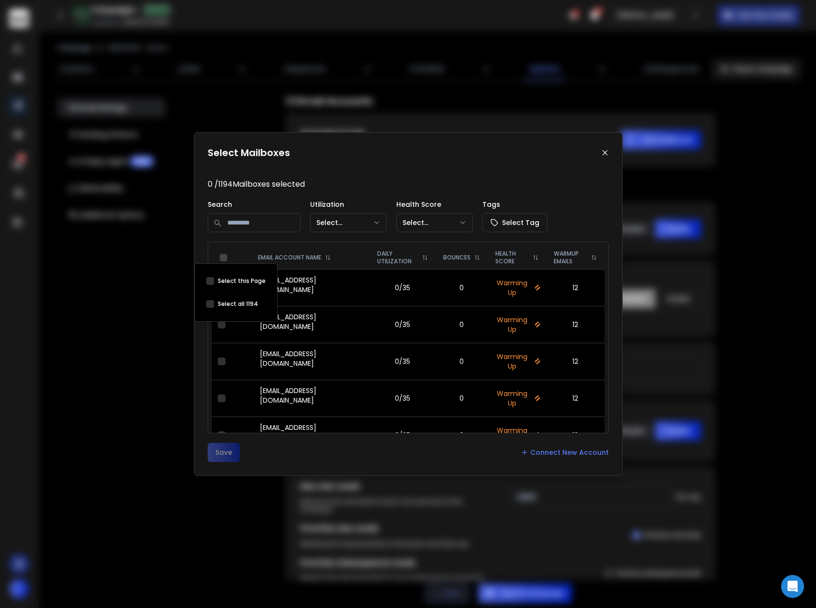
click at [210, 304] on button "Select this Page" at bounding box center [210, 304] width 8 height 8
click at [226, 451] on button "Save" at bounding box center [224, 451] width 32 height 19
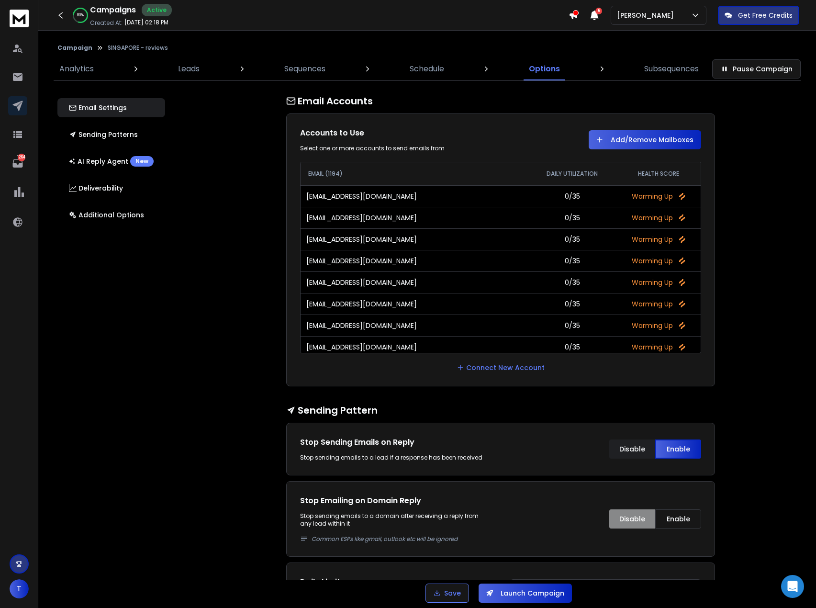
click at [754, 243] on div "Email Accounts Accounts to Use Select one or more accounts to send emails from …" at bounding box center [506, 336] width 652 height 485
click at [18, 103] on icon at bounding box center [17, 105] width 10 height 10
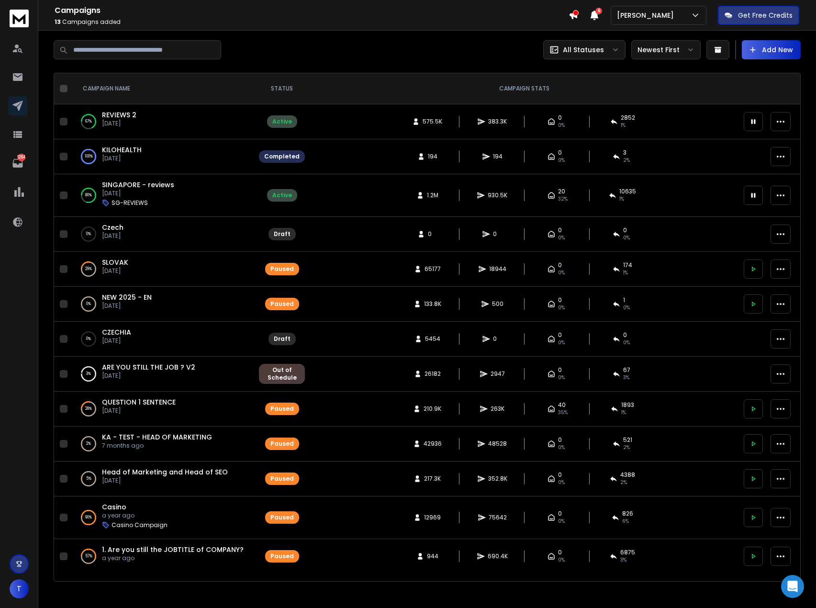
click at [229, 116] on div "67 % REVIEWS 2 3 months ago" at bounding box center [162, 121] width 163 height 23
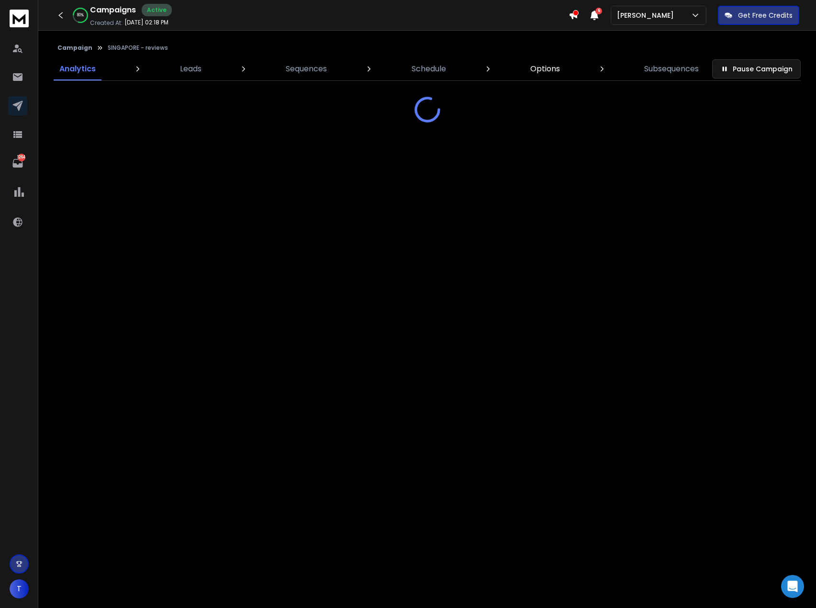
click at [551, 66] on p "Options" at bounding box center [545, 68] width 30 height 11
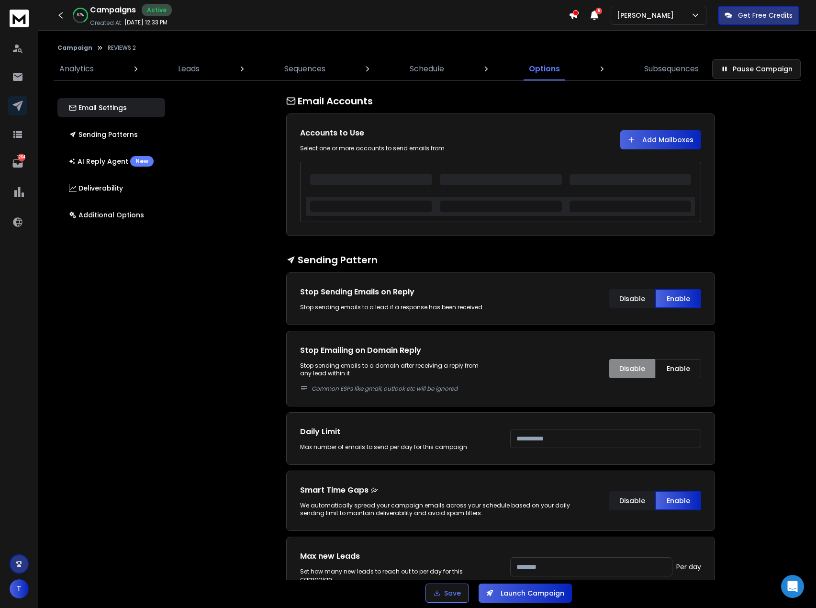
click at [657, 138] on button "Add Mailboxes" at bounding box center [660, 139] width 81 height 19
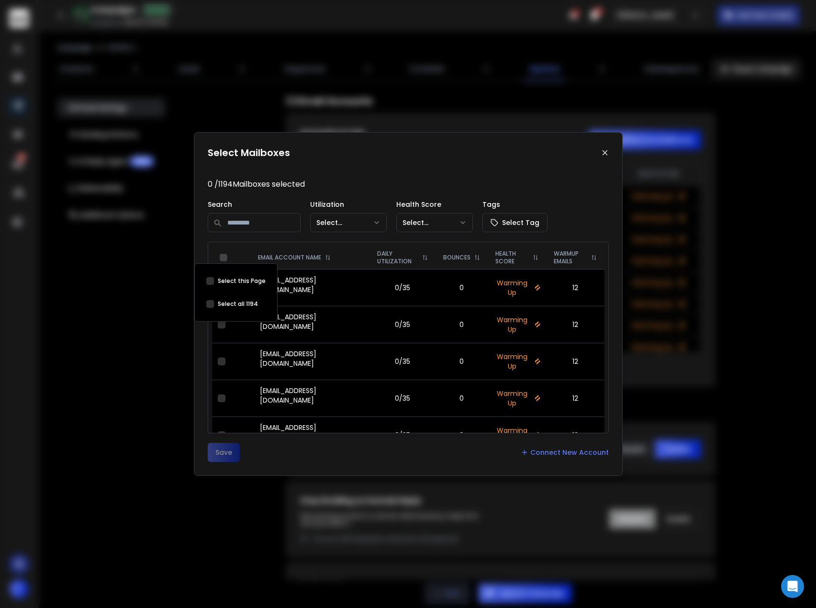
click at [210, 304] on button "Select this Page" at bounding box center [210, 304] width 8 height 8
click at [225, 448] on button "Save" at bounding box center [224, 451] width 32 height 19
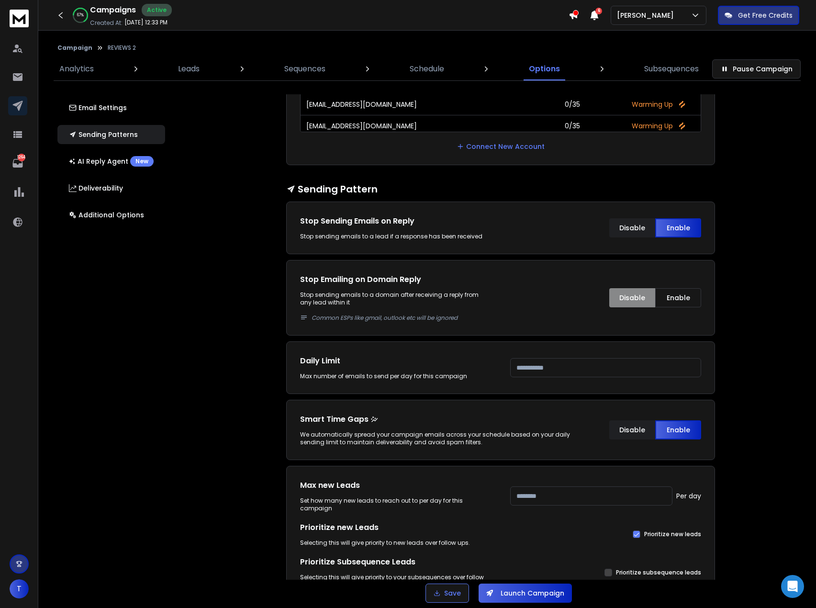
scroll to position [371, 0]
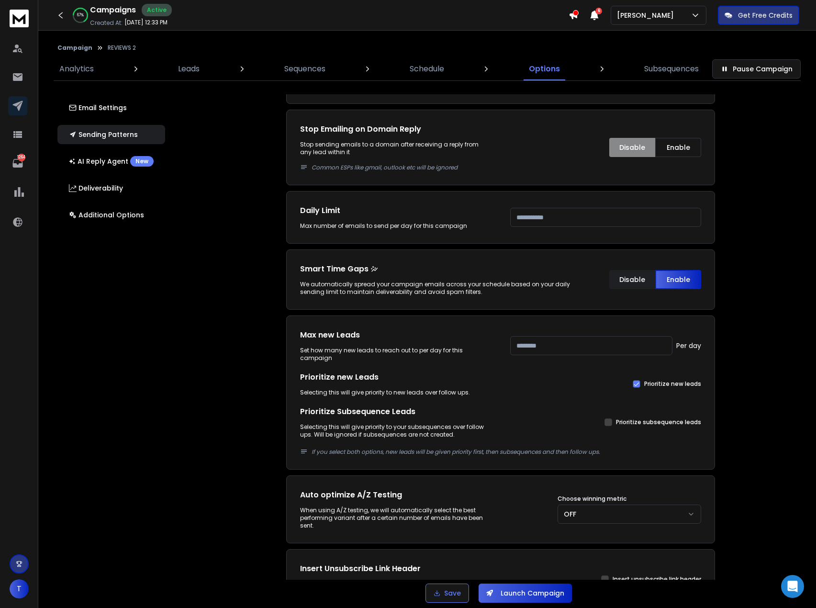
click at [522, 217] on input "*****" at bounding box center [605, 217] width 191 height 19
type input "*****"
drag, startPoint x: 521, startPoint y: 344, endPoint x: 542, endPoint y: 338, distance: 21.4
click at [521, 344] on input "*****" at bounding box center [591, 345] width 162 height 19
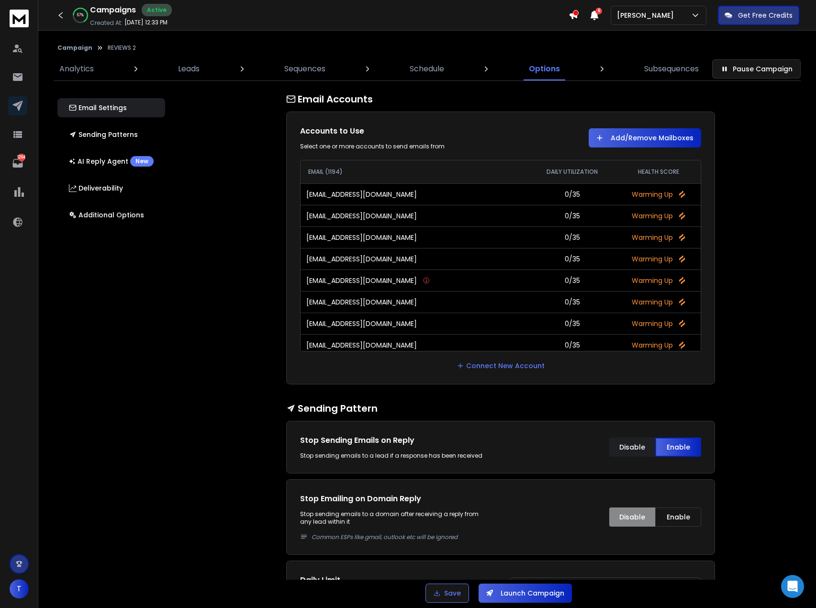
scroll to position [0, 0]
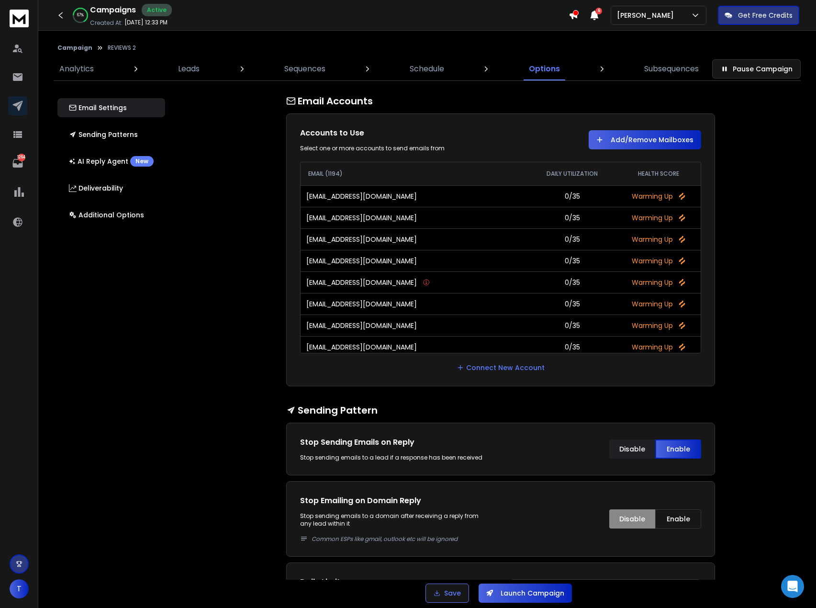
type input "*****"
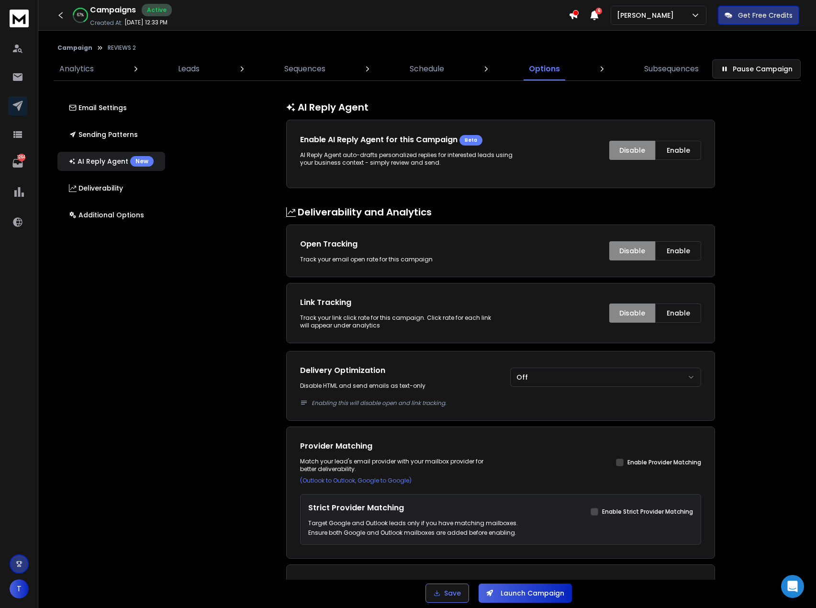
scroll to position [869, 0]
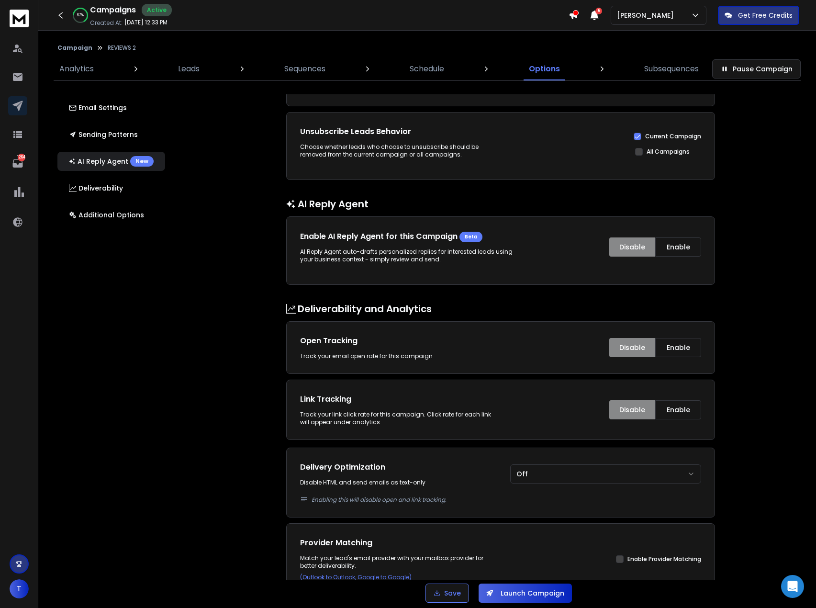
click at [741, 285] on div "Email Accounts Accounts to Use Select one or more accounts to send emails from …" at bounding box center [506, 336] width 652 height 485
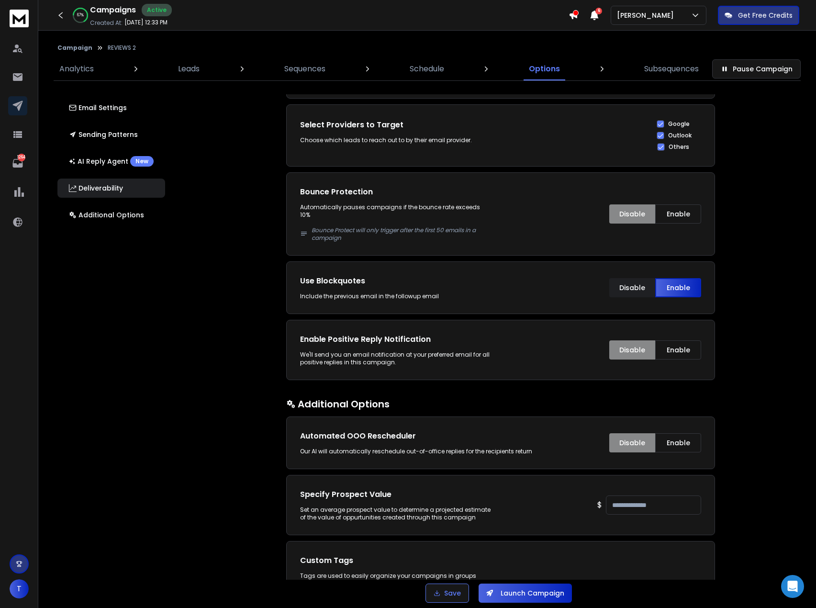
scroll to position [1659, 0]
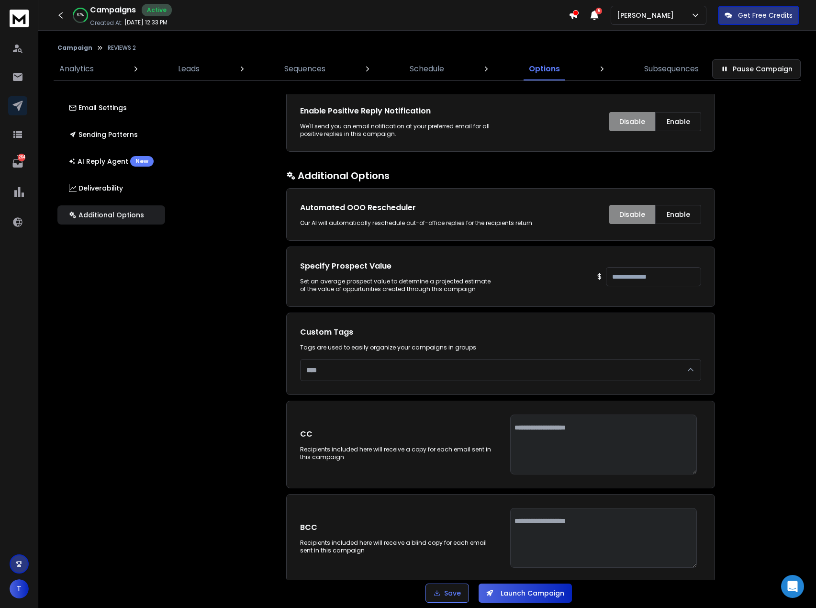
drag, startPoint x: 449, startPoint y: 593, endPoint x: 439, endPoint y: 586, distance: 12.1
click at [449, 593] on button "Save" at bounding box center [447, 592] width 44 height 19
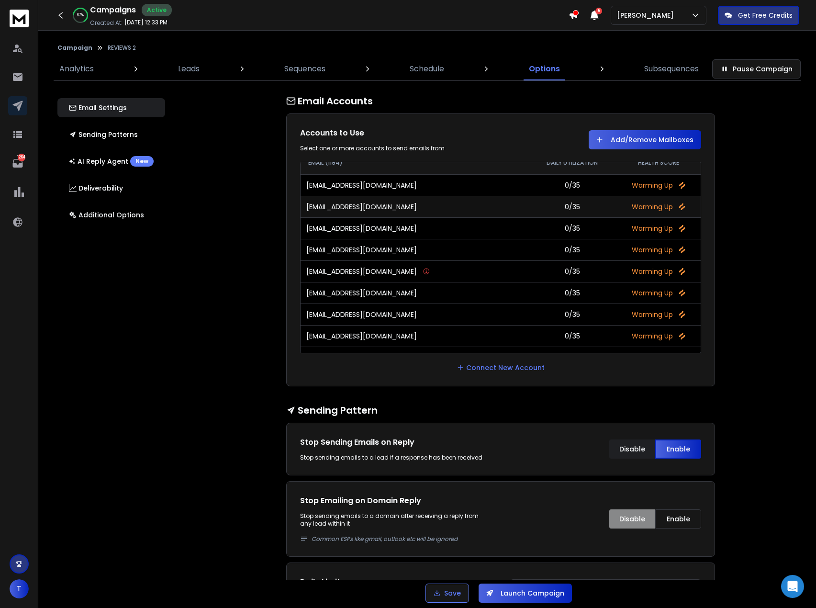
scroll to position [0, 0]
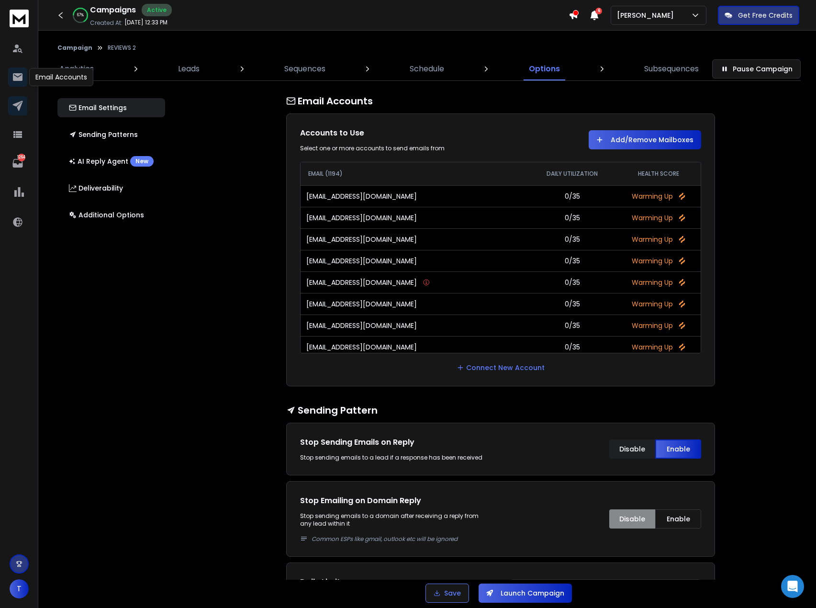
click at [21, 78] on icon at bounding box center [18, 77] width 10 height 8
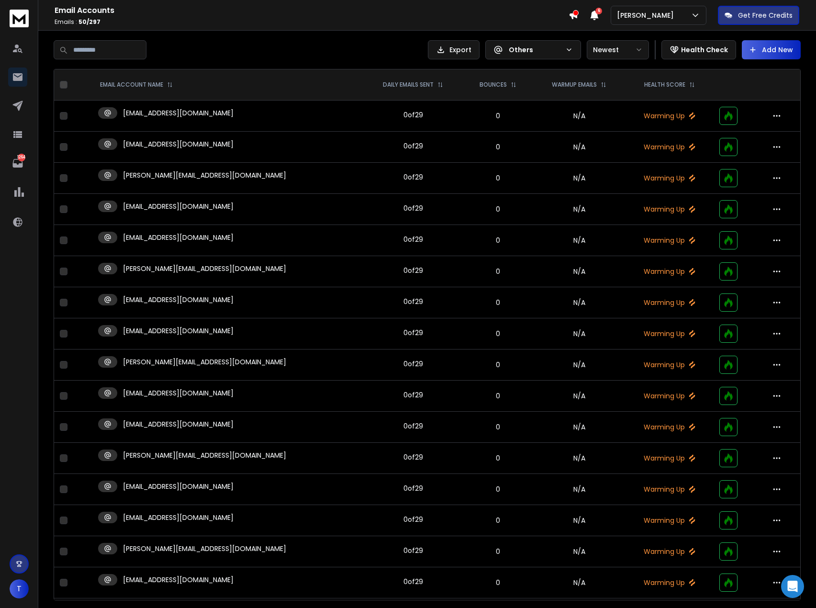
click at [520, 50] on p "Others" at bounding box center [535, 50] width 53 height 10
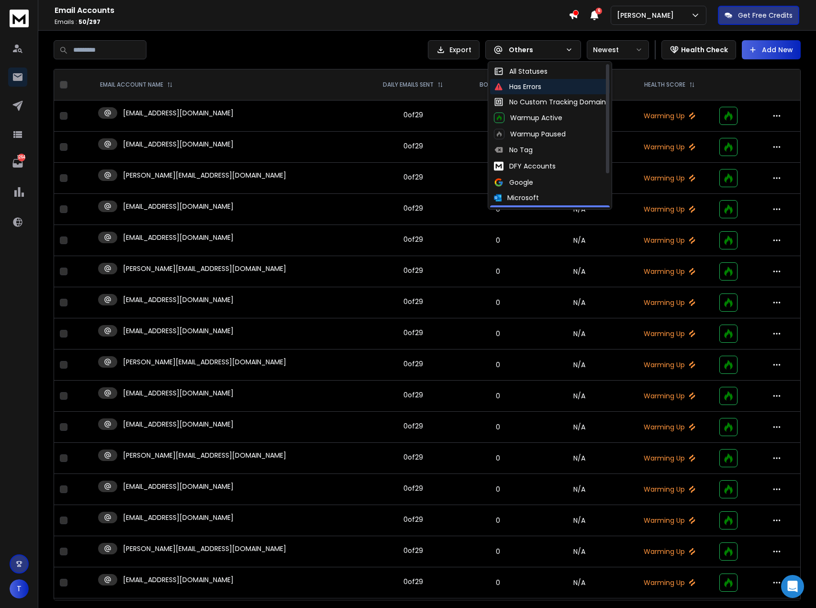
click at [520, 84] on div "Has Errors" at bounding box center [517, 87] width 47 height 10
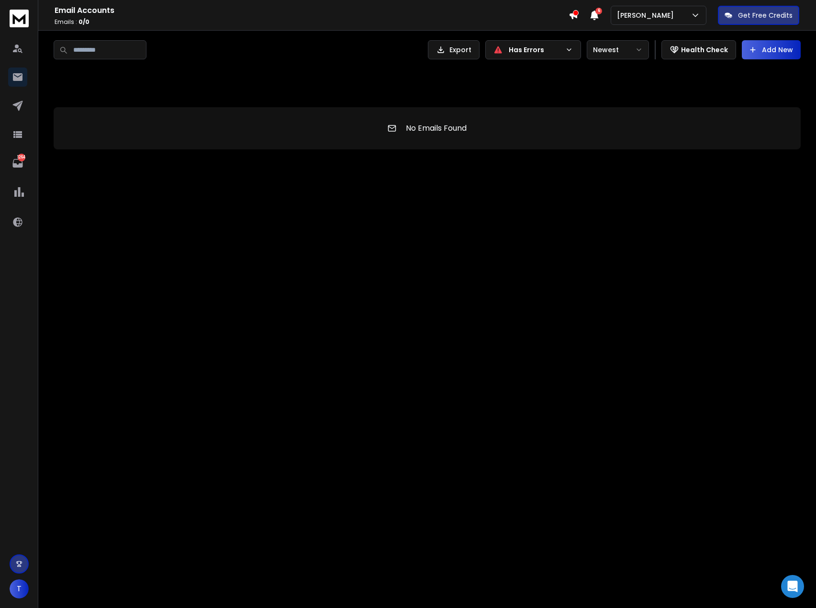
click at [547, 54] on p "Has Errors" at bounding box center [535, 50] width 53 height 10
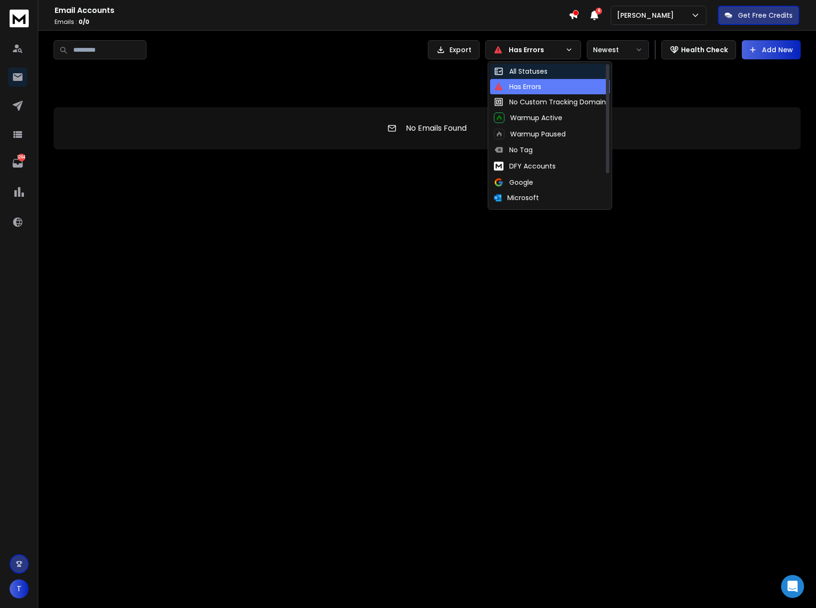
click at [547, 69] on div "All Statuses" at bounding box center [521, 71] width 54 height 10
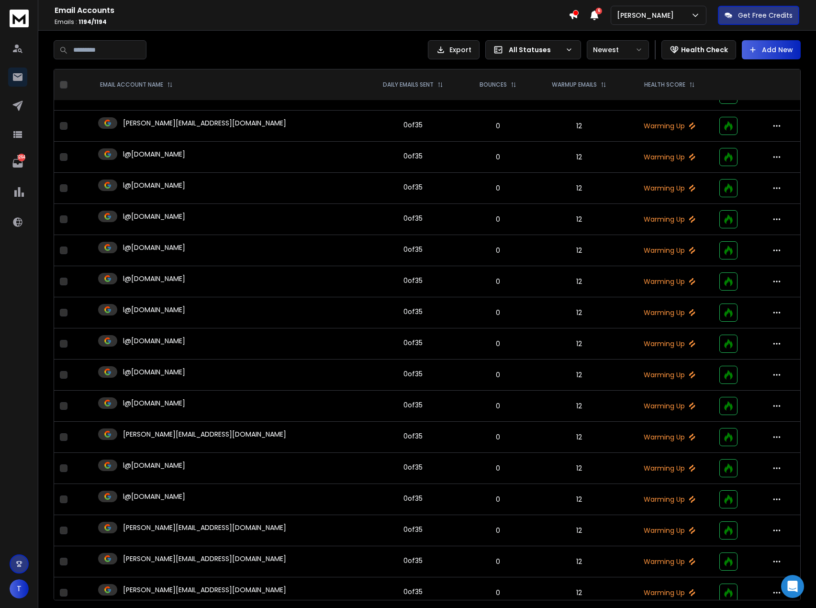
scroll to position [35288, 0]
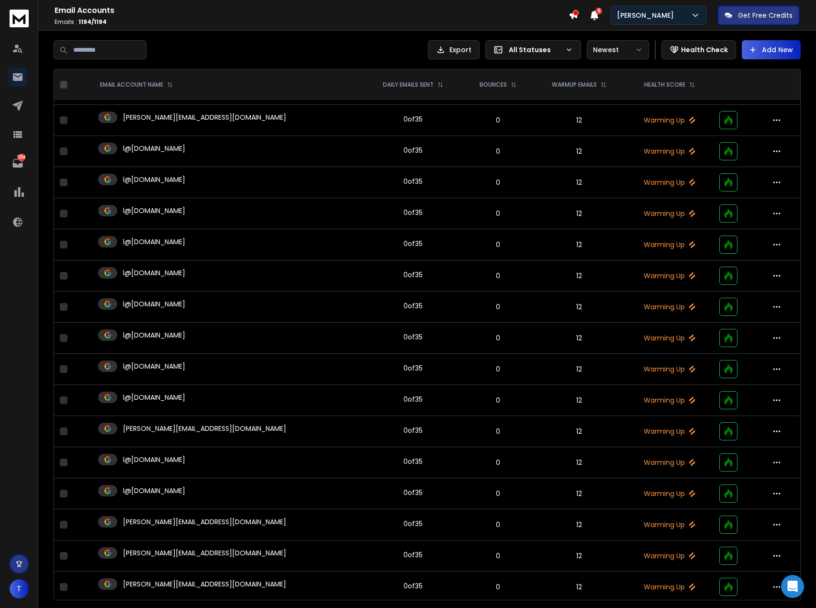
click at [642, 15] on p "Richard" at bounding box center [647, 16] width 61 height 10
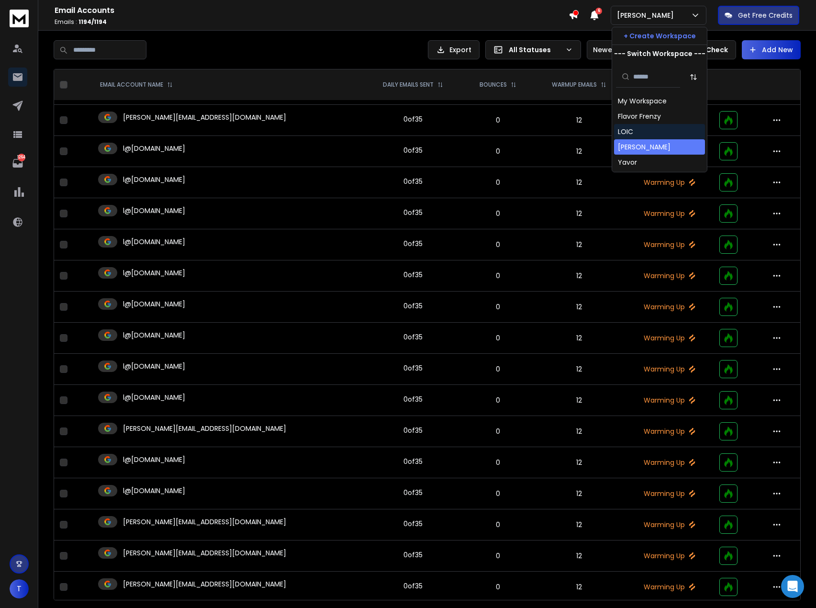
click at [634, 134] on div "LOIC" at bounding box center [659, 131] width 91 height 15
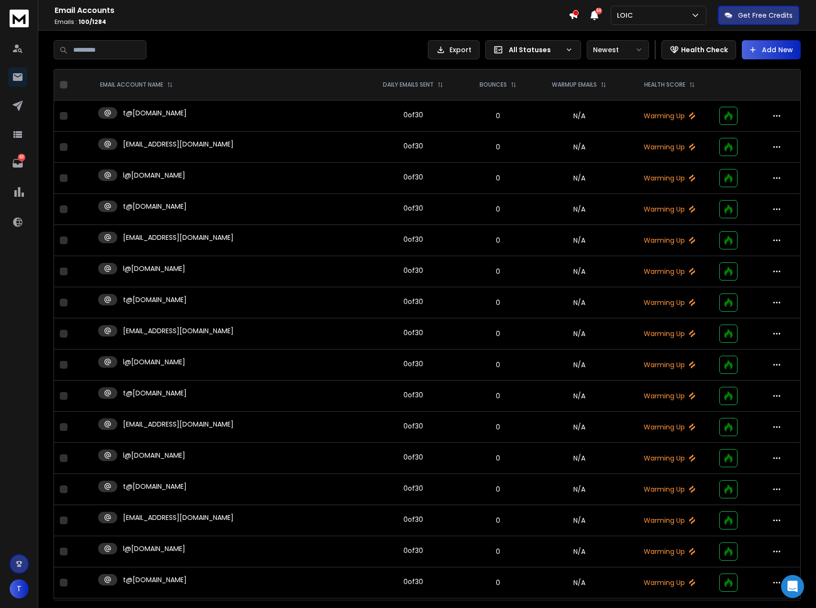
click at [561, 51] on p "All Statuses" at bounding box center [535, 50] width 53 height 10
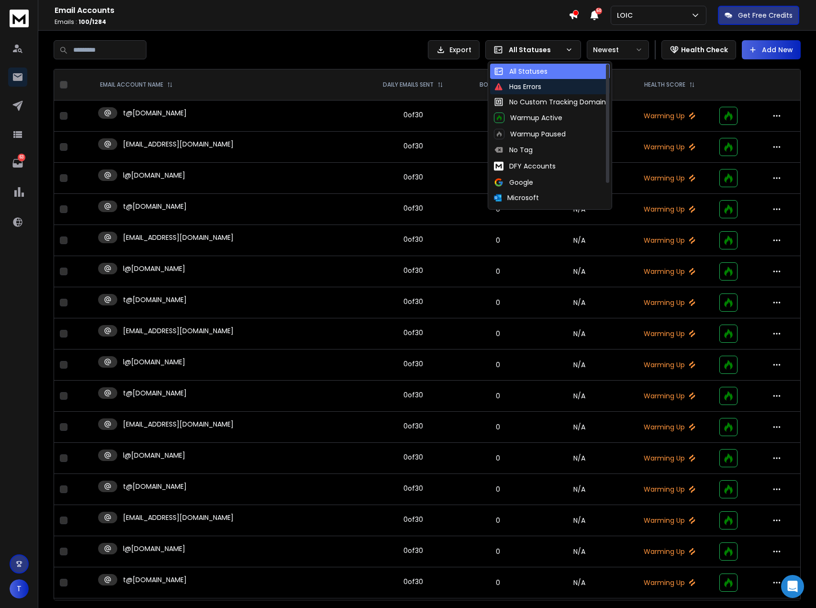
click at [544, 80] on div "Has Errors" at bounding box center [550, 86] width 120 height 15
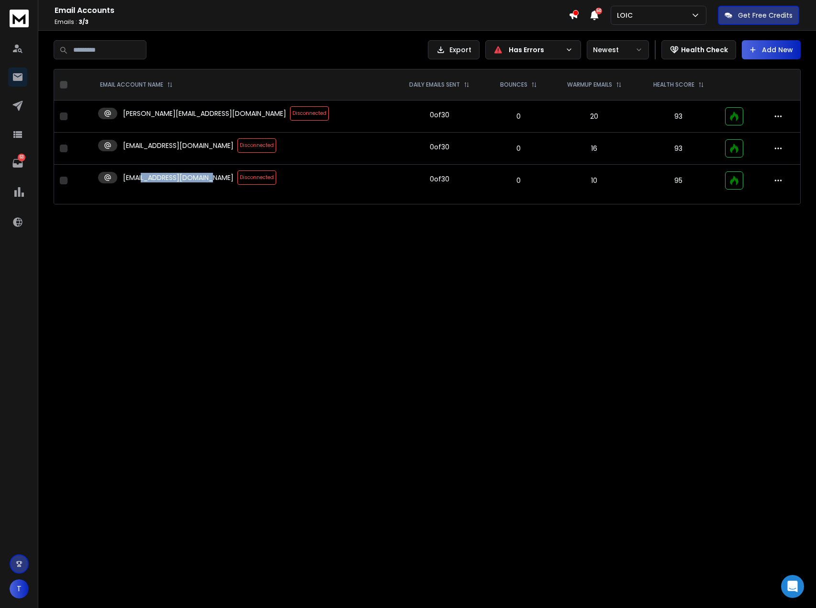
drag, startPoint x: 209, startPoint y: 178, endPoint x: 140, endPoint y: 179, distance: 69.4
click at [140, 179] on div "[EMAIL_ADDRESS][DOMAIN_NAME] Disconnected" at bounding box center [242, 177] width 288 height 14
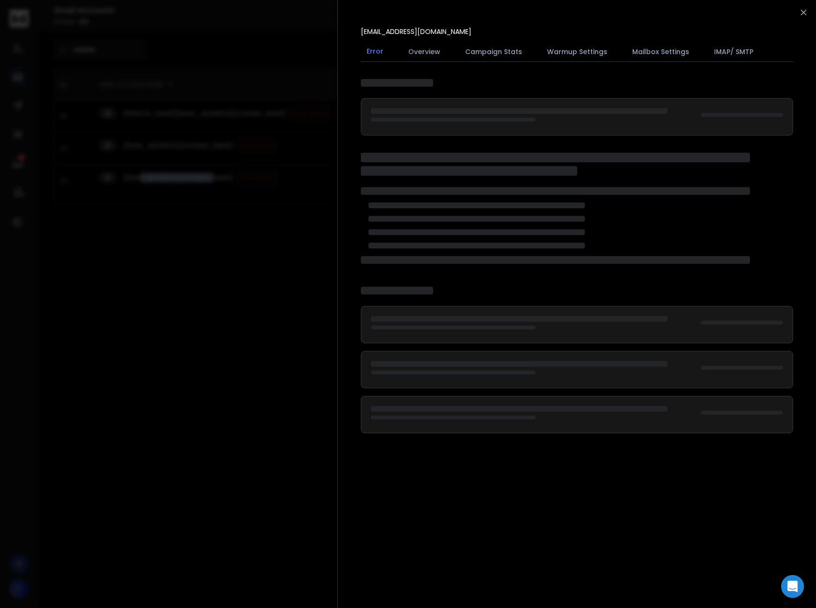
copy p "[DOMAIN_NAME]"
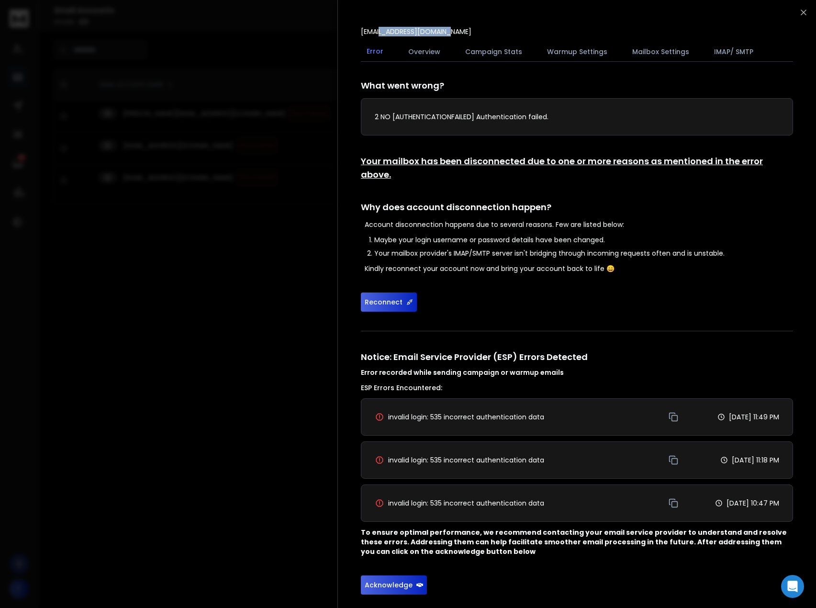
drag, startPoint x: 453, startPoint y: 30, endPoint x: 381, endPoint y: 35, distance: 72.4
click at [379, 35] on div "[EMAIL_ADDRESS][DOMAIN_NAME]" at bounding box center [577, 32] width 432 height 10
copy p "[DOMAIN_NAME]"
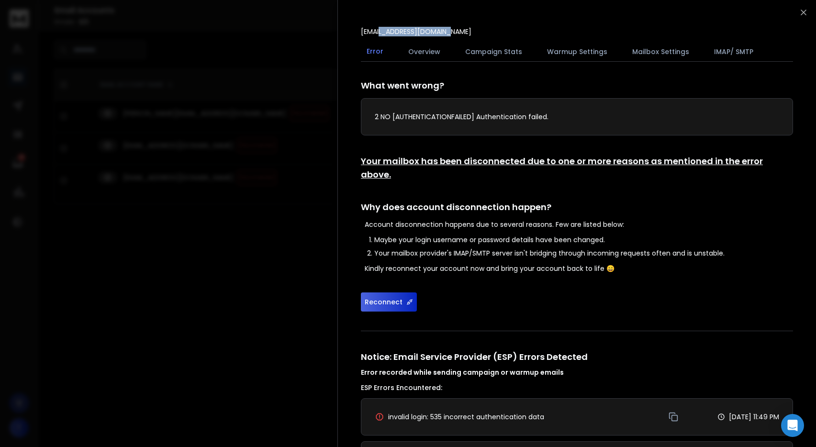
click at [647, 52] on button "Mailbox Settings" at bounding box center [660, 51] width 68 height 21
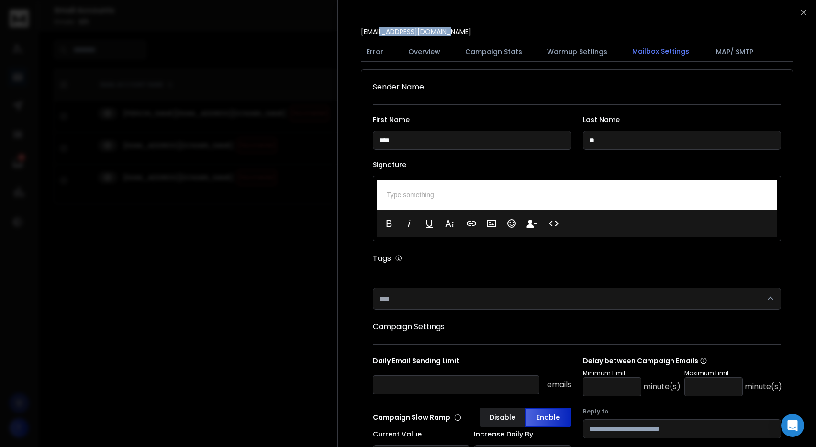
click at [717, 53] on button "IMAP/ SMTP" at bounding box center [733, 51] width 51 height 21
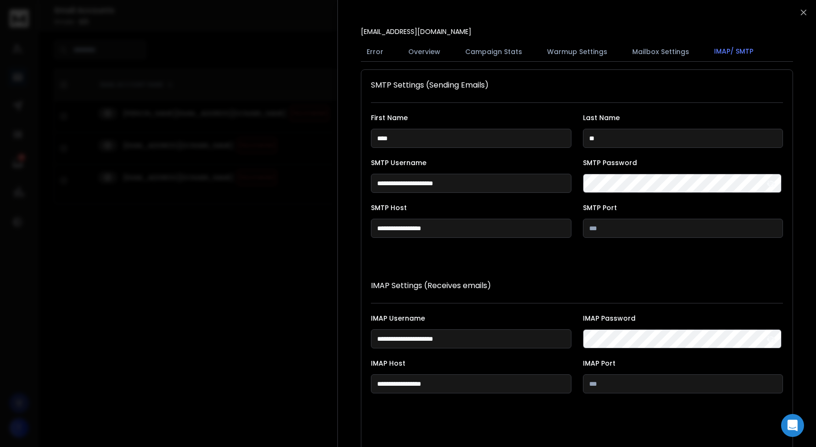
click at [494, 184] on input "**********" at bounding box center [471, 183] width 200 height 19
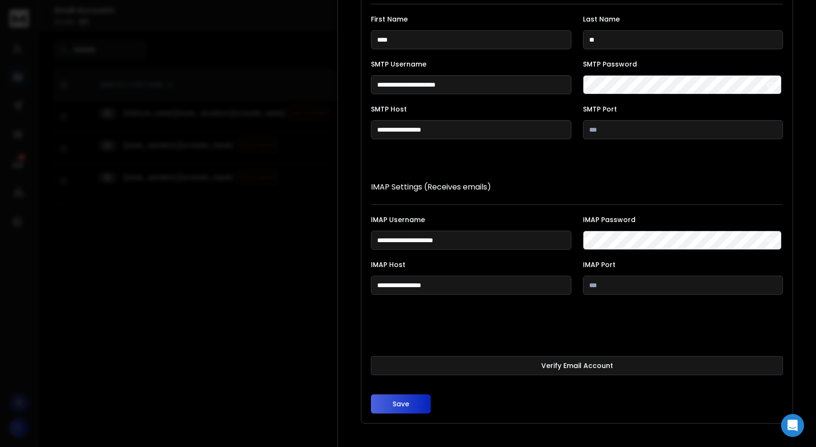
type input "**********"
click at [502, 245] on input "**********" at bounding box center [471, 240] width 200 height 19
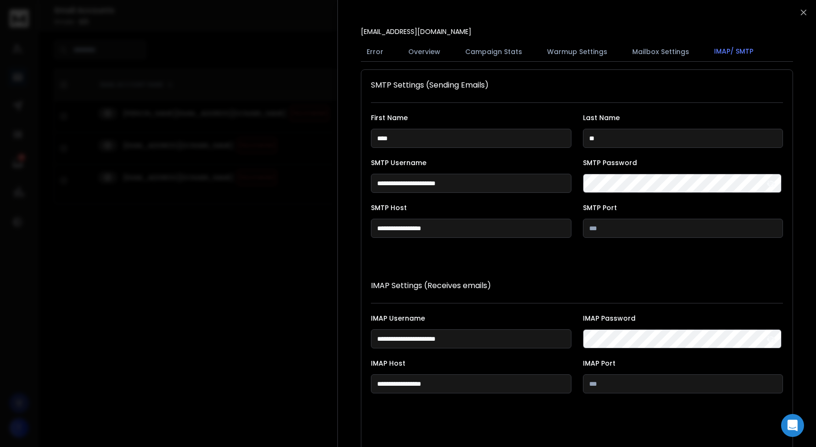
scroll to position [102, 0]
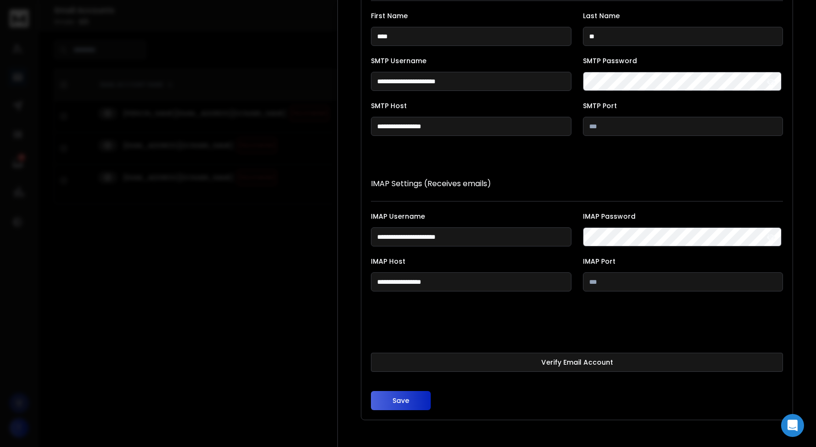
type input "**********"
click at [401, 397] on button "Save" at bounding box center [401, 400] width 60 height 19
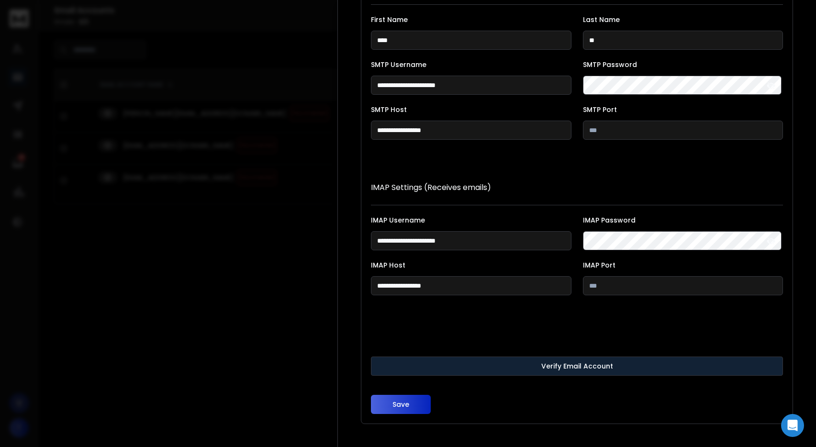
click at [540, 367] on button "Verify Email Account" at bounding box center [577, 365] width 412 height 19
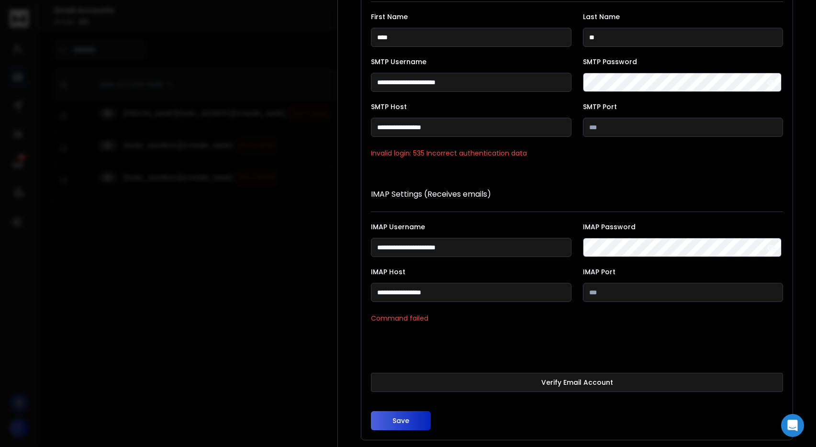
scroll to position [64, 0]
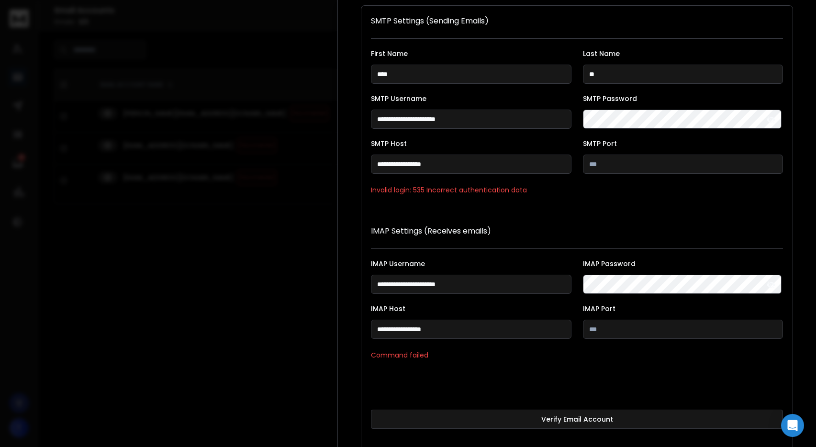
click at [768, 122] on icon at bounding box center [770, 120] width 9 height 6
click at [531, 120] on div "**********" at bounding box center [577, 111] width 412 height 33
click at [569, 284] on div "**********" at bounding box center [577, 276] width 412 height 33
click at [565, 286] on div "**********" at bounding box center [577, 276] width 412 height 33
click at [625, 219] on form "**********" at bounding box center [577, 253] width 412 height 428
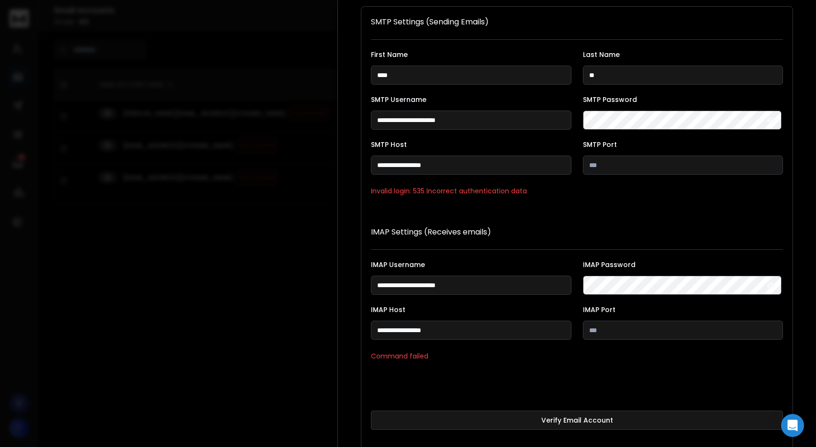
scroll to position [89, 0]
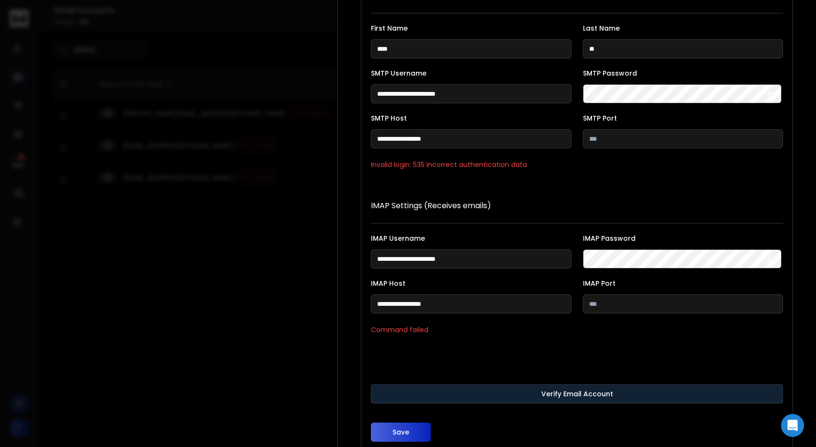
click at [542, 387] on button "Verify Email Account" at bounding box center [577, 393] width 412 height 19
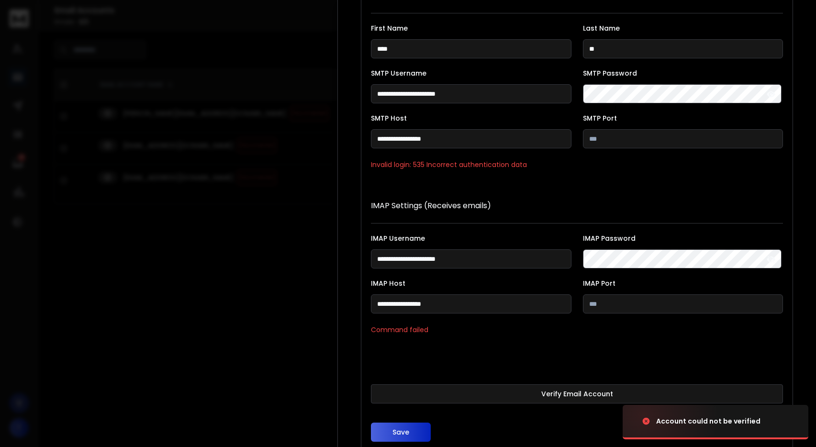
scroll to position [0, 0]
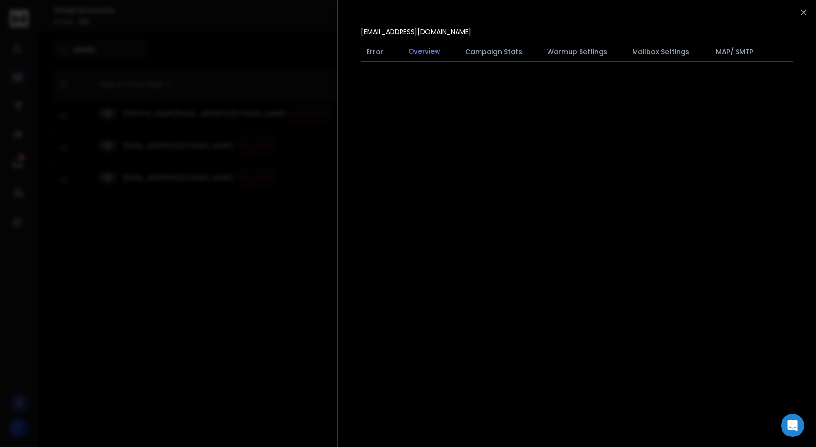
click at [316, 78] on div at bounding box center [408, 223] width 816 height 447
